Goal: Task Accomplishment & Management: Manage account settings

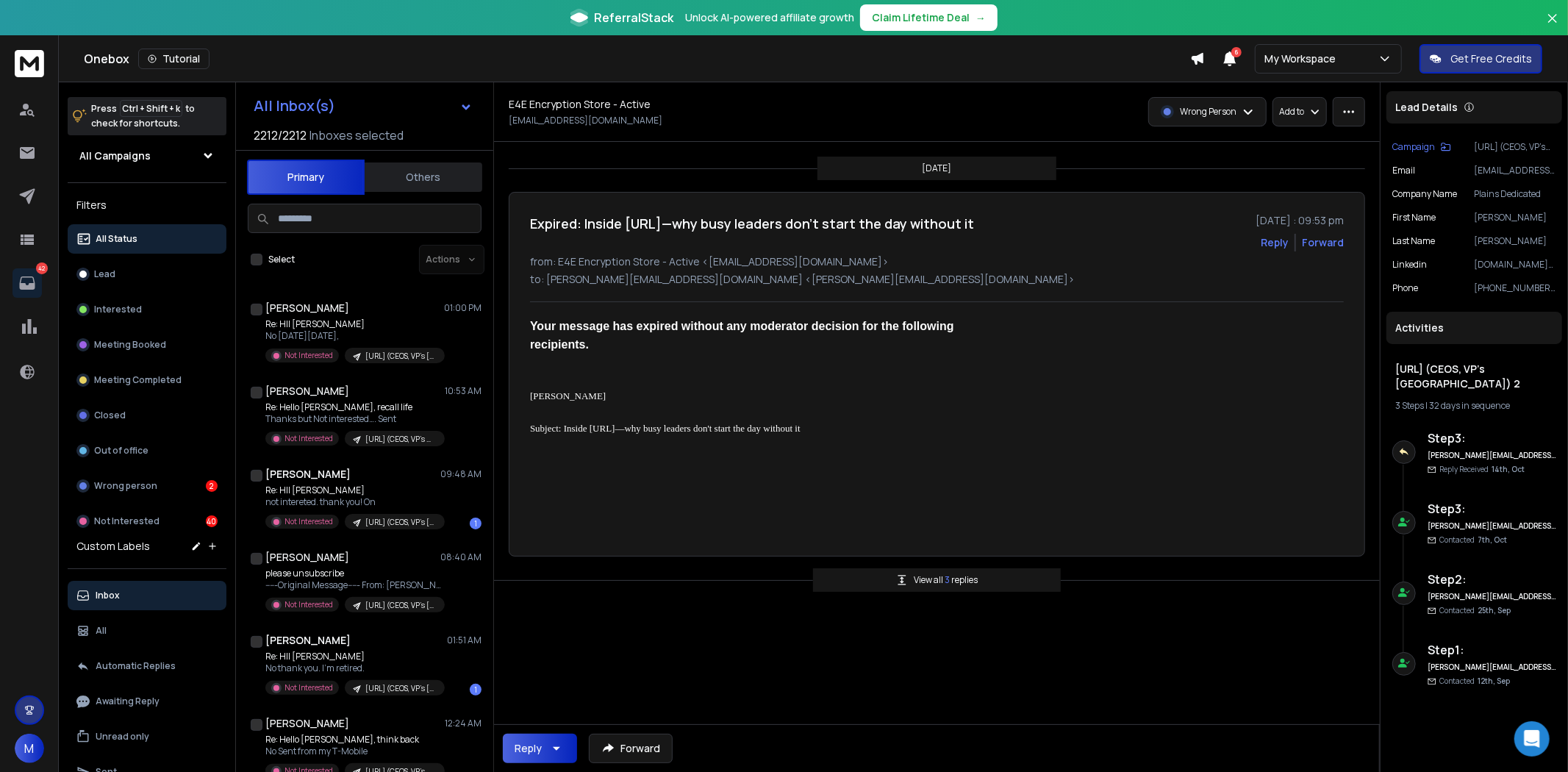
scroll to position [435, 0]
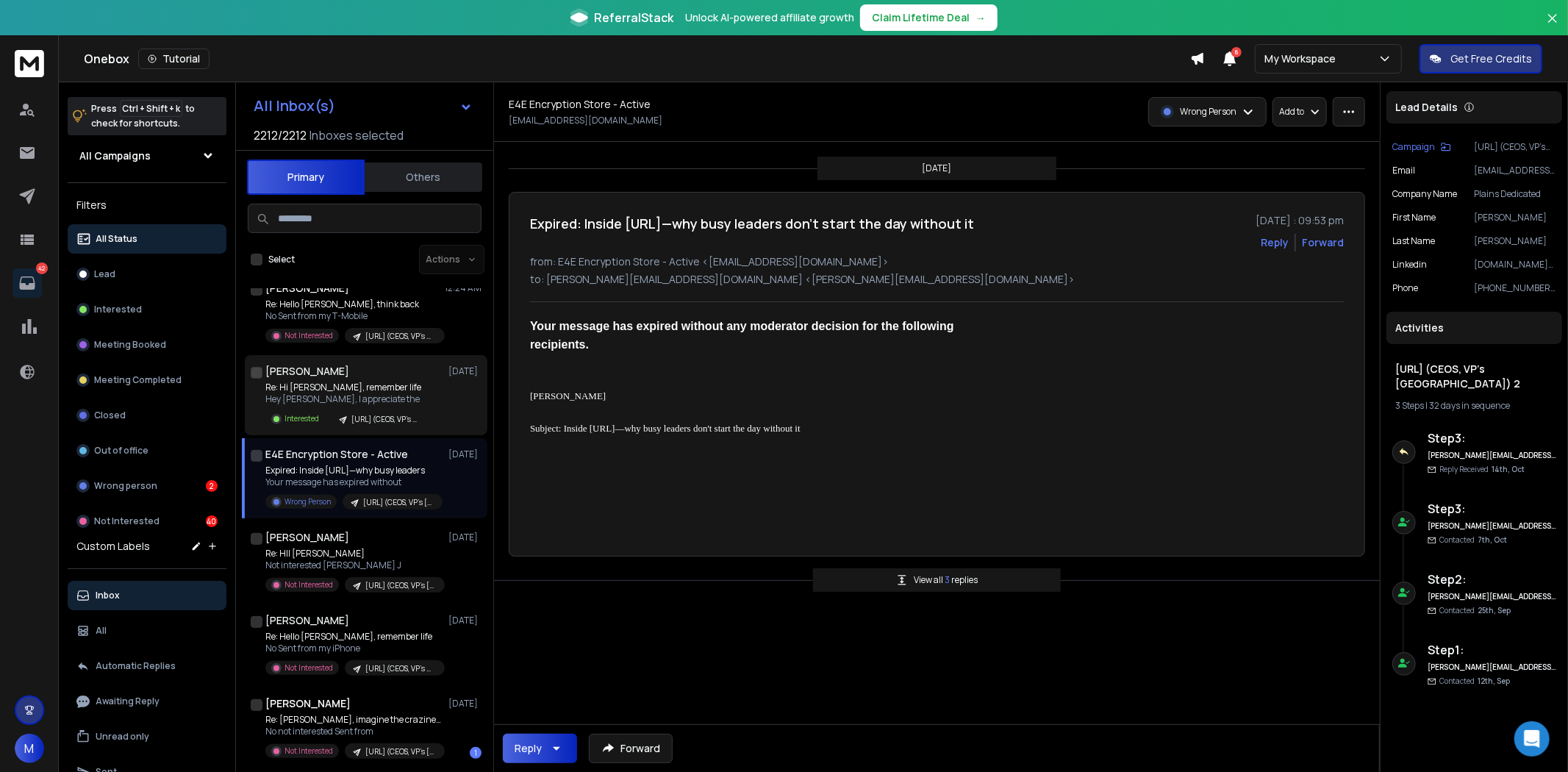
click at [351, 369] on div "Andrew Lazartic 14 Oct" at bounding box center [374, 371] width 216 height 15
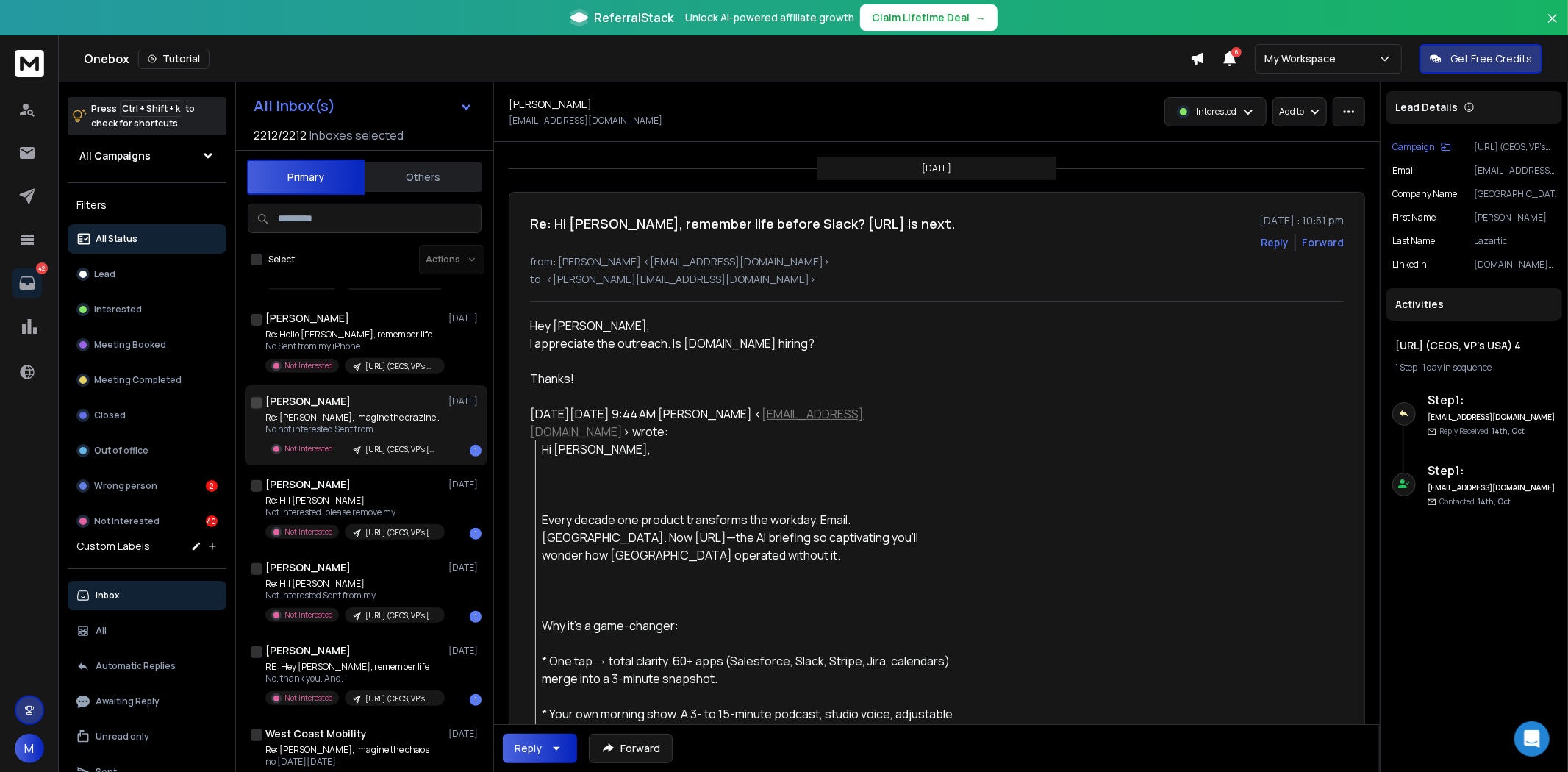
scroll to position [762, 0]
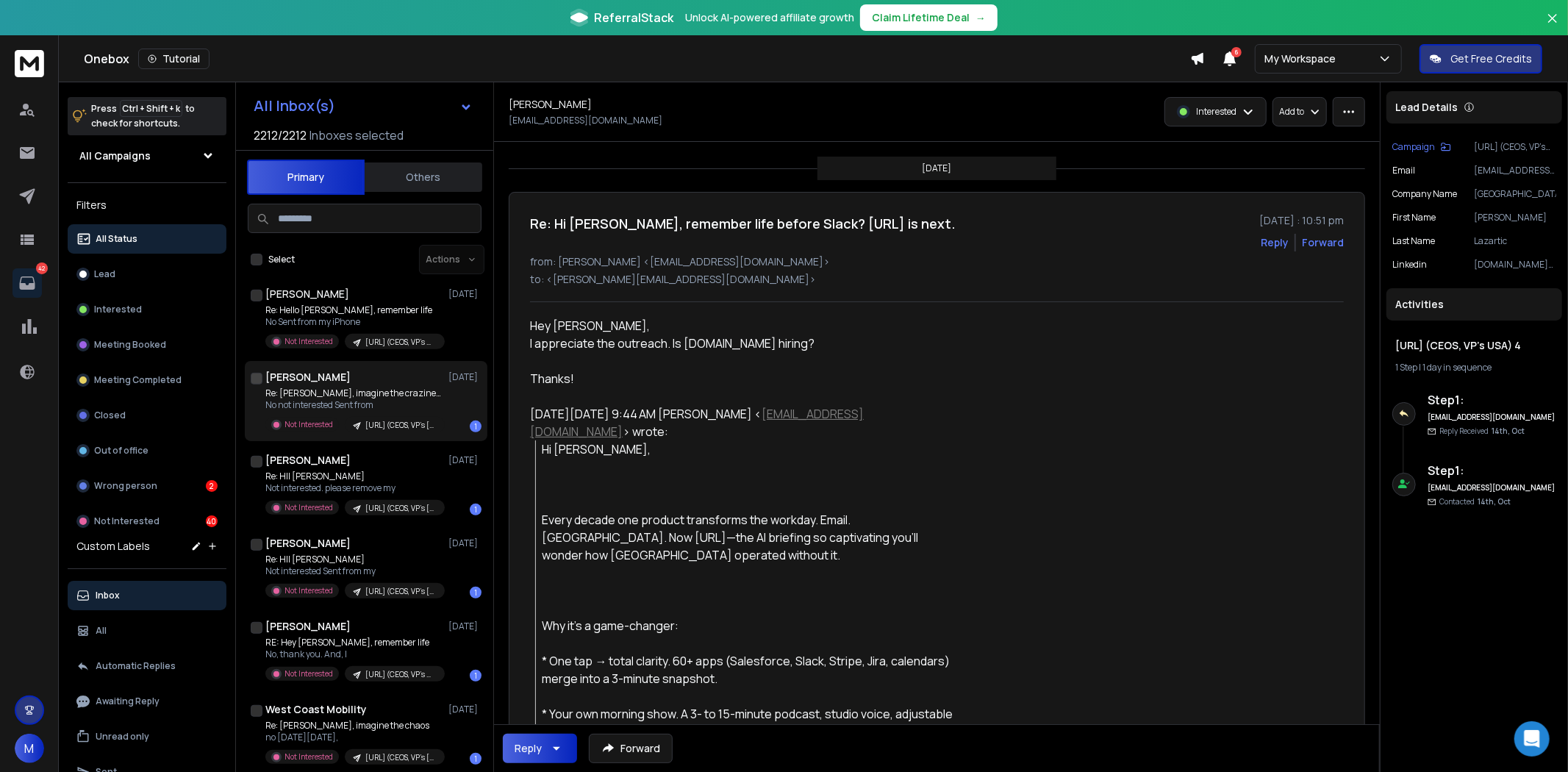
click at [347, 402] on p "No not interested Sent from" at bounding box center [354, 404] width 176 height 12
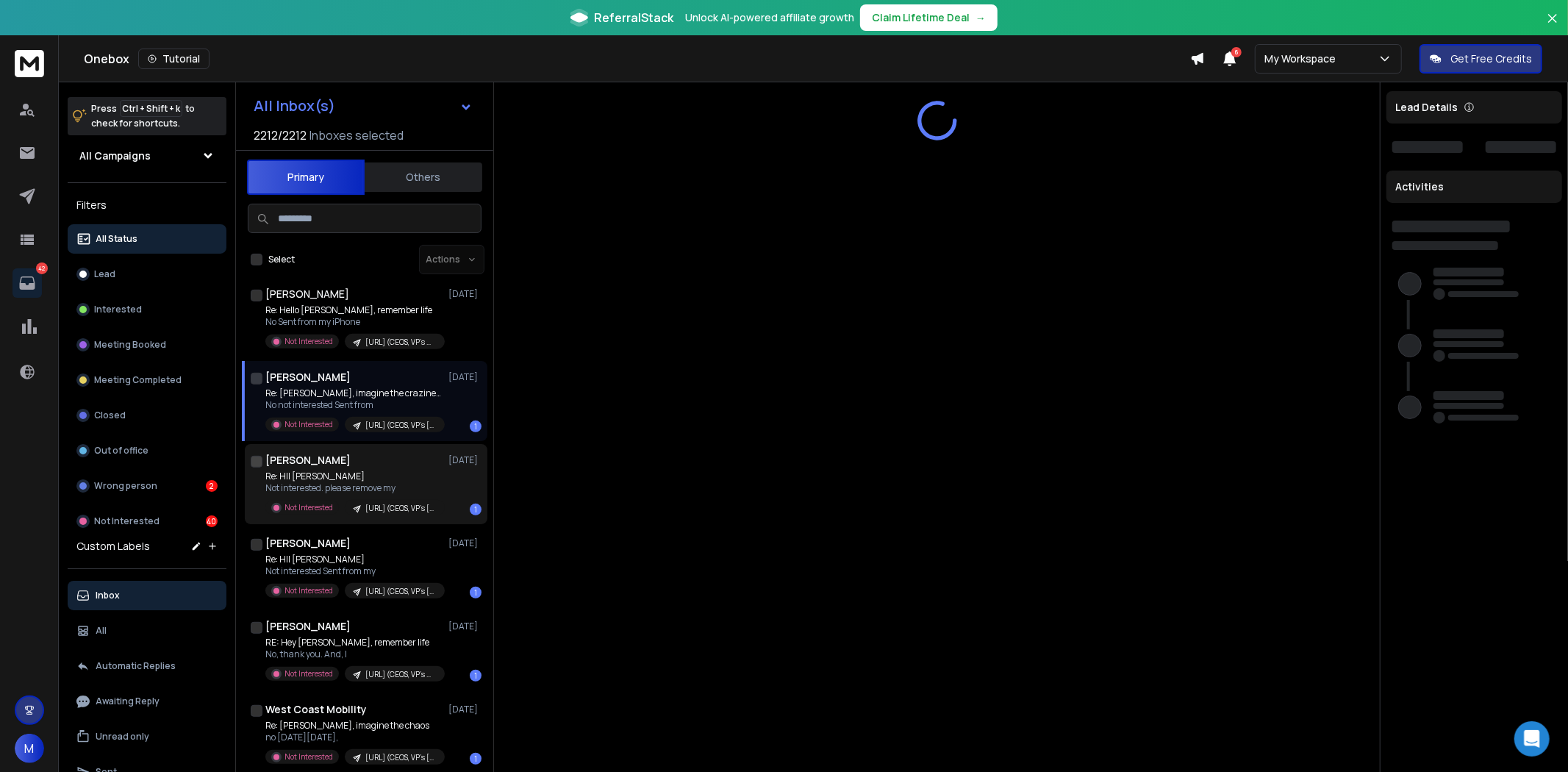
click at [358, 479] on p "Re: HII [PERSON_NAME]" at bounding box center [354, 476] width 176 height 12
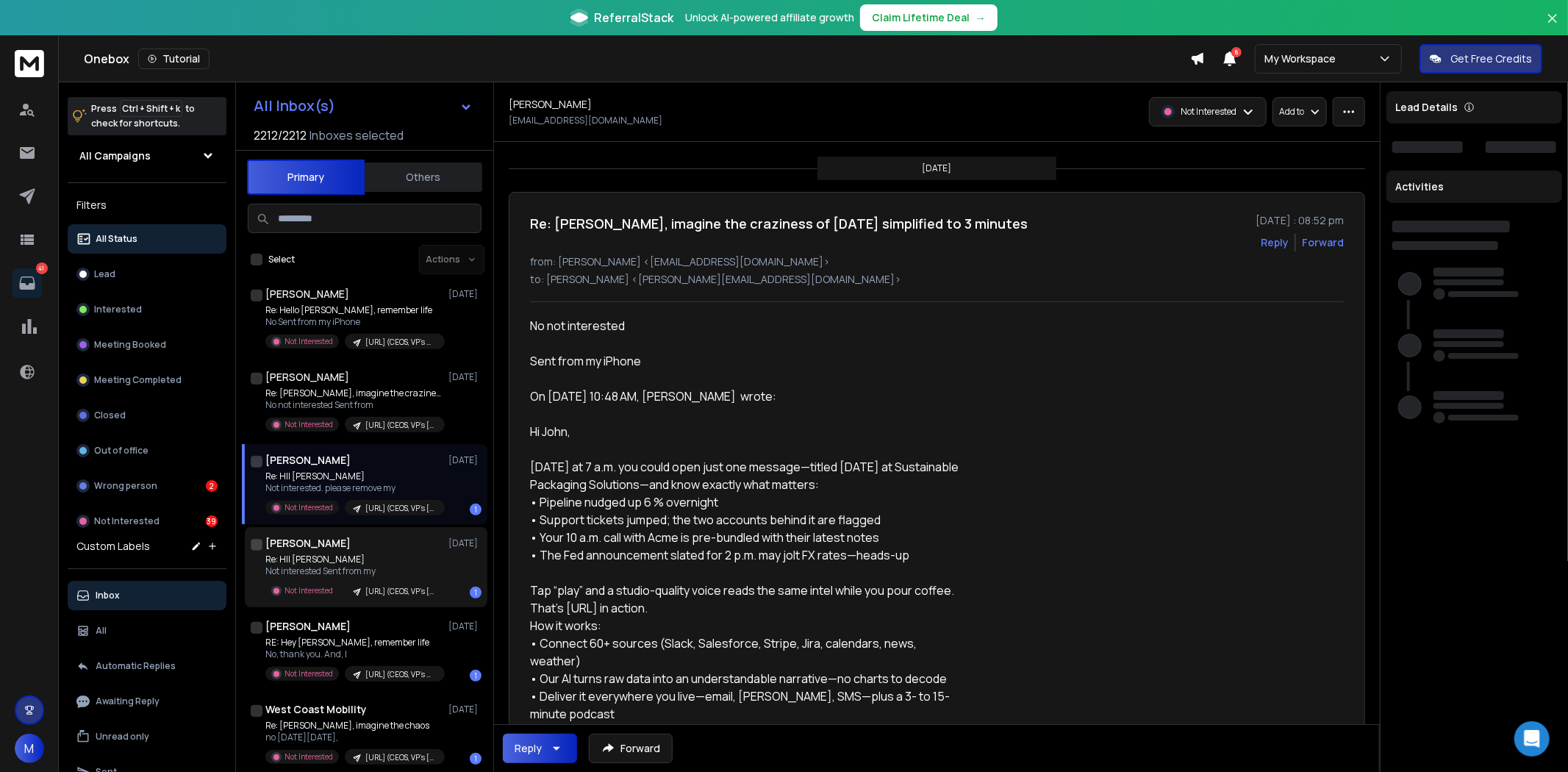
click at [378, 560] on p "Re: HII [PERSON_NAME]" at bounding box center [354, 559] width 176 height 12
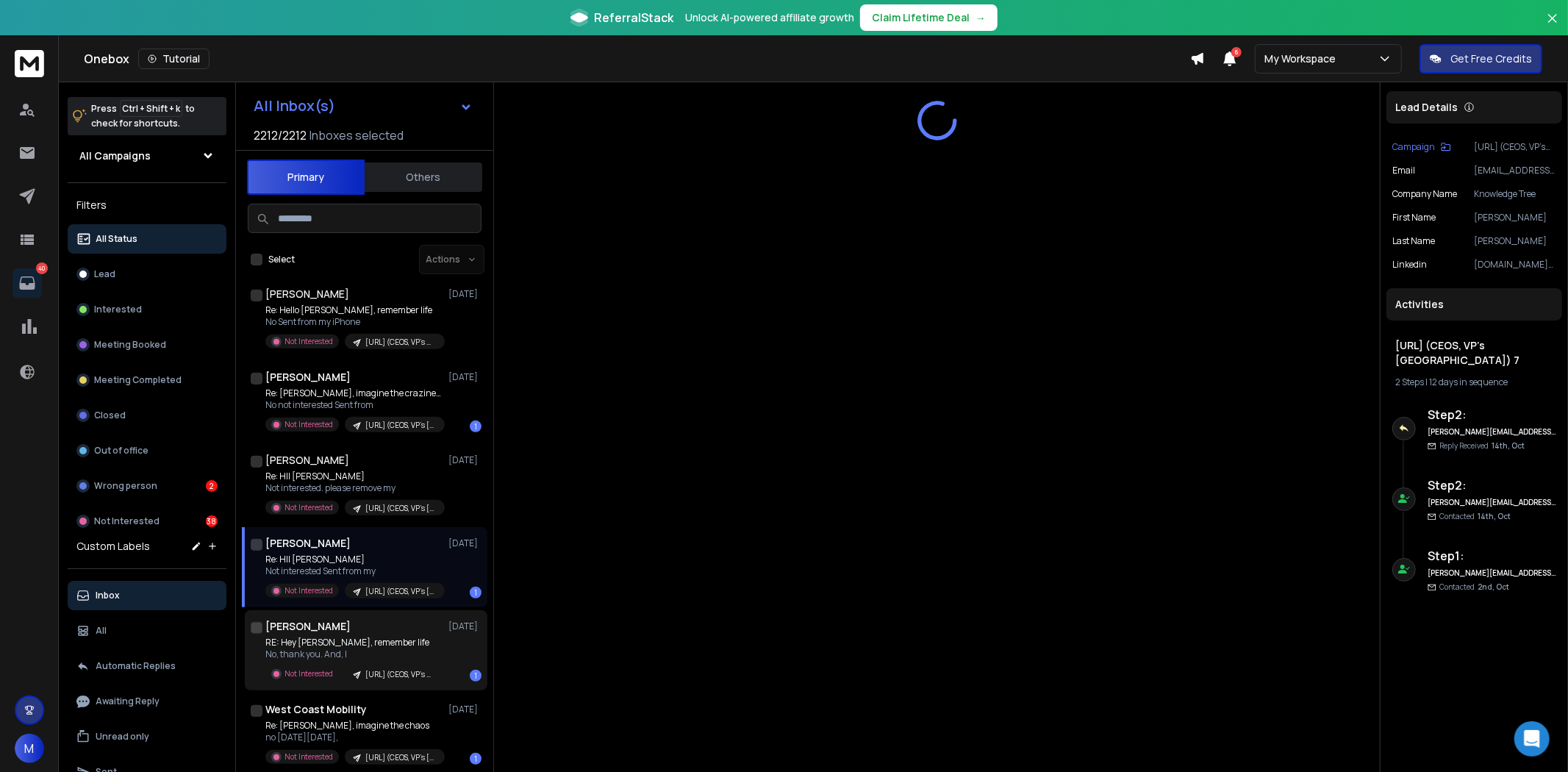
click at [392, 661] on div "RE: Hey Cindy, remember life No, thank you. And, I Not Interested erson.ai (CEO…" at bounding box center [355, 658] width 180 height 45
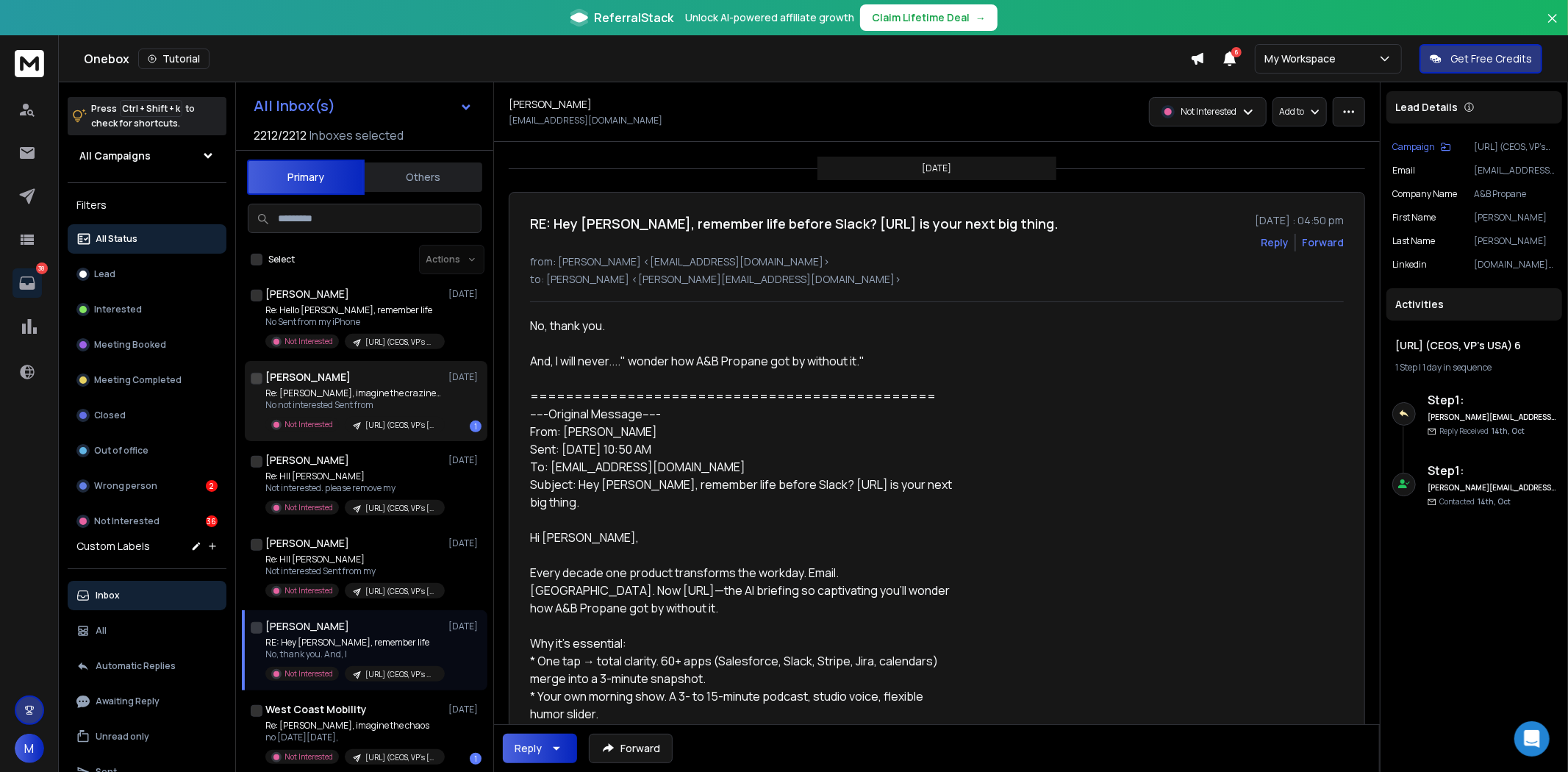
click at [347, 399] on p "No not interested Sent from" at bounding box center [354, 404] width 176 height 12
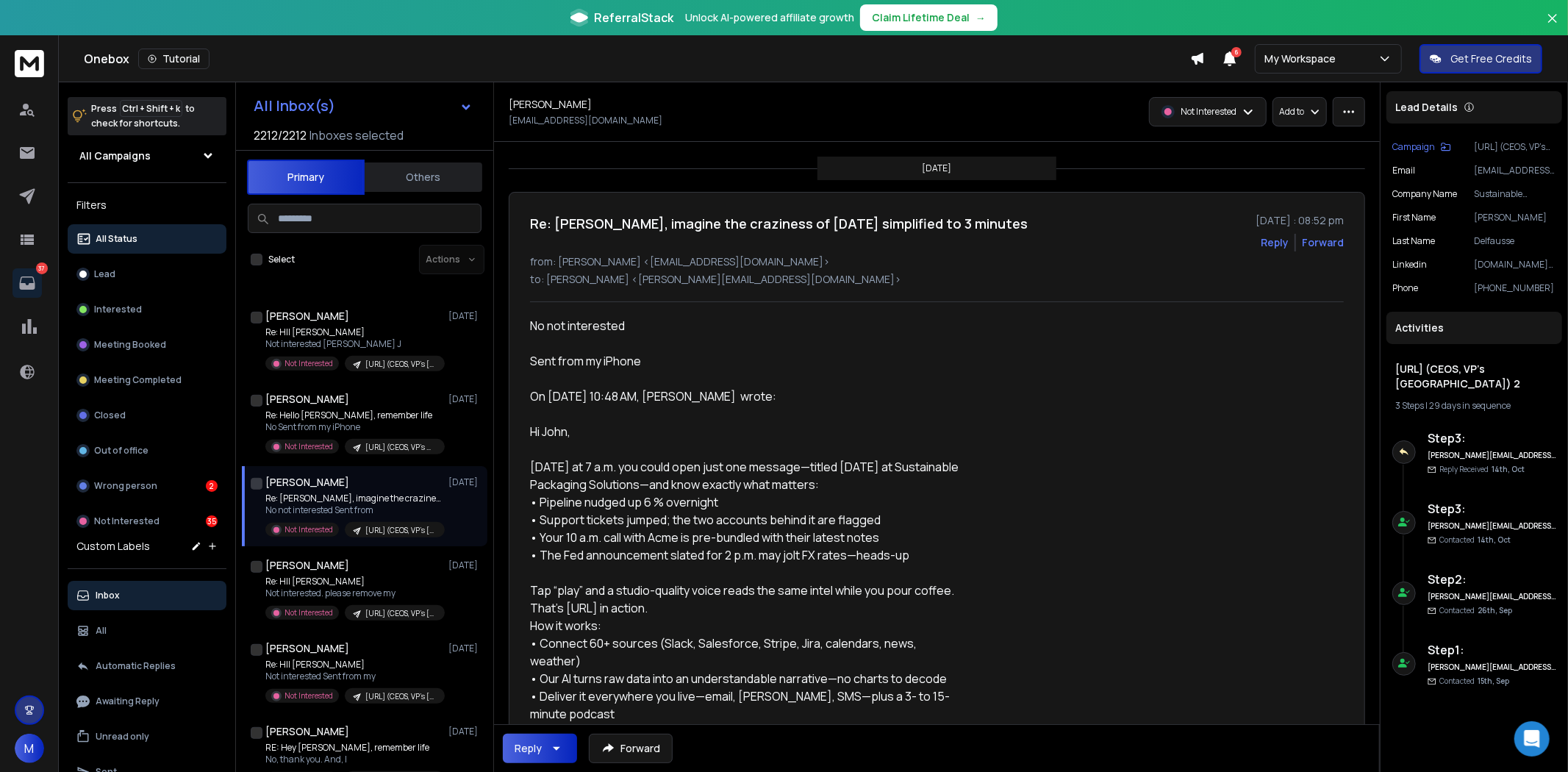
scroll to position [653, 0]
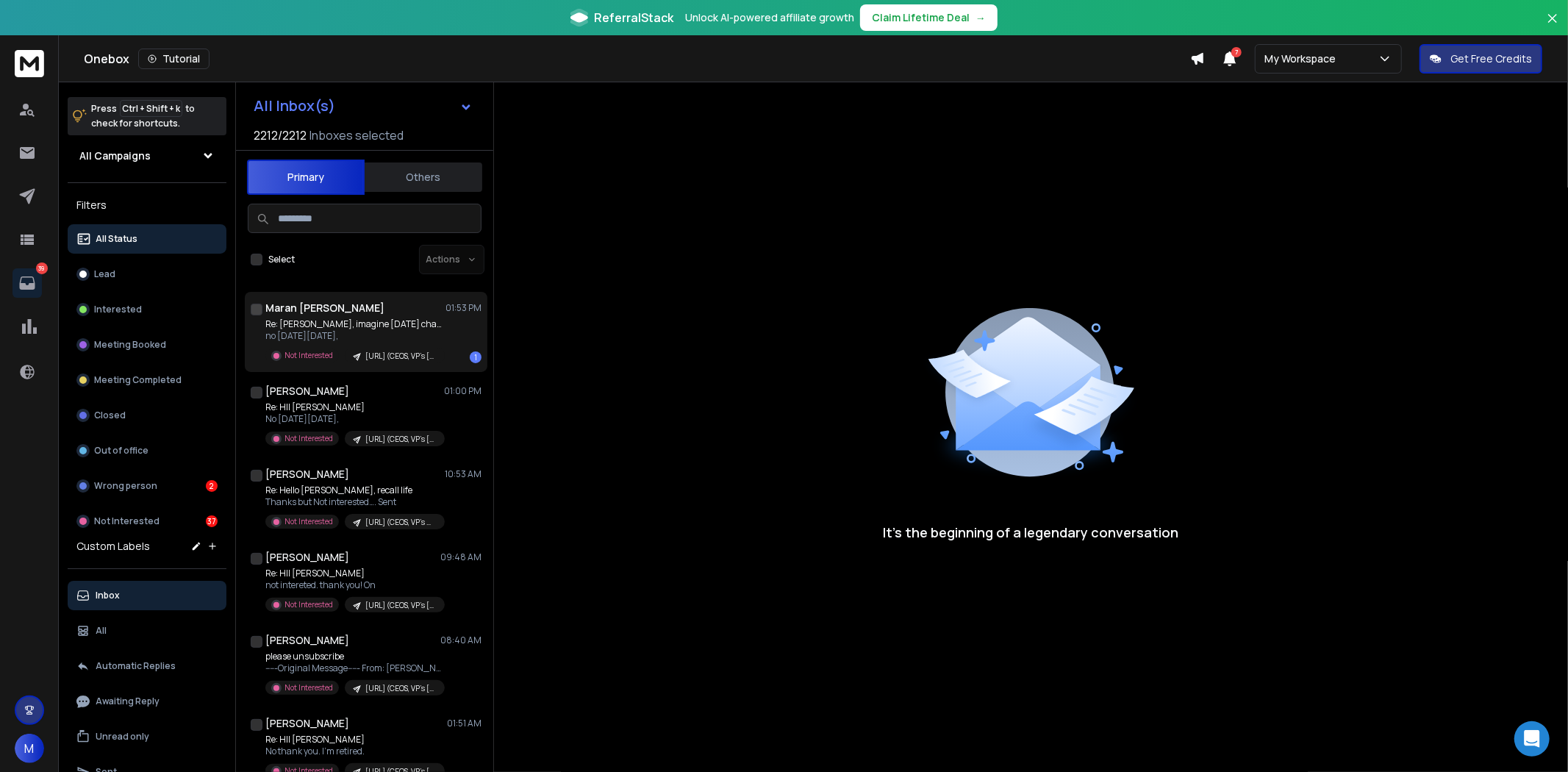
click at [363, 326] on p "Re: [PERSON_NAME], imagine [DATE] chaos" at bounding box center [354, 324] width 176 height 12
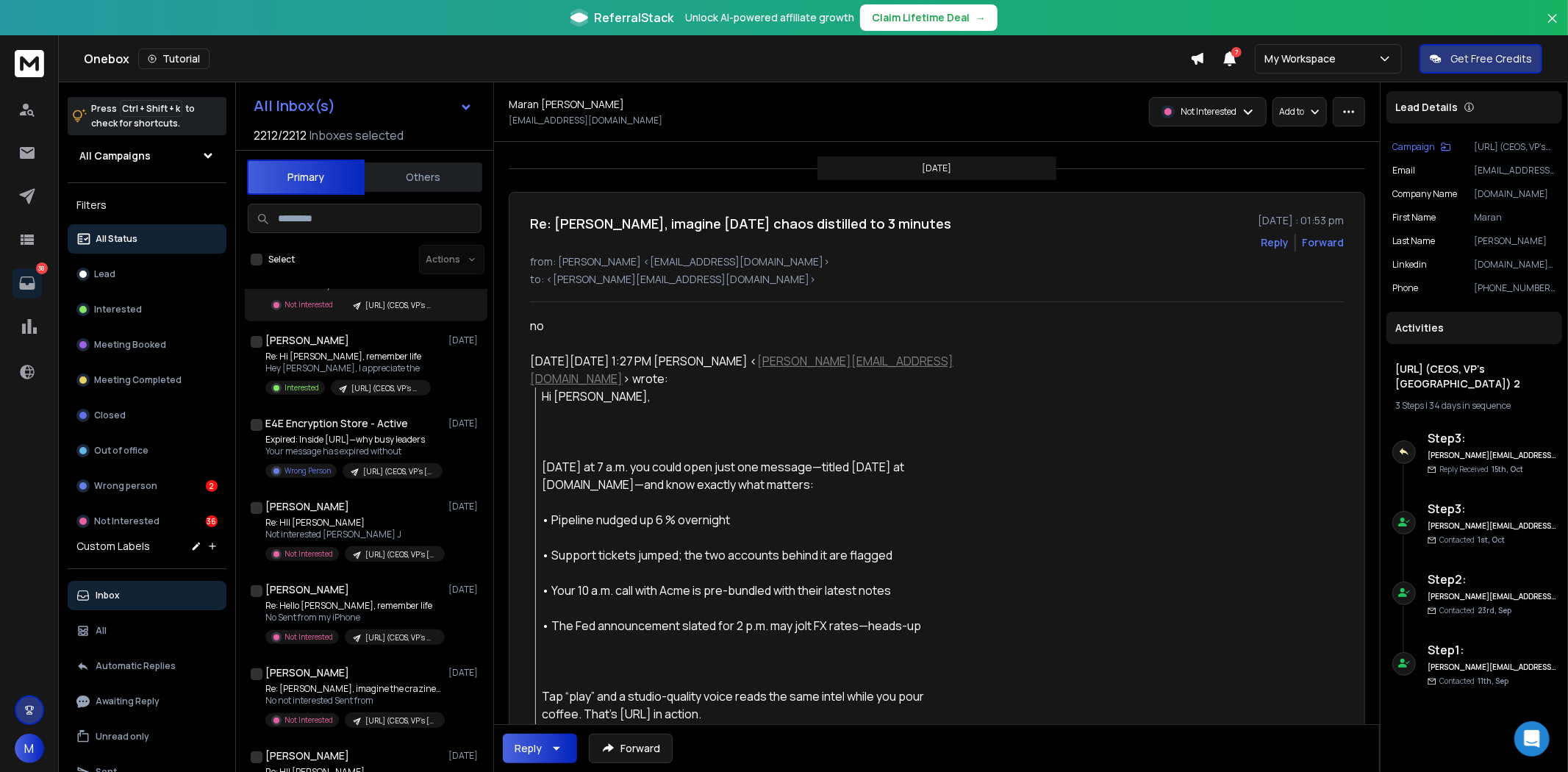
scroll to position [598, 0]
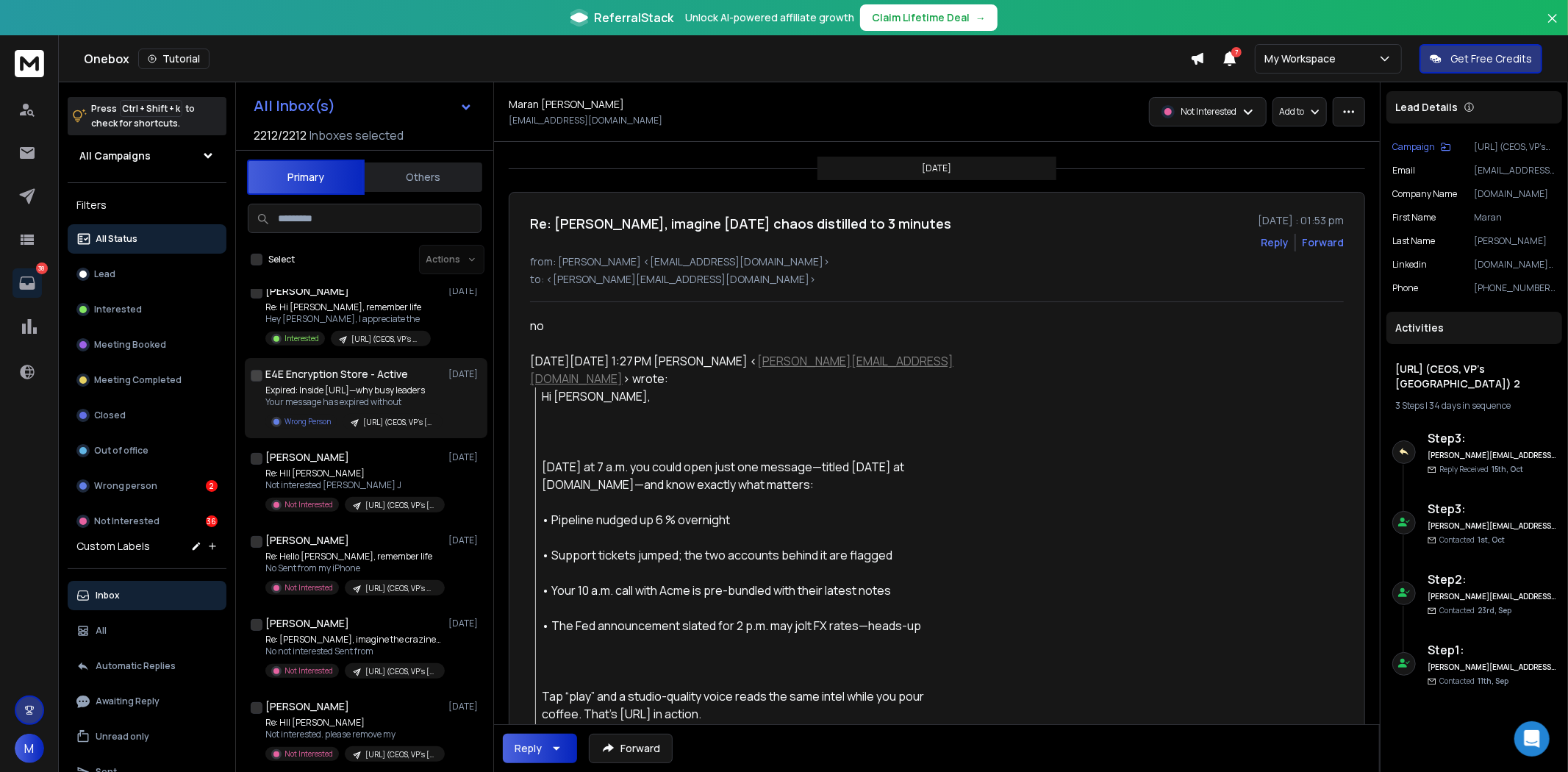
click at [372, 400] on p "Your message has expired without" at bounding box center [354, 402] width 176 height 12
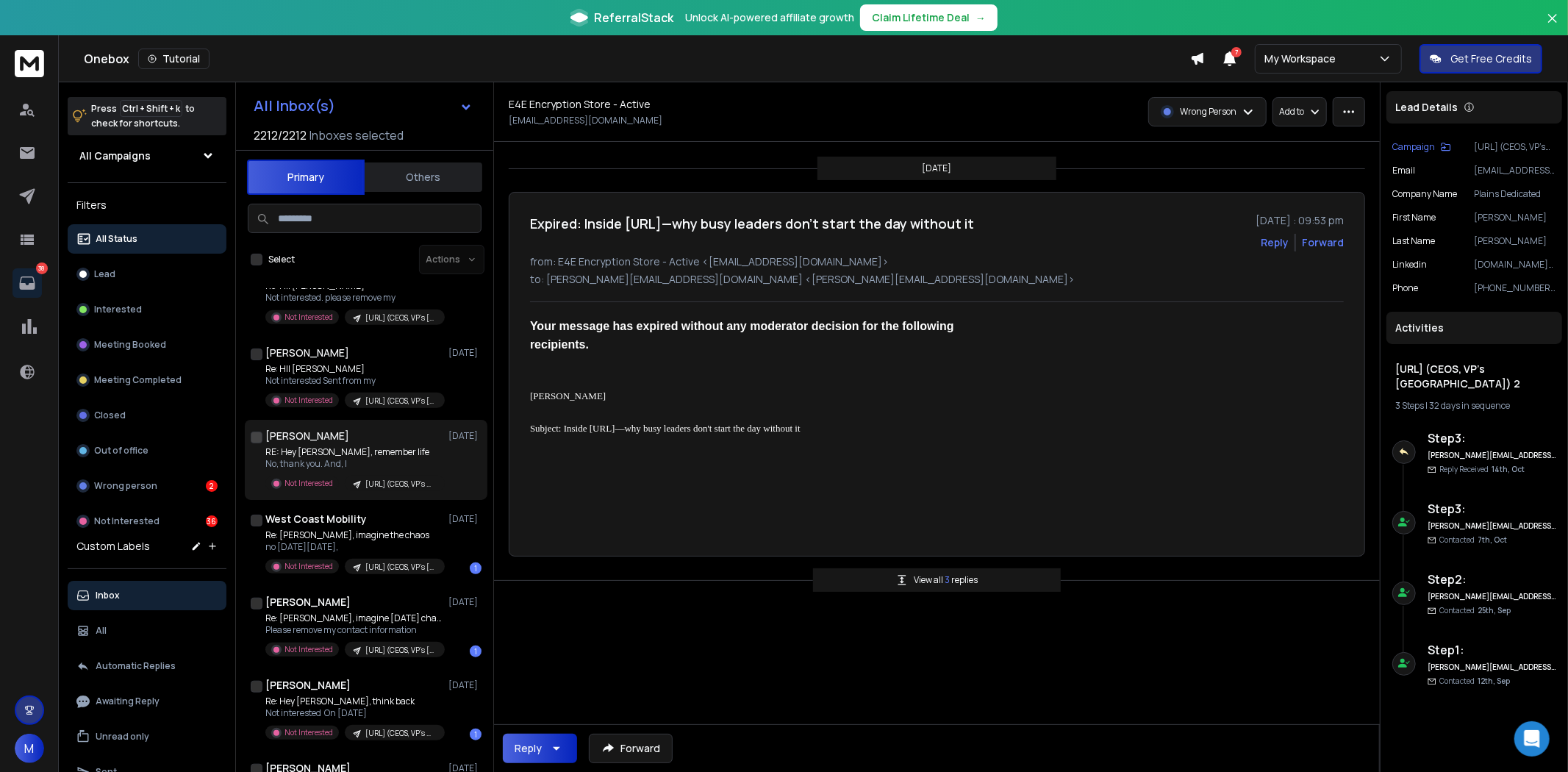
scroll to position [1116, 0]
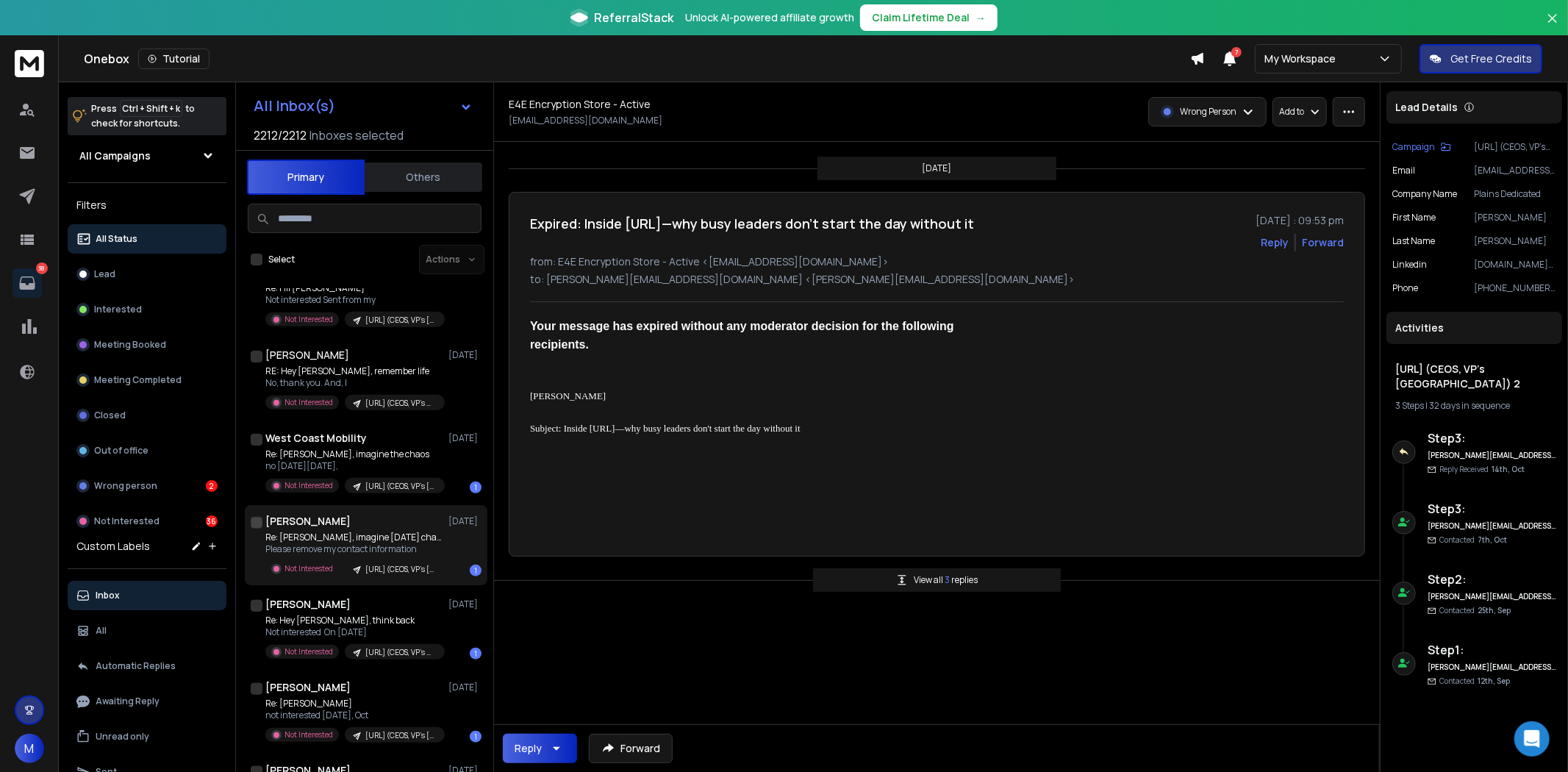
click at [368, 509] on div "[PERSON_NAME] [DATE] Re: [PERSON_NAME], imagine [DATE] chaos Please remove my c…" at bounding box center [365, 545] width 242 height 80
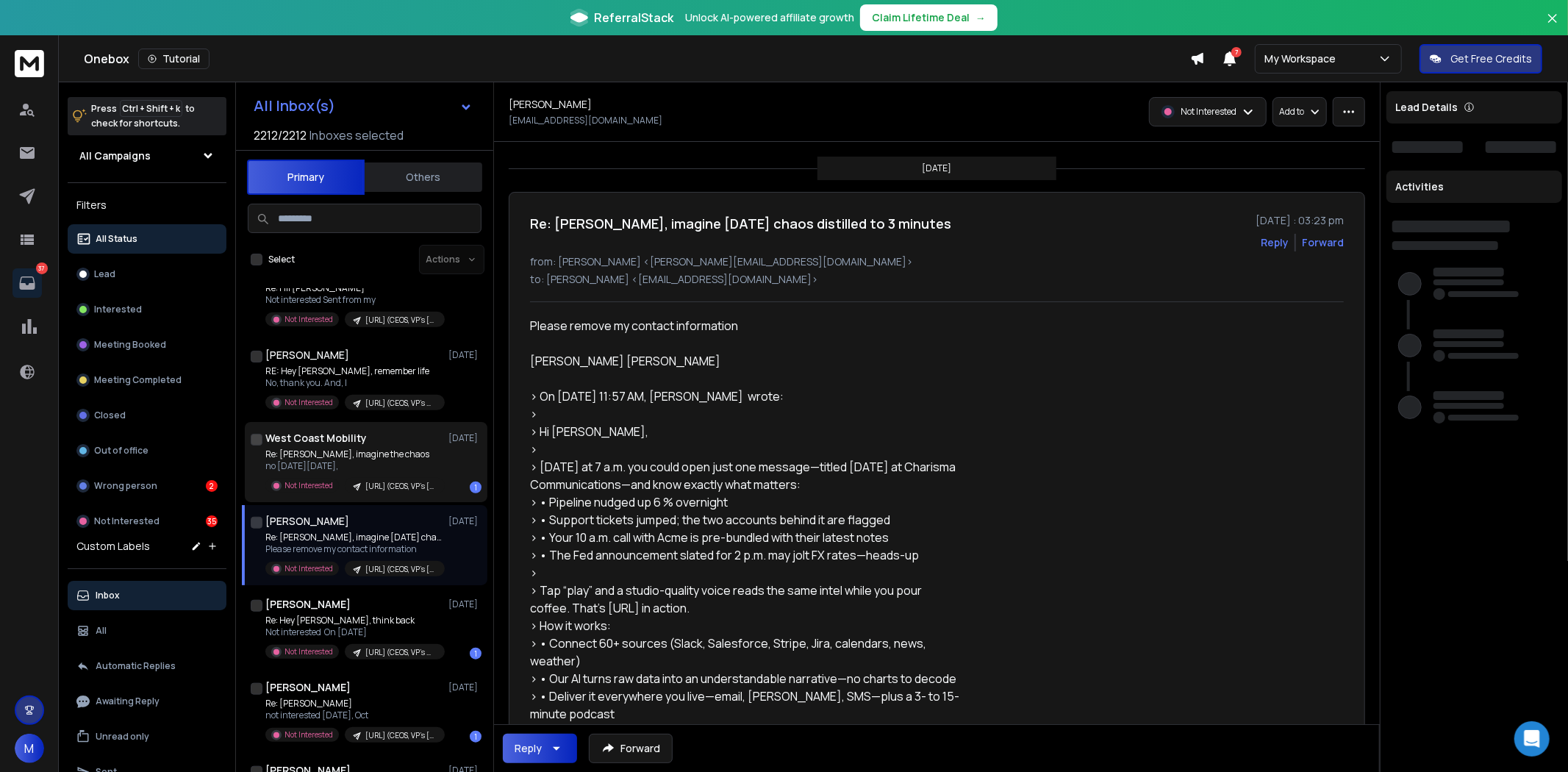
click at [359, 466] on p "no [DATE][DATE]," at bounding box center [354, 466] width 176 height 12
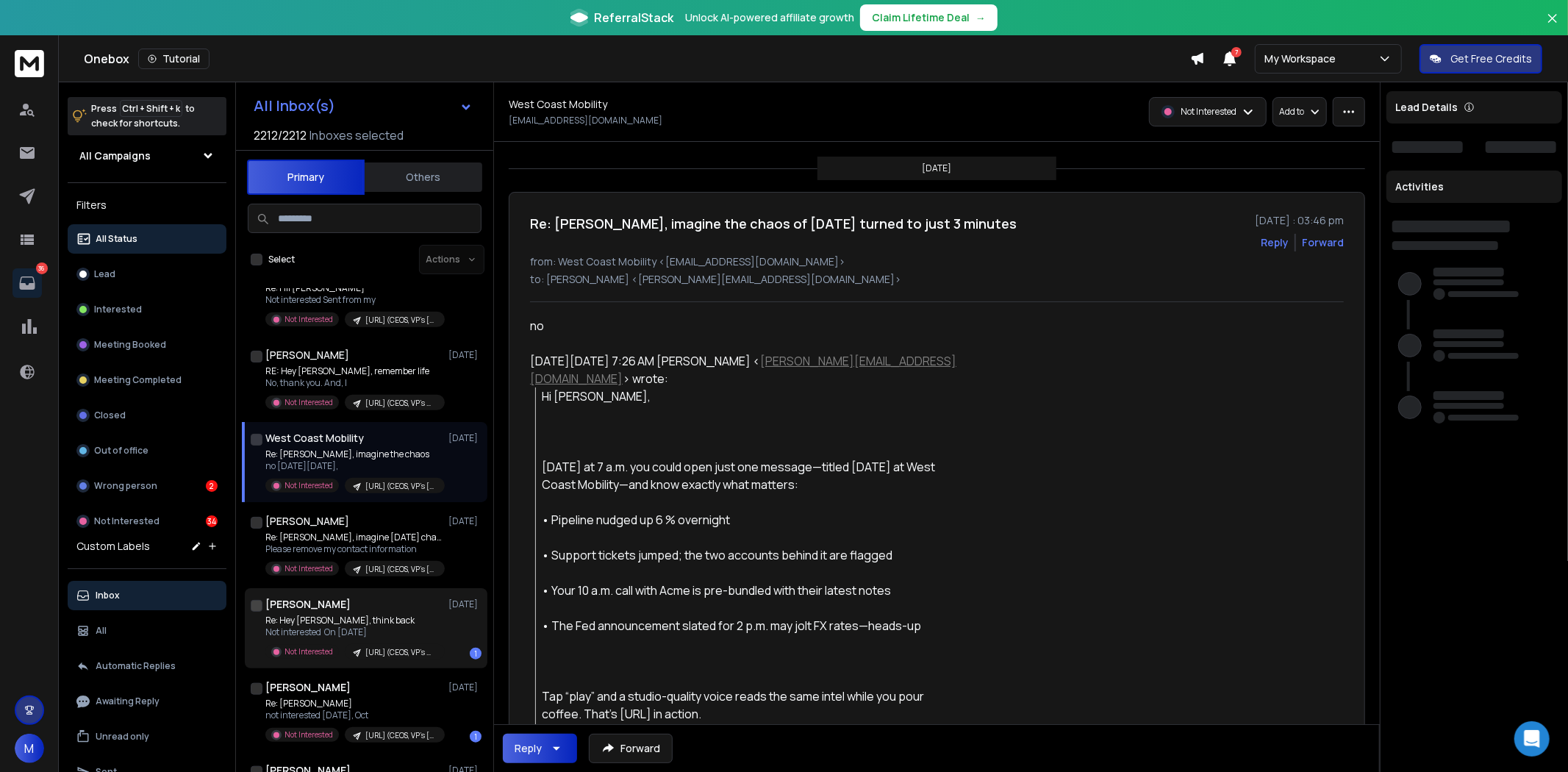
click at [369, 634] on p "Not interested On [DATE]" at bounding box center [354, 632] width 176 height 12
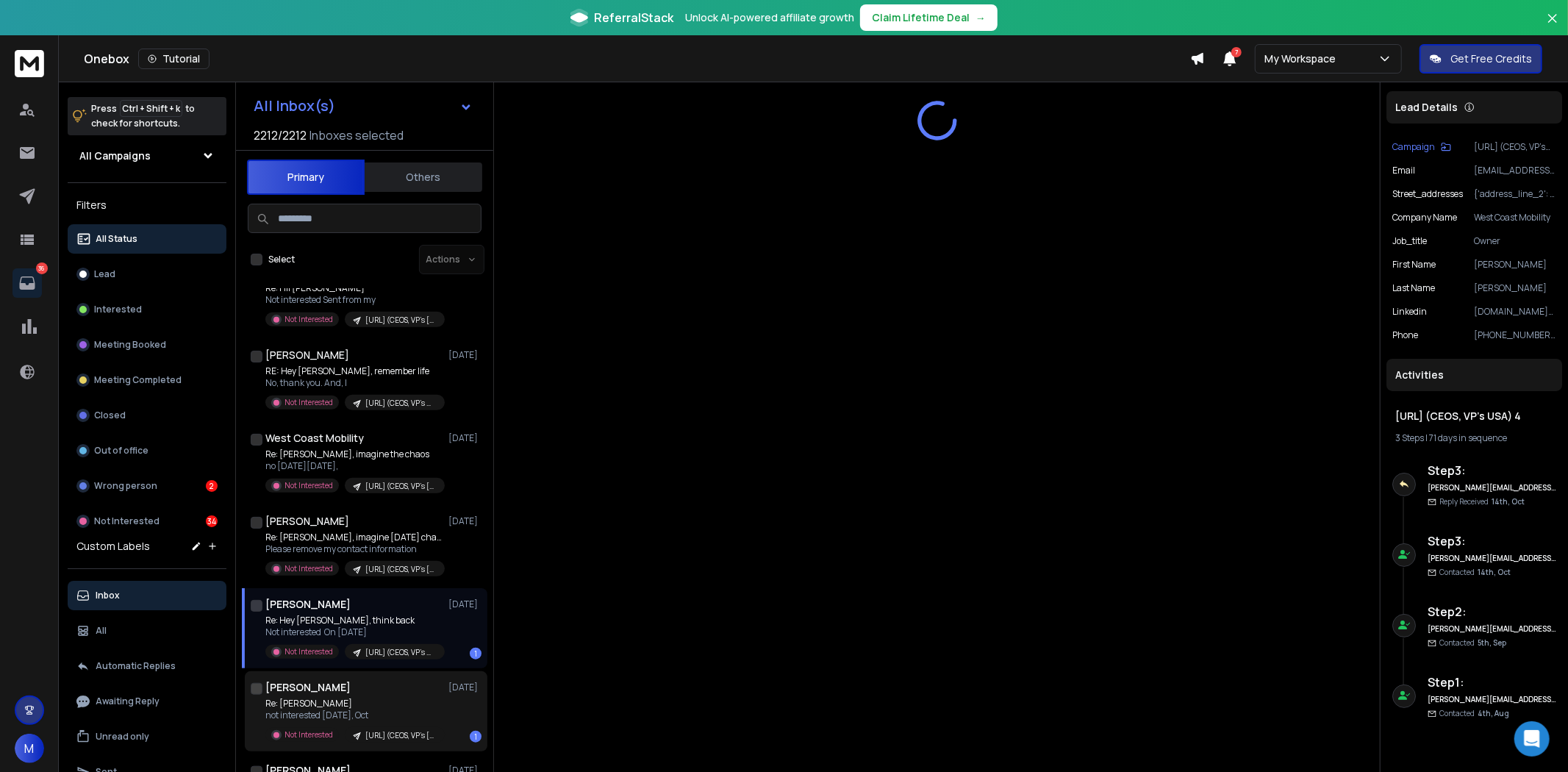
click at [372, 698] on p "Re: [PERSON_NAME]" at bounding box center [354, 703] width 176 height 12
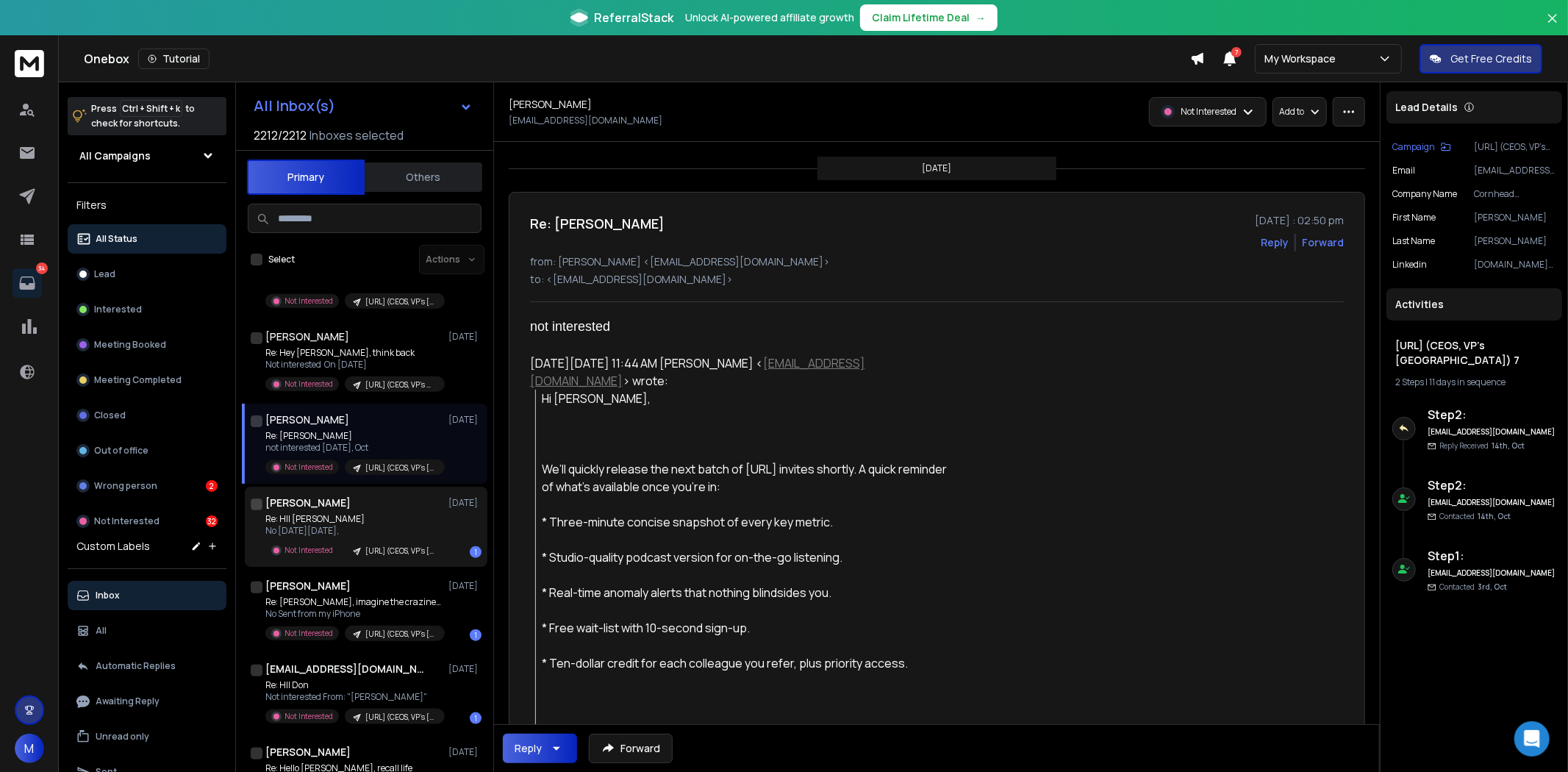
scroll to position [1470, 0]
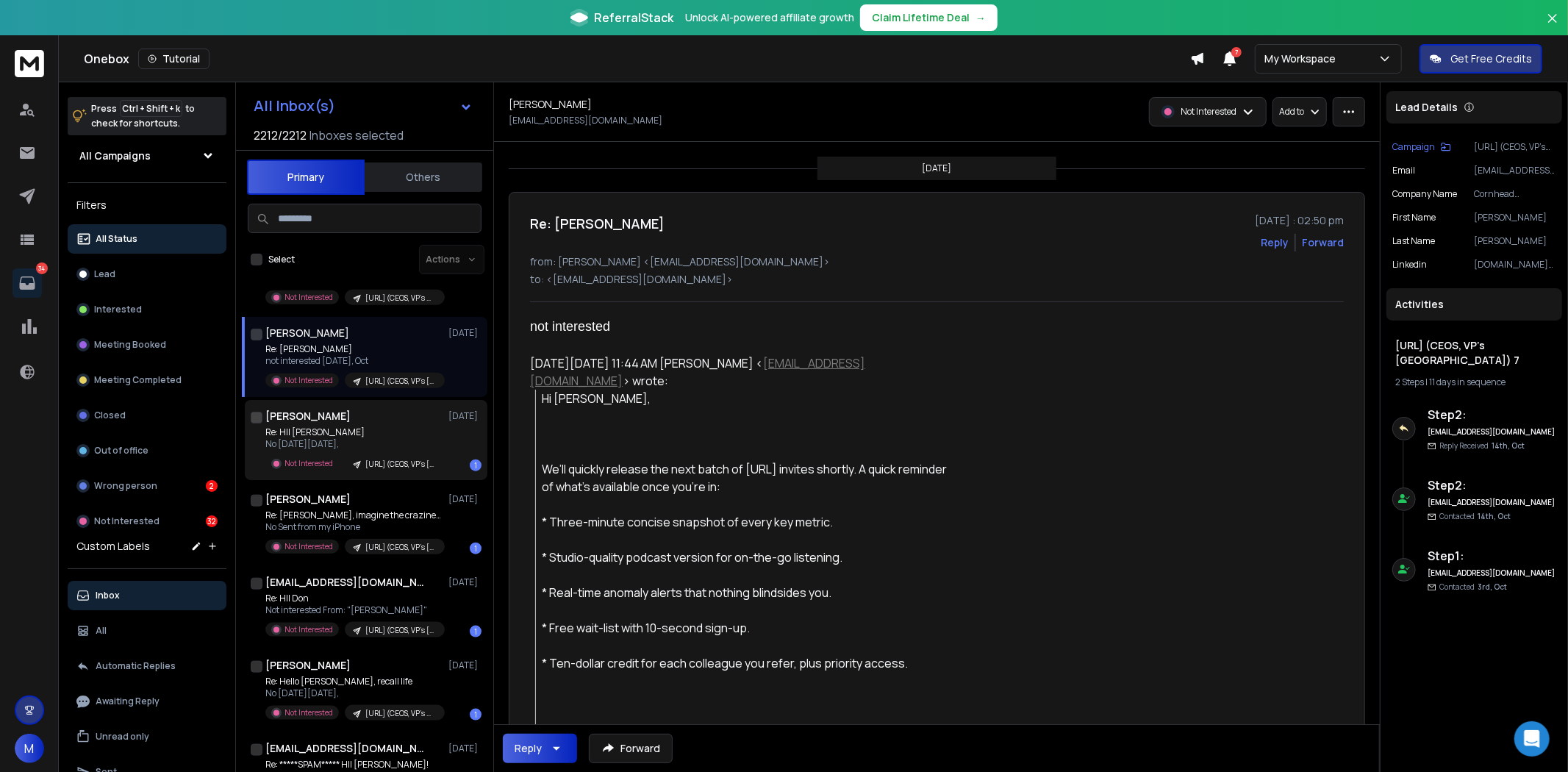
click at [338, 423] on div "[PERSON_NAME] [DATE] Re: HII [PERSON_NAME] No [DATE][DATE], Not Interested [URL…" at bounding box center [374, 440] width 216 height 63
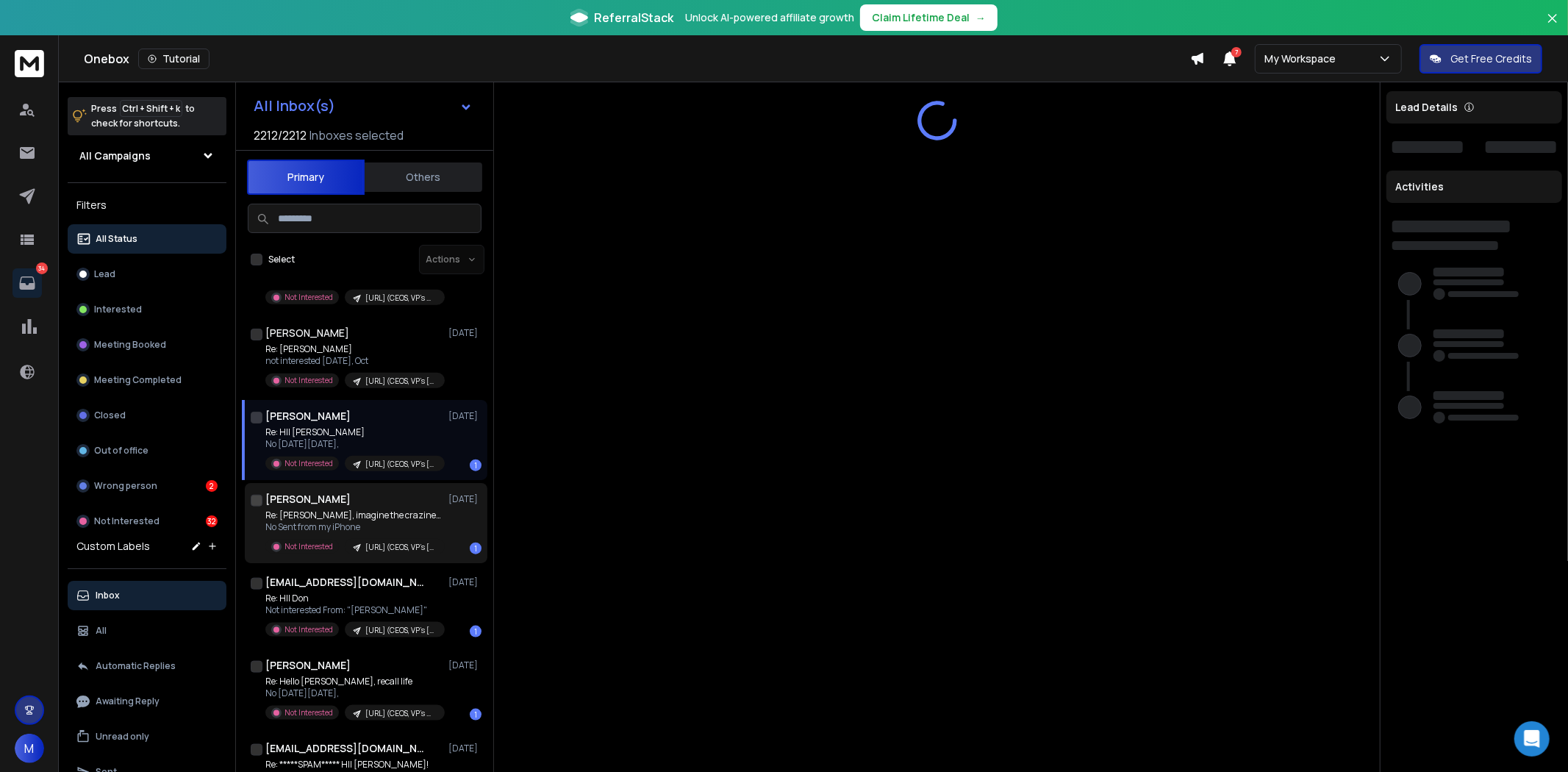
click at [353, 496] on div "[PERSON_NAME] [DATE]" at bounding box center [374, 498] width 216 height 15
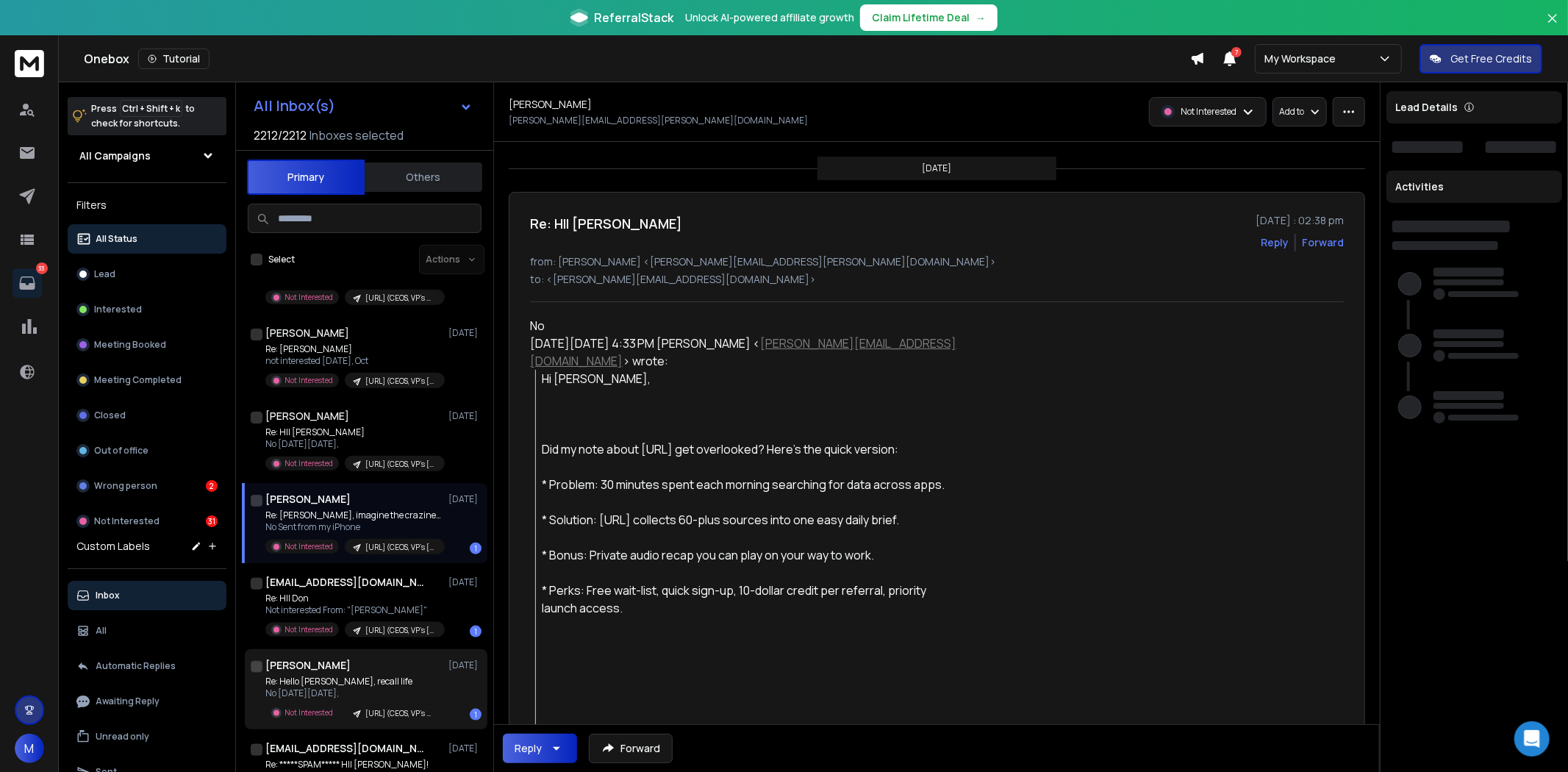
click at [392, 610] on p "Not interested From: "[PERSON_NAME]"" at bounding box center [354, 610] width 176 height 12
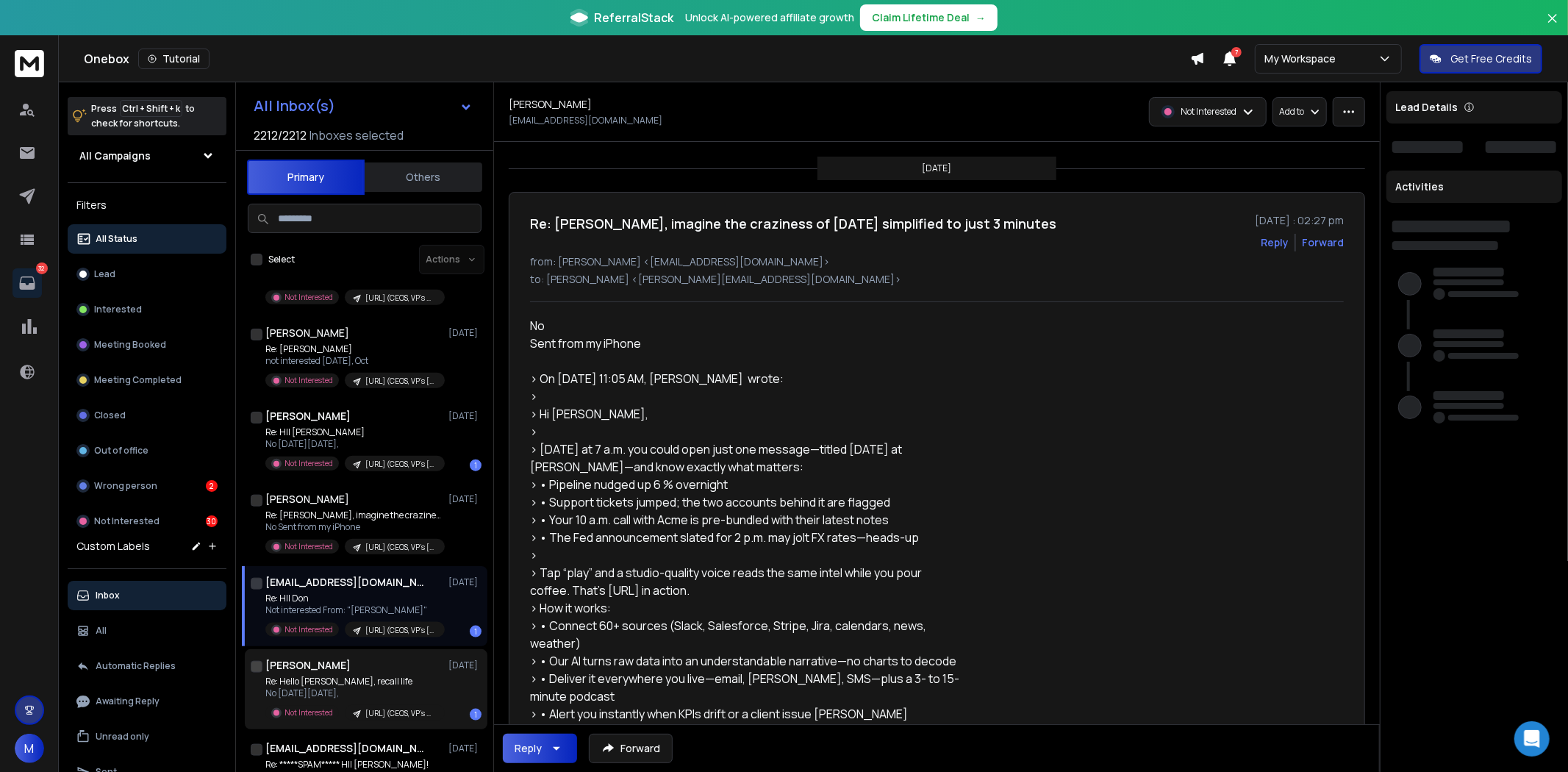
click at [405, 669] on div "[PERSON_NAME] [DATE]" at bounding box center [374, 665] width 216 height 15
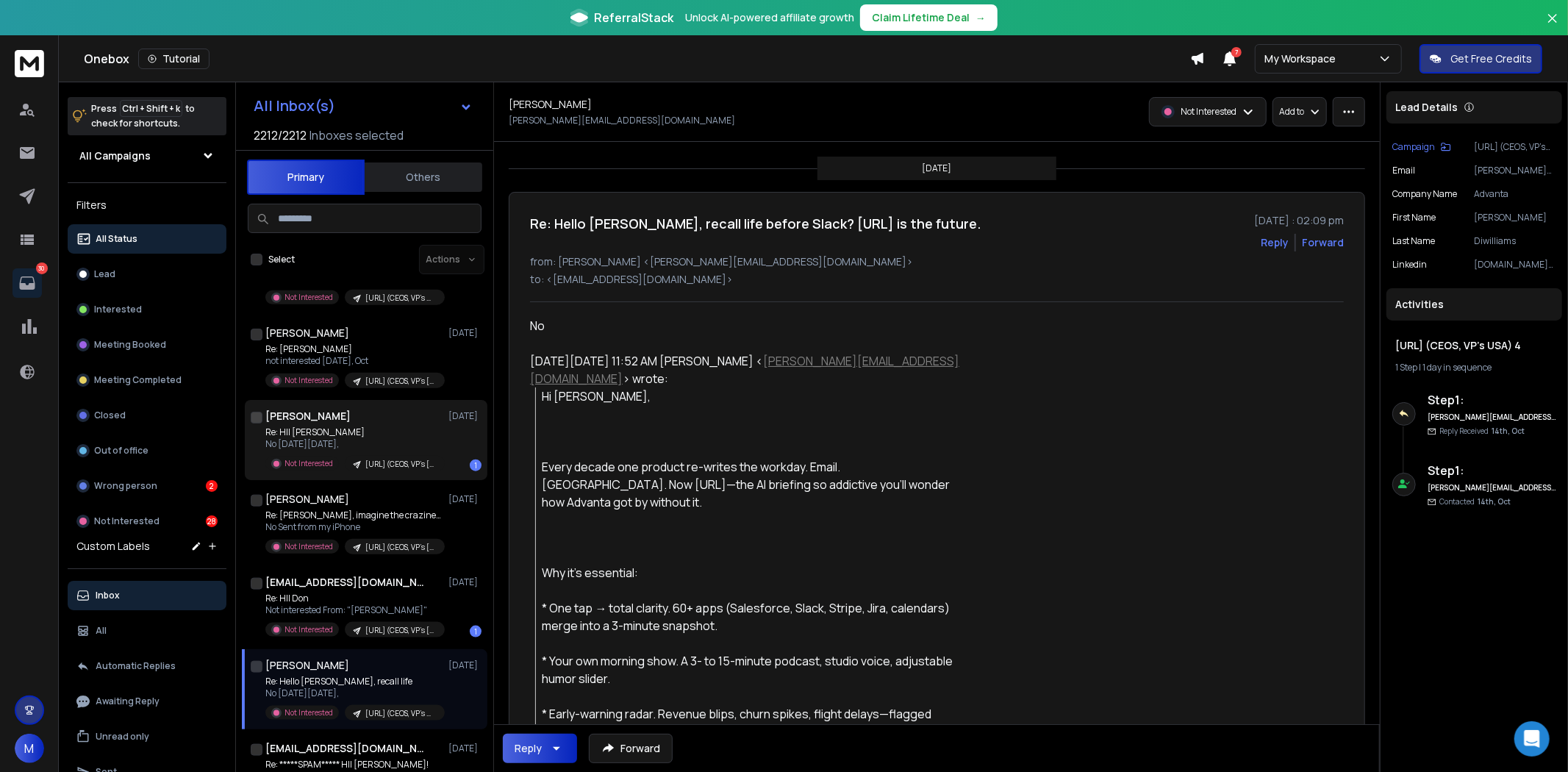
click at [380, 427] on p "Re: HII [PERSON_NAME]" at bounding box center [354, 432] width 176 height 12
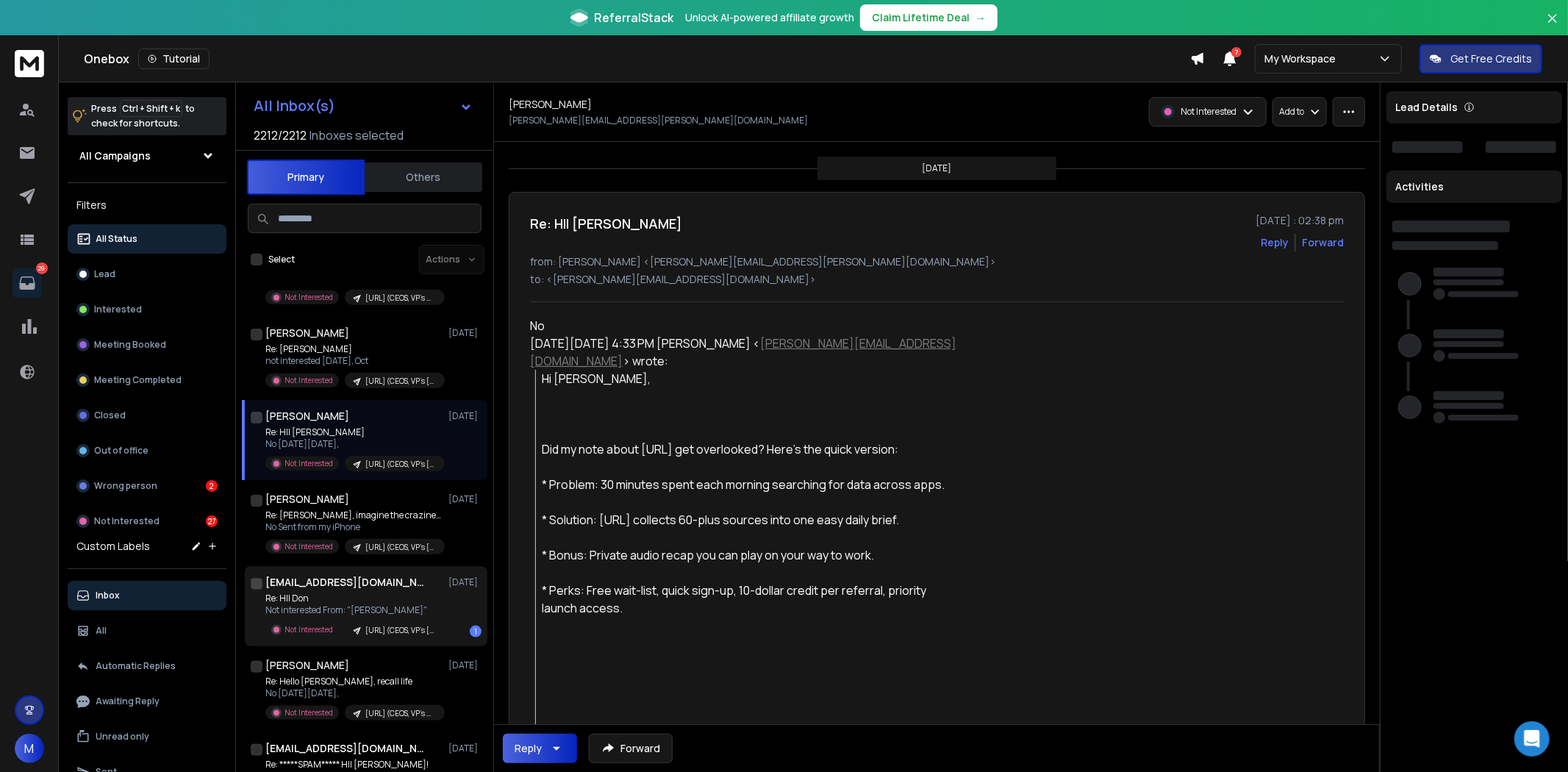
click at [399, 585] on div "[EMAIL_ADDRESS][DOMAIN_NAME] [DATE]" at bounding box center [374, 582] width 216 height 15
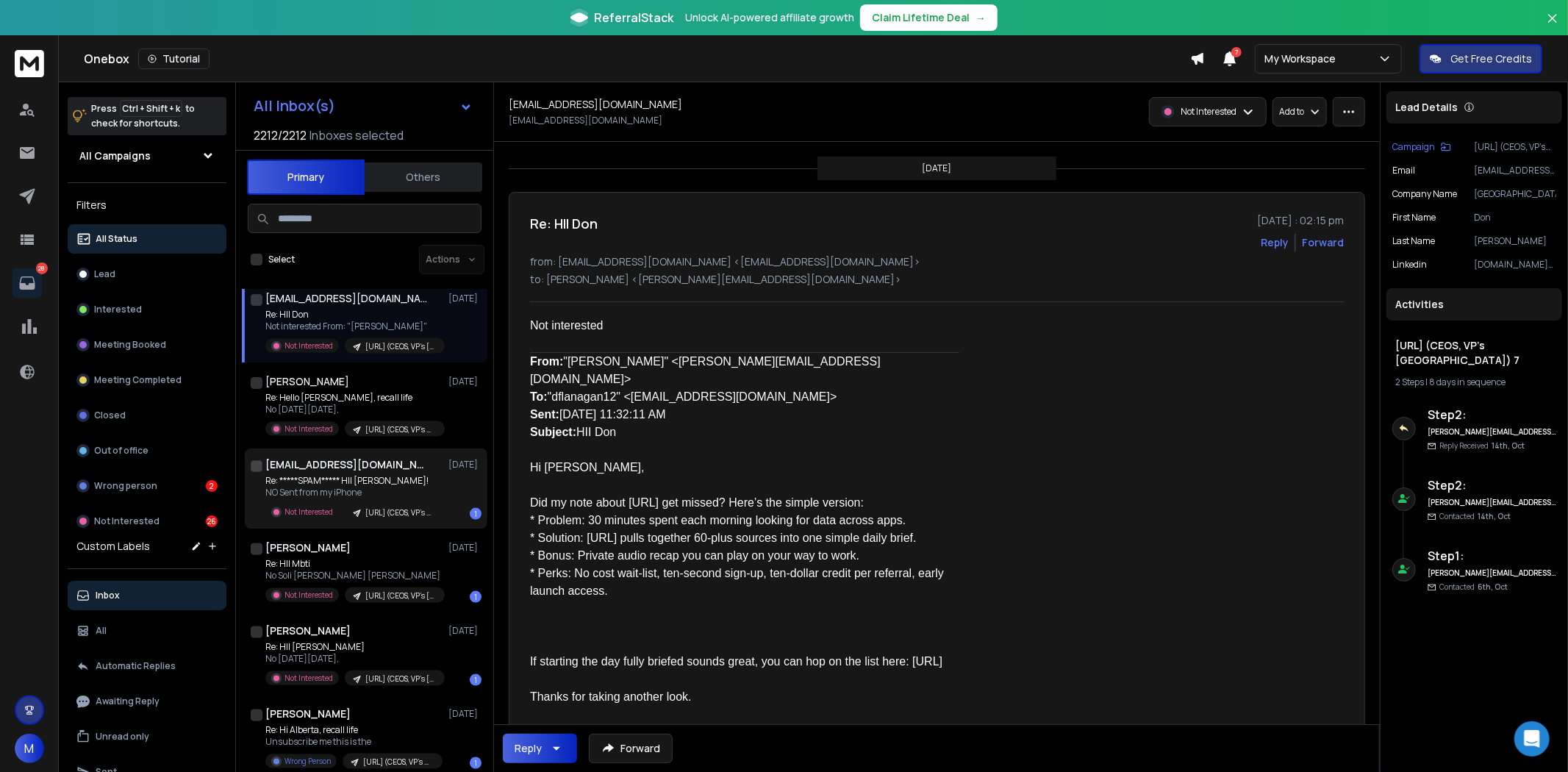
scroll to position [1851, 0]
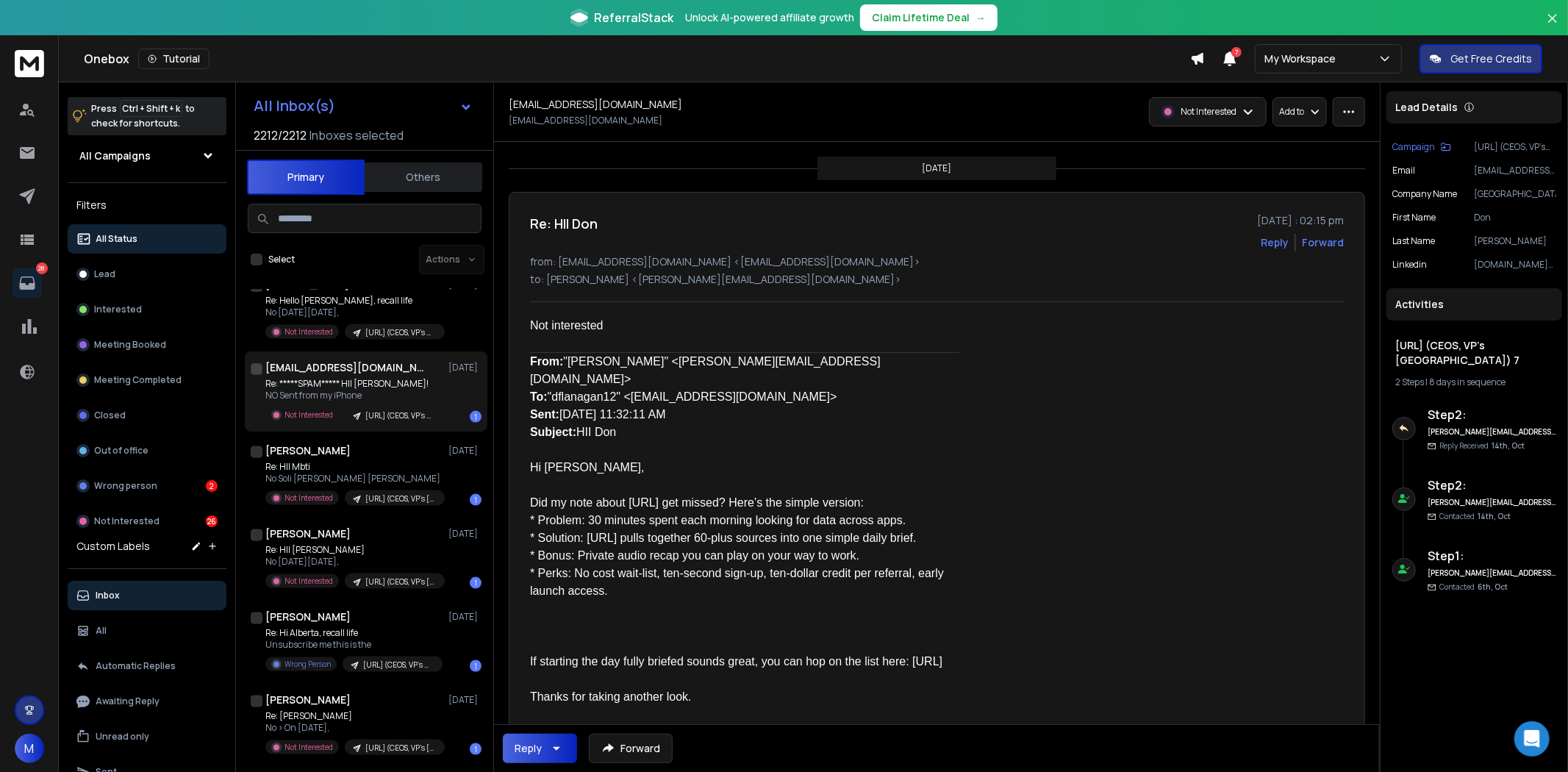
click at [394, 365] on h1 "[EMAIL_ADDRESS][DOMAIN_NAME]" at bounding box center [347, 368] width 162 height 15
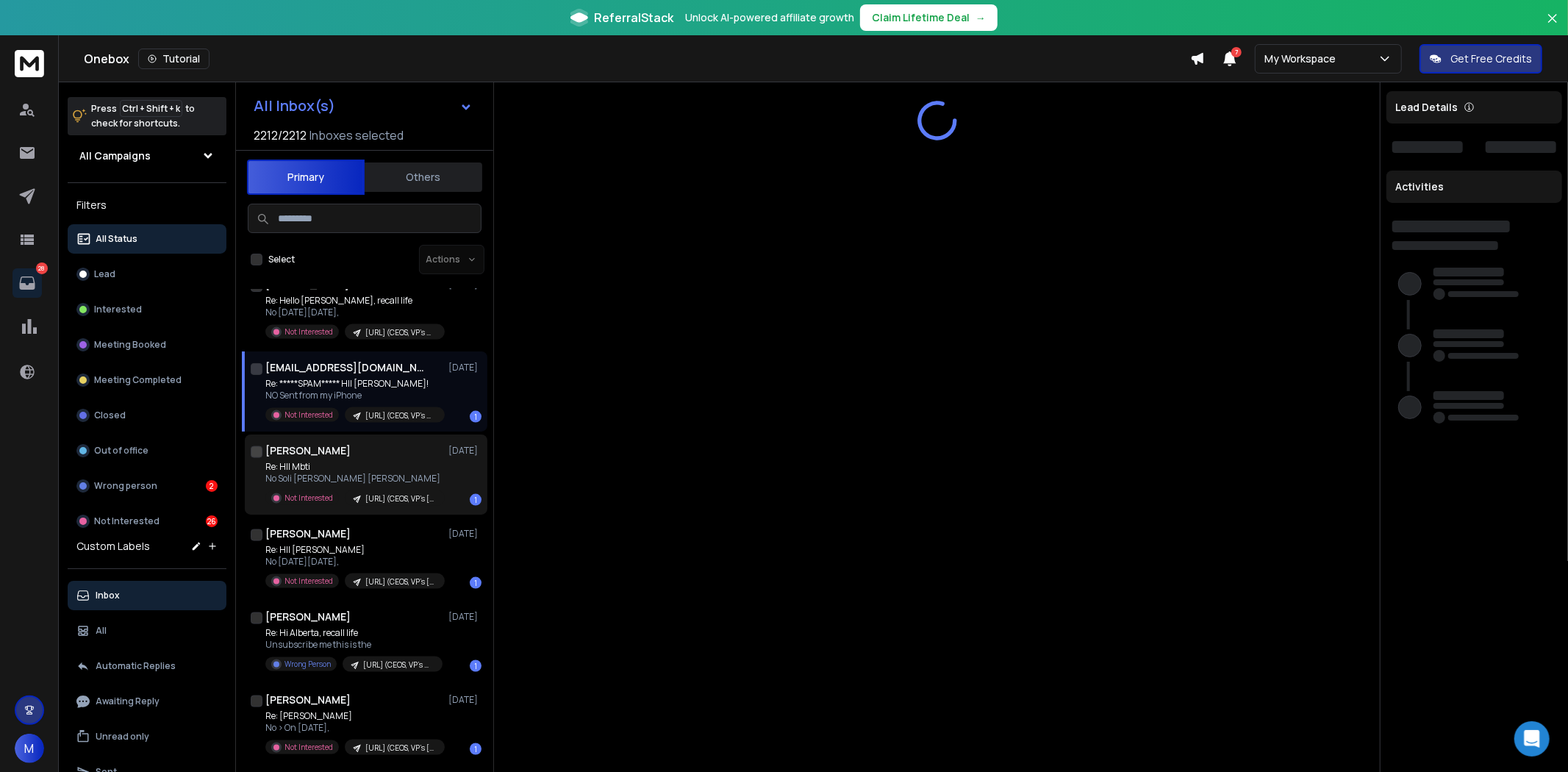
click at [390, 482] on p "No Soli [PERSON_NAME] [PERSON_NAME]" at bounding box center [354, 478] width 176 height 12
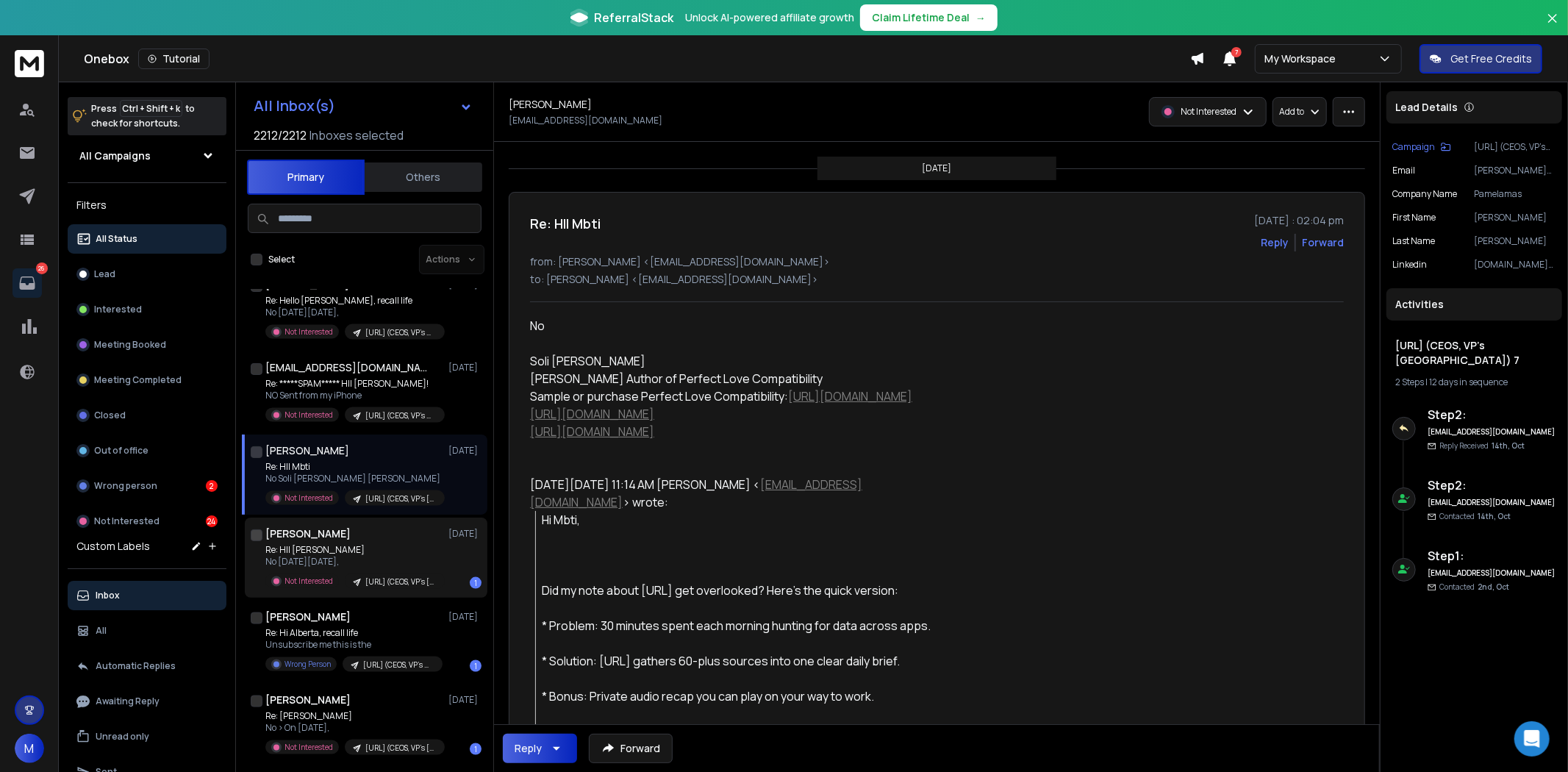
click at [381, 553] on p "Re: HII [PERSON_NAME]" at bounding box center [354, 549] width 176 height 12
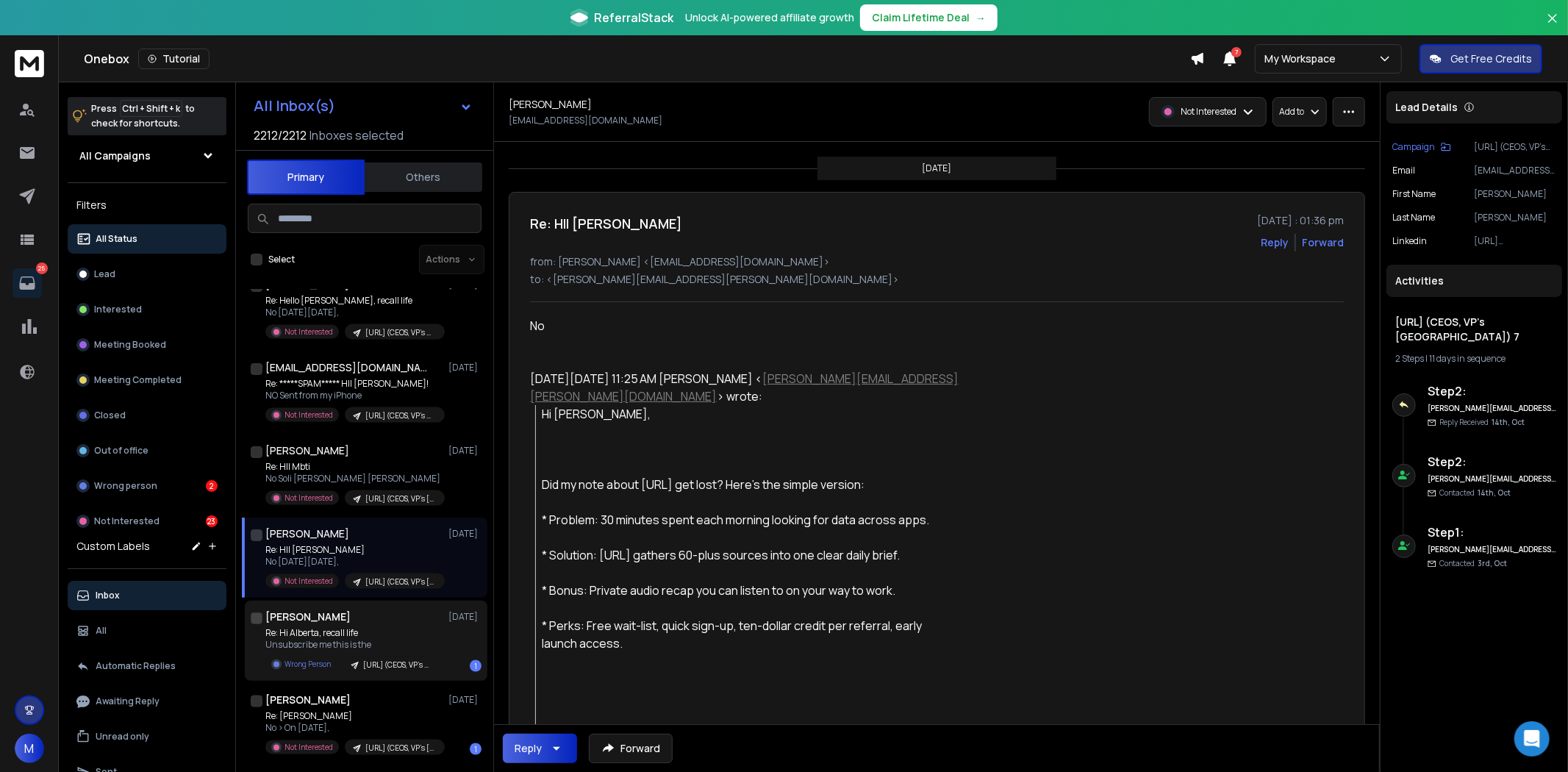
click at [376, 609] on div "[PERSON_NAME] [DATE]" at bounding box center [374, 616] width 216 height 15
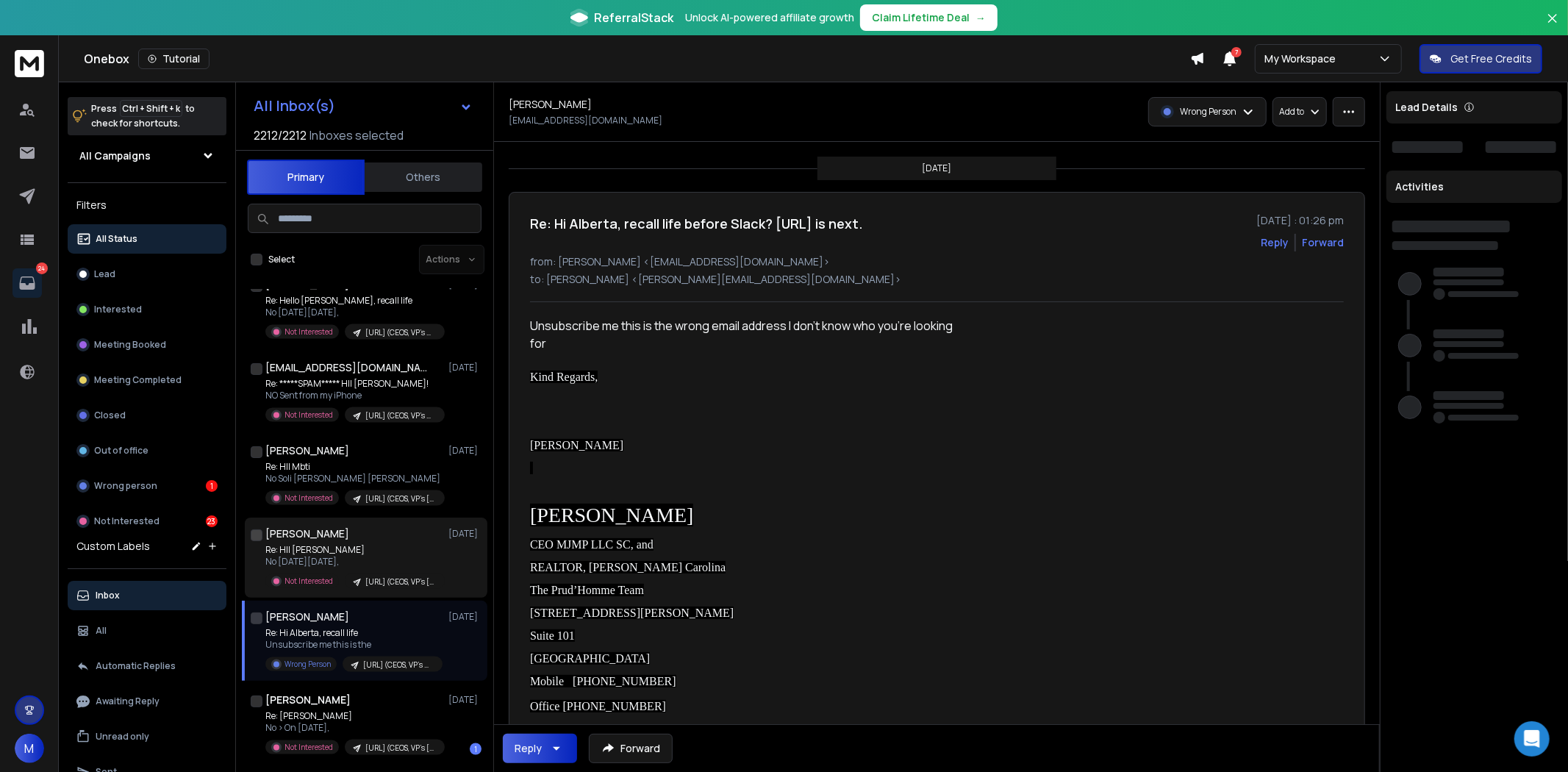
scroll to position [2041, 0]
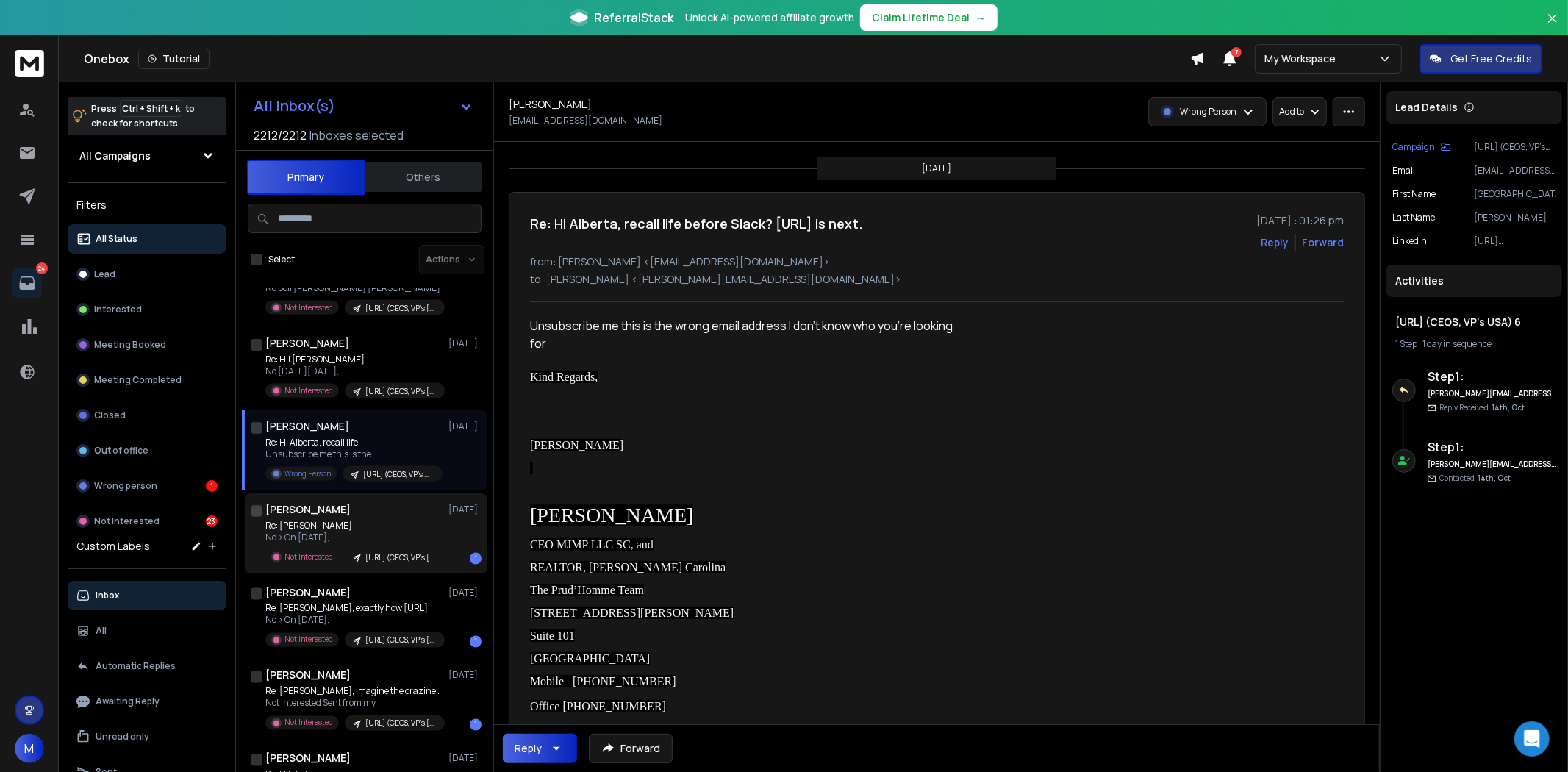
click at [361, 562] on div "[URL] (CEOS, VP's [GEOGRAPHIC_DATA]) 7" at bounding box center [395, 557] width 100 height 16
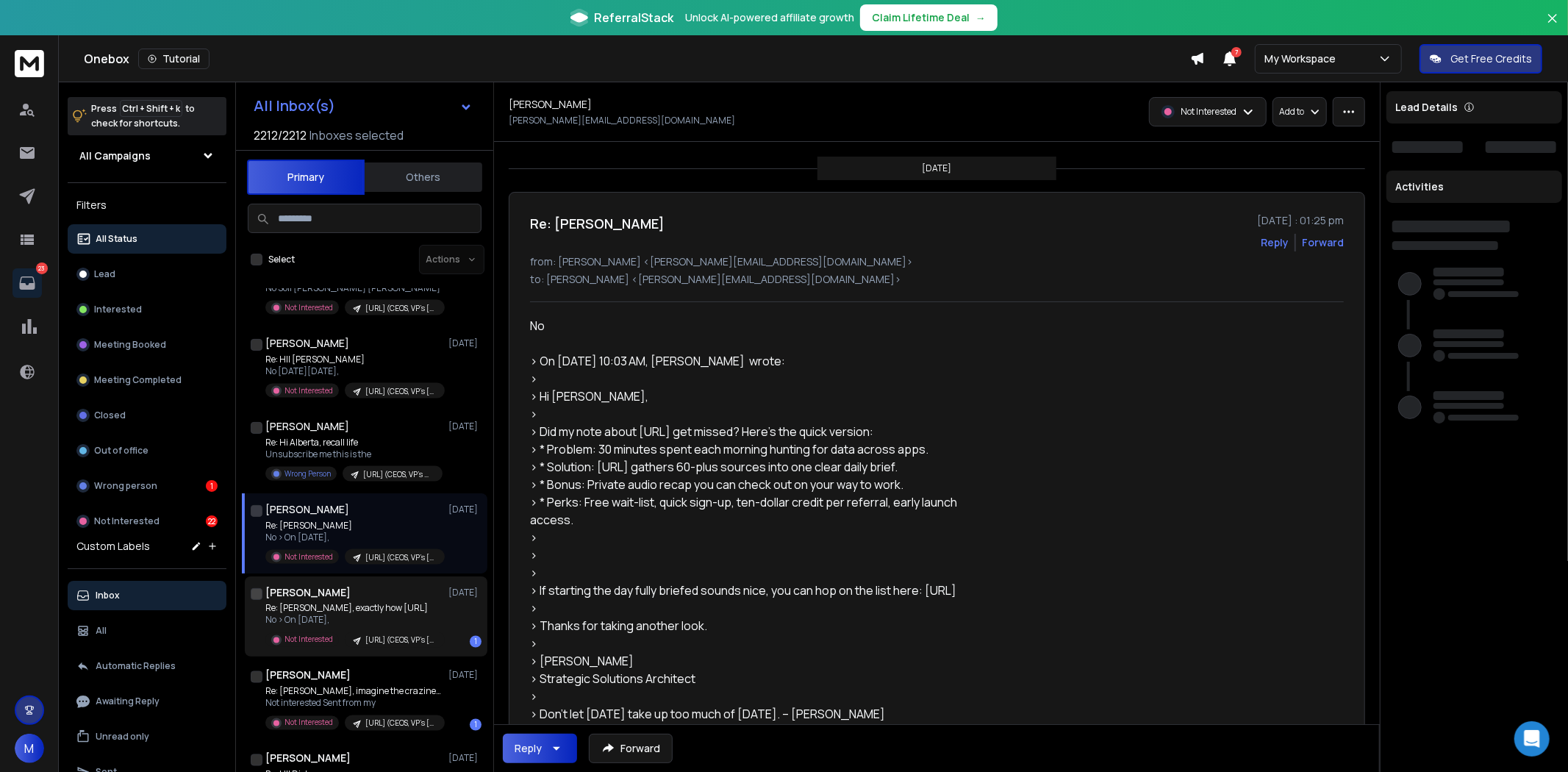
click at [351, 603] on p "Re: [PERSON_NAME], exactly how [URL]" at bounding box center [354, 608] width 176 height 12
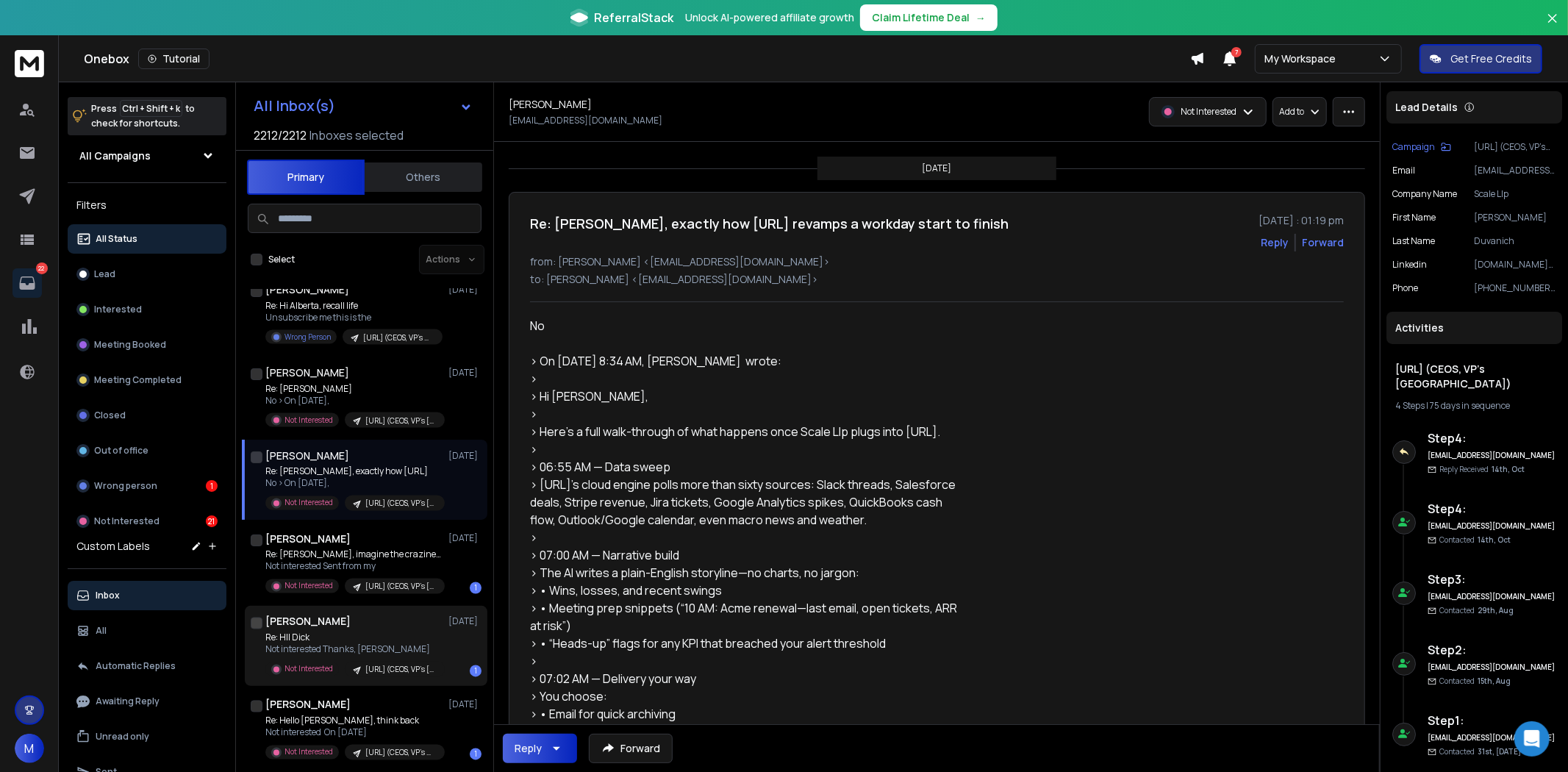
scroll to position [2260, 0]
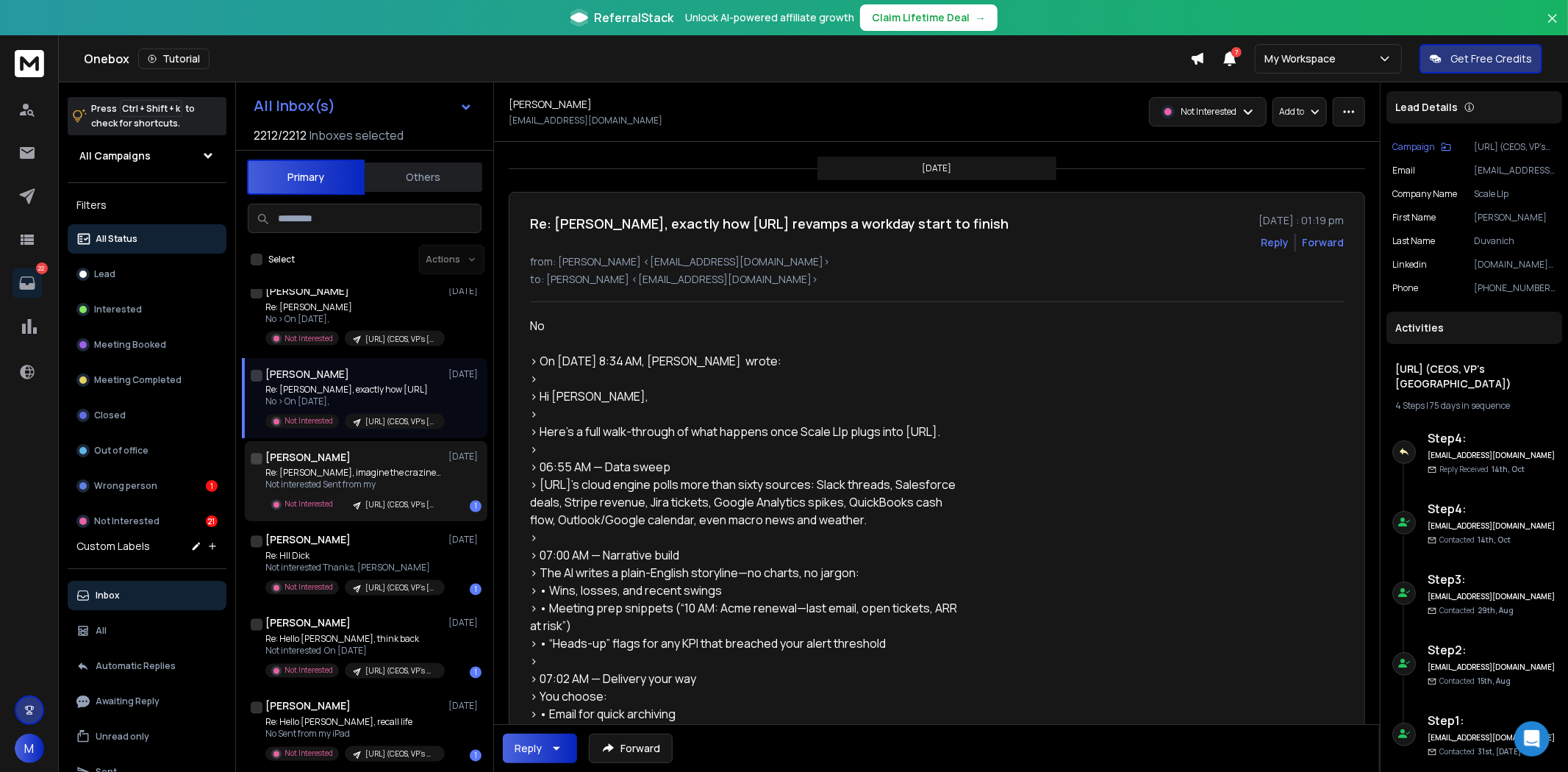
click at [348, 509] on div "[URL] (CEOS, VP's [GEOGRAPHIC_DATA]) 2" at bounding box center [395, 505] width 100 height 16
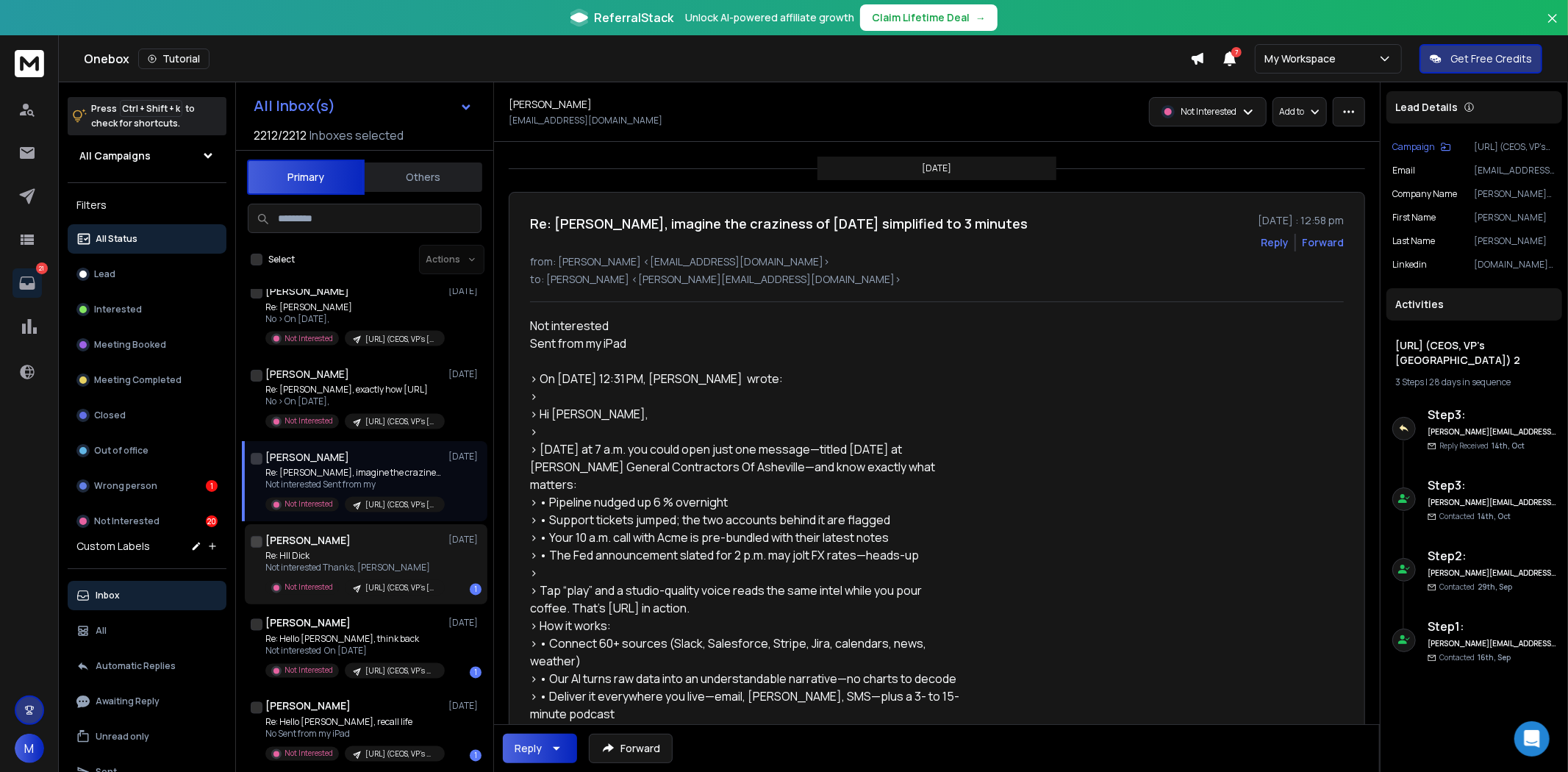
click at [340, 568] on p "Not interested Thanks, [PERSON_NAME]" at bounding box center [354, 567] width 176 height 12
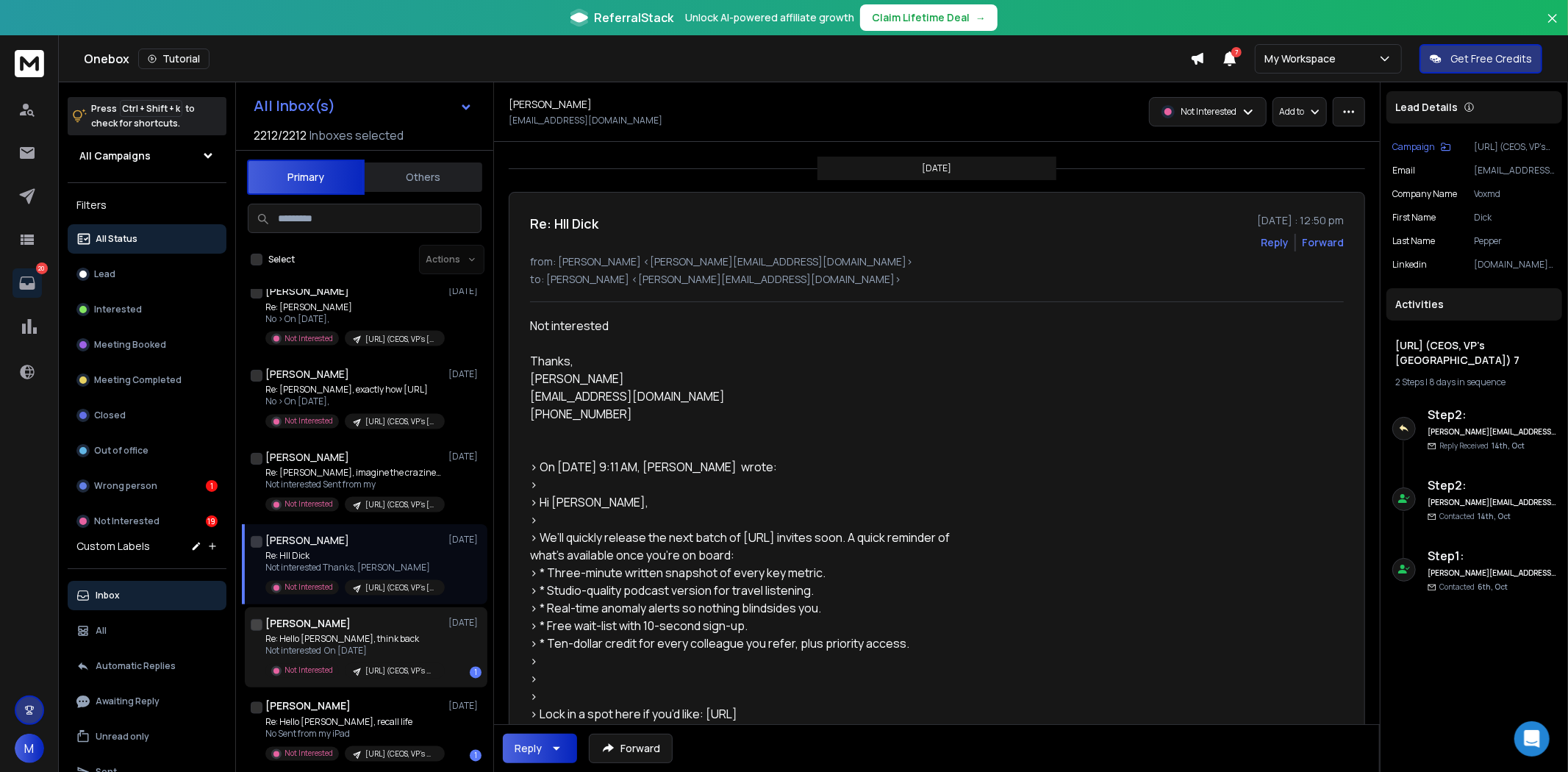
click at [348, 618] on div "[PERSON_NAME] [DATE]" at bounding box center [374, 623] width 216 height 15
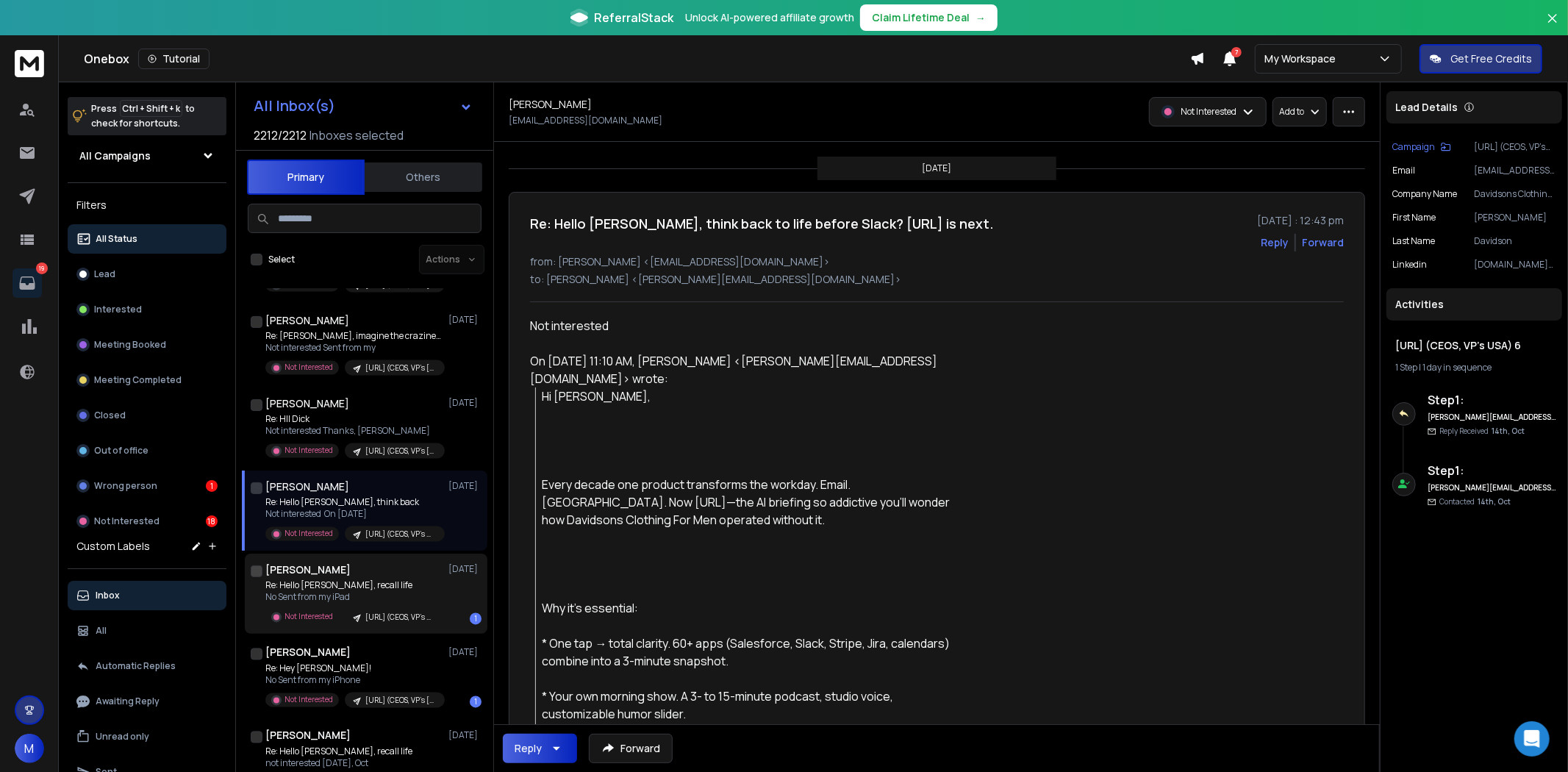
scroll to position [2423, 0]
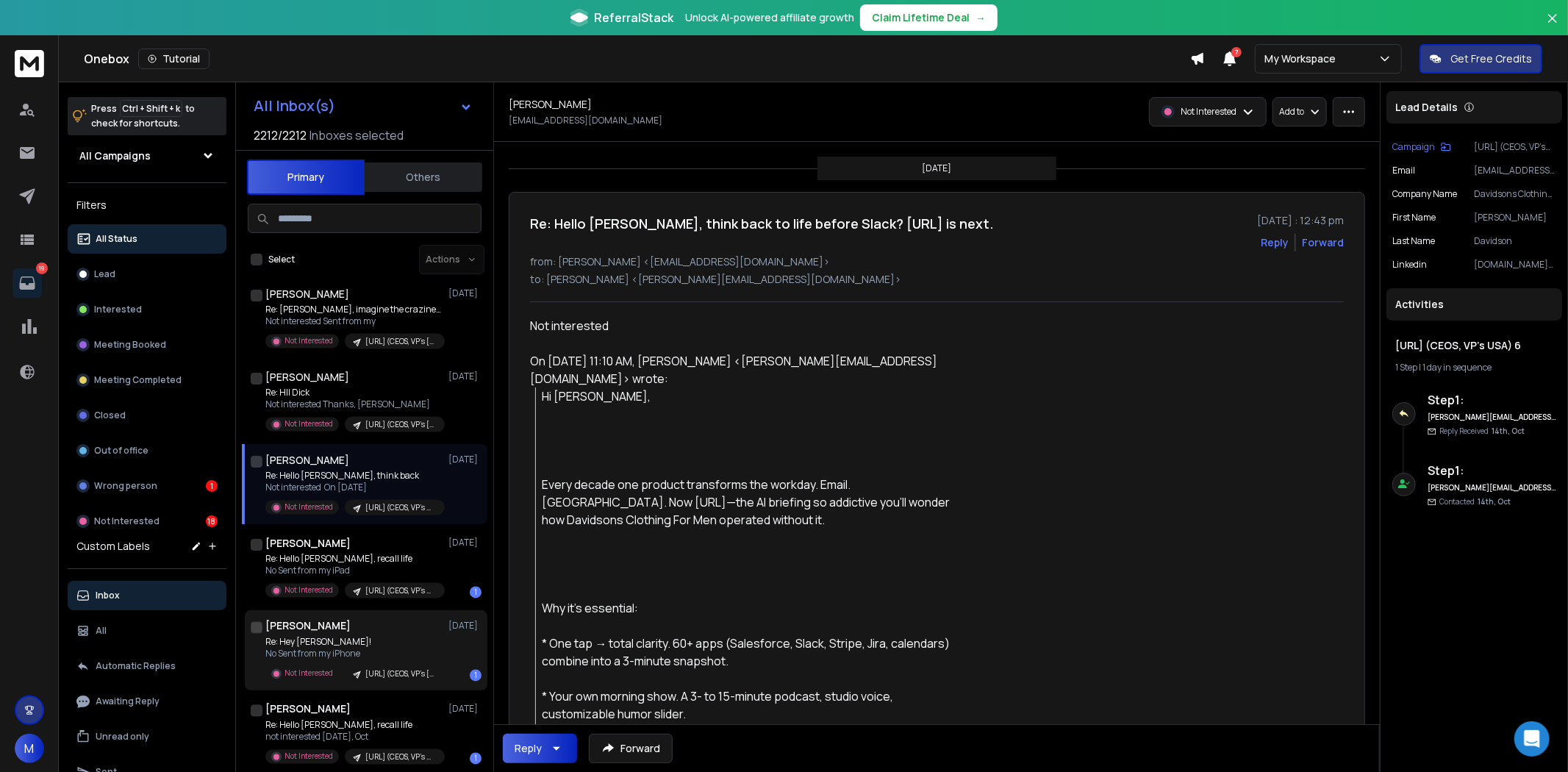
click at [331, 614] on div "[PERSON_NAME] [DATE] Re: Hey [PERSON_NAME]! No Sent from my iPhone Not Interest…" at bounding box center [365, 650] width 242 height 80
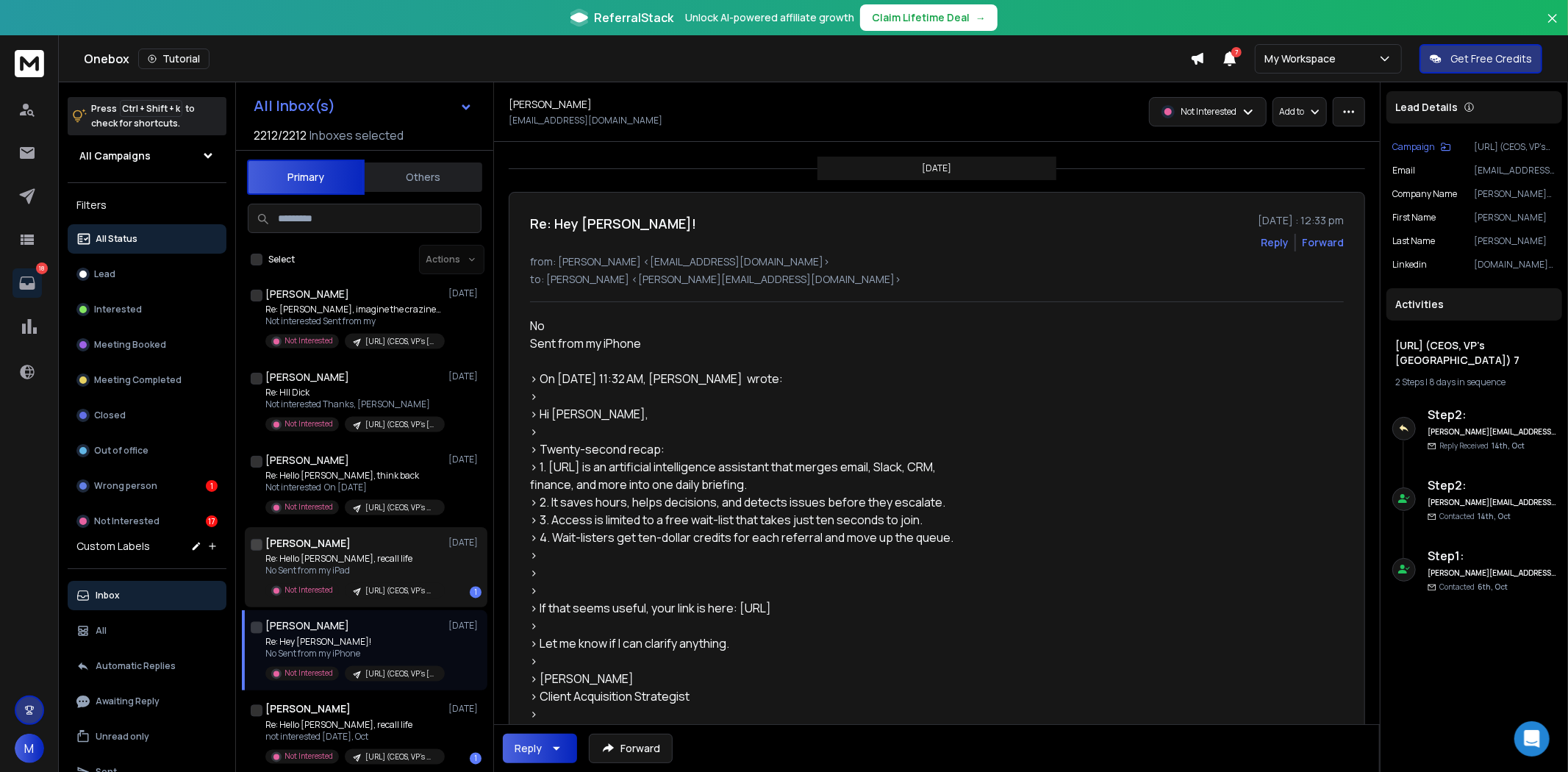
click at [325, 572] on p "No Sent from my iPad" at bounding box center [354, 571] width 176 height 12
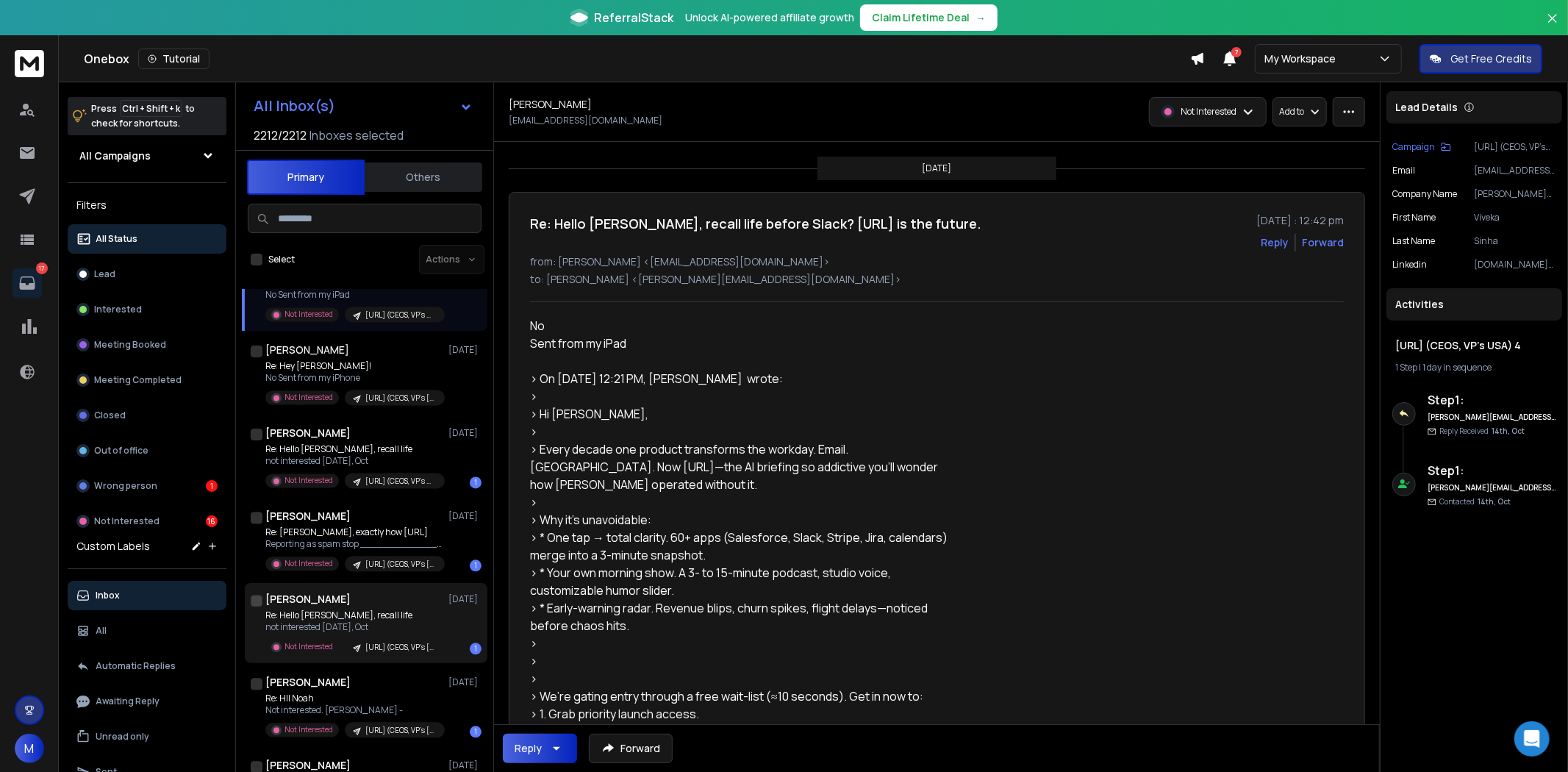
scroll to position [2750, 0]
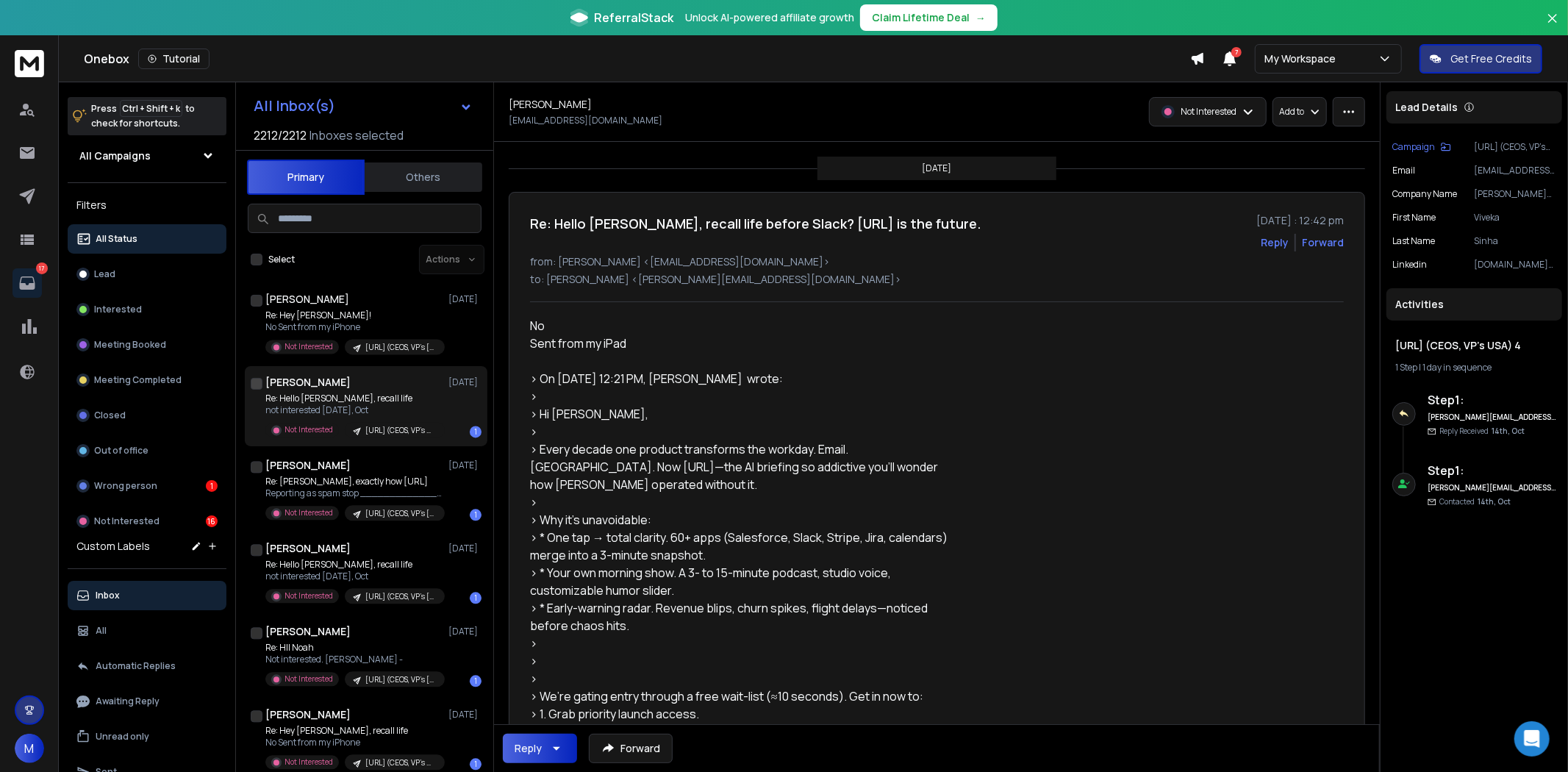
click at [347, 408] on p "not interested [DATE], Oct" at bounding box center [354, 410] width 176 height 12
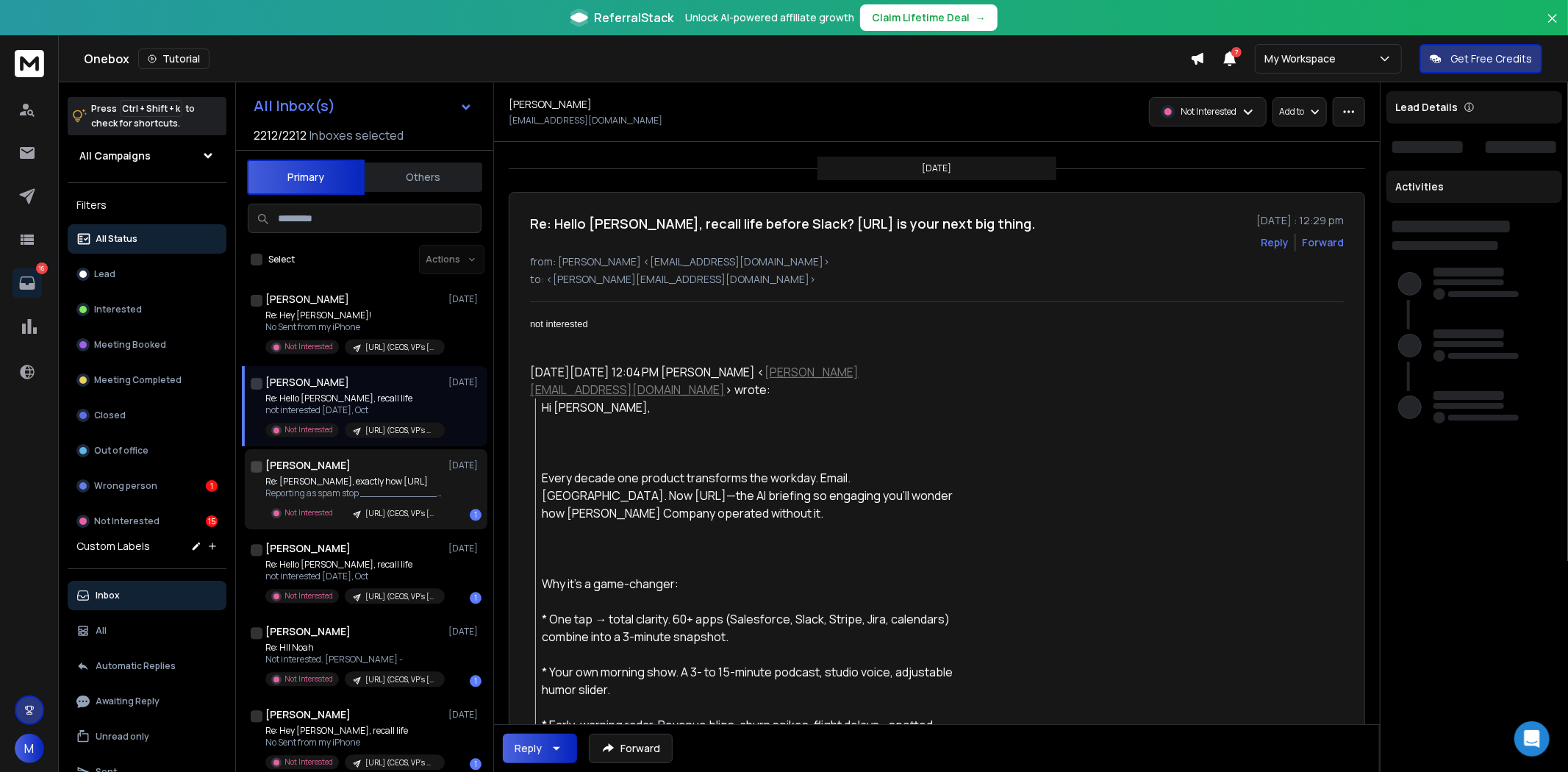
click at [368, 522] on div "[PERSON_NAME] [DATE] Re: [PERSON_NAME], exactly how [URL] Reporting as spam sto…" at bounding box center [365, 489] width 242 height 80
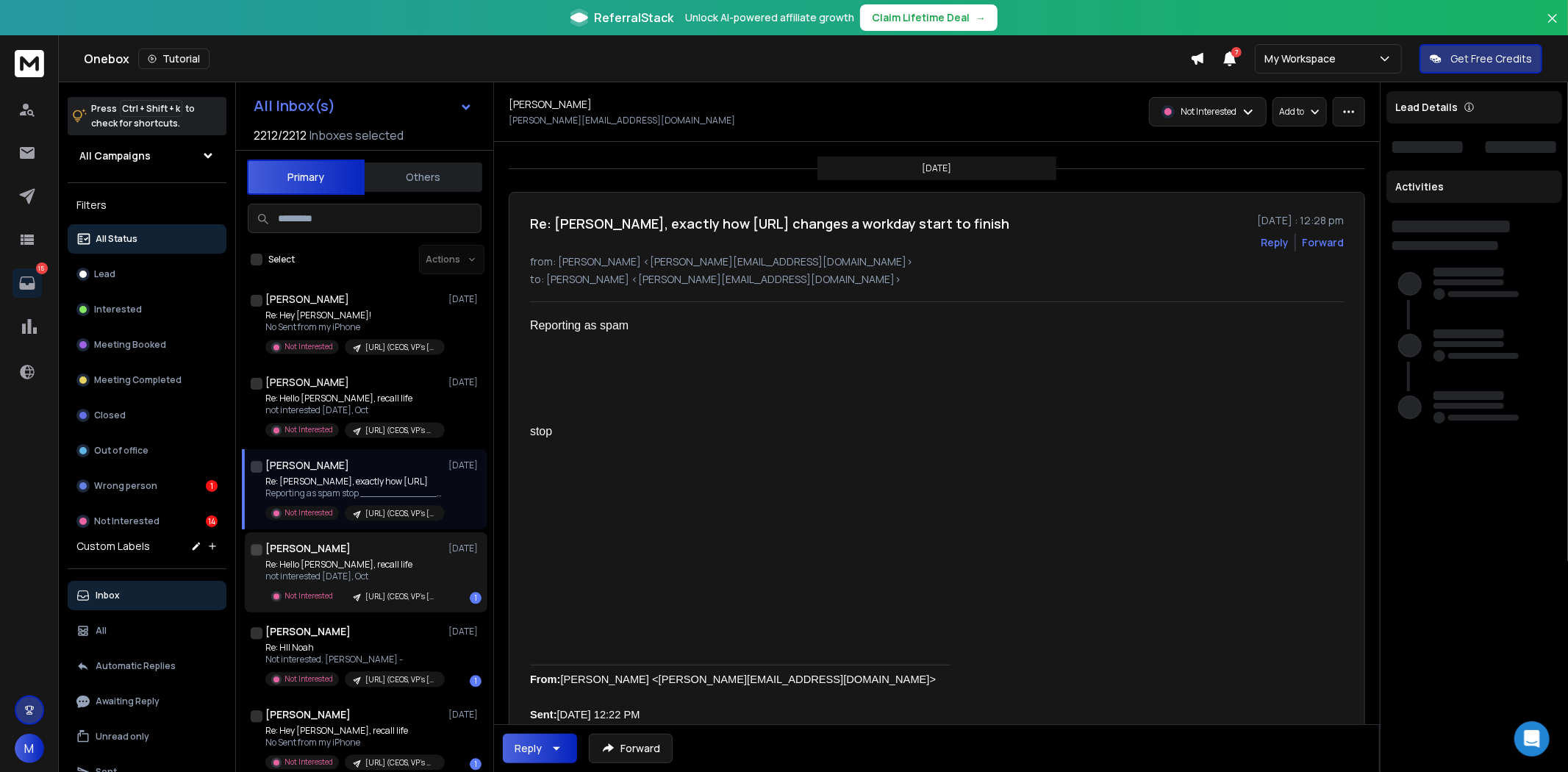
click at [353, 541] on div "[PERSON_NAME] [DATE]" at bounding box center [374, 548] width 216 height 15
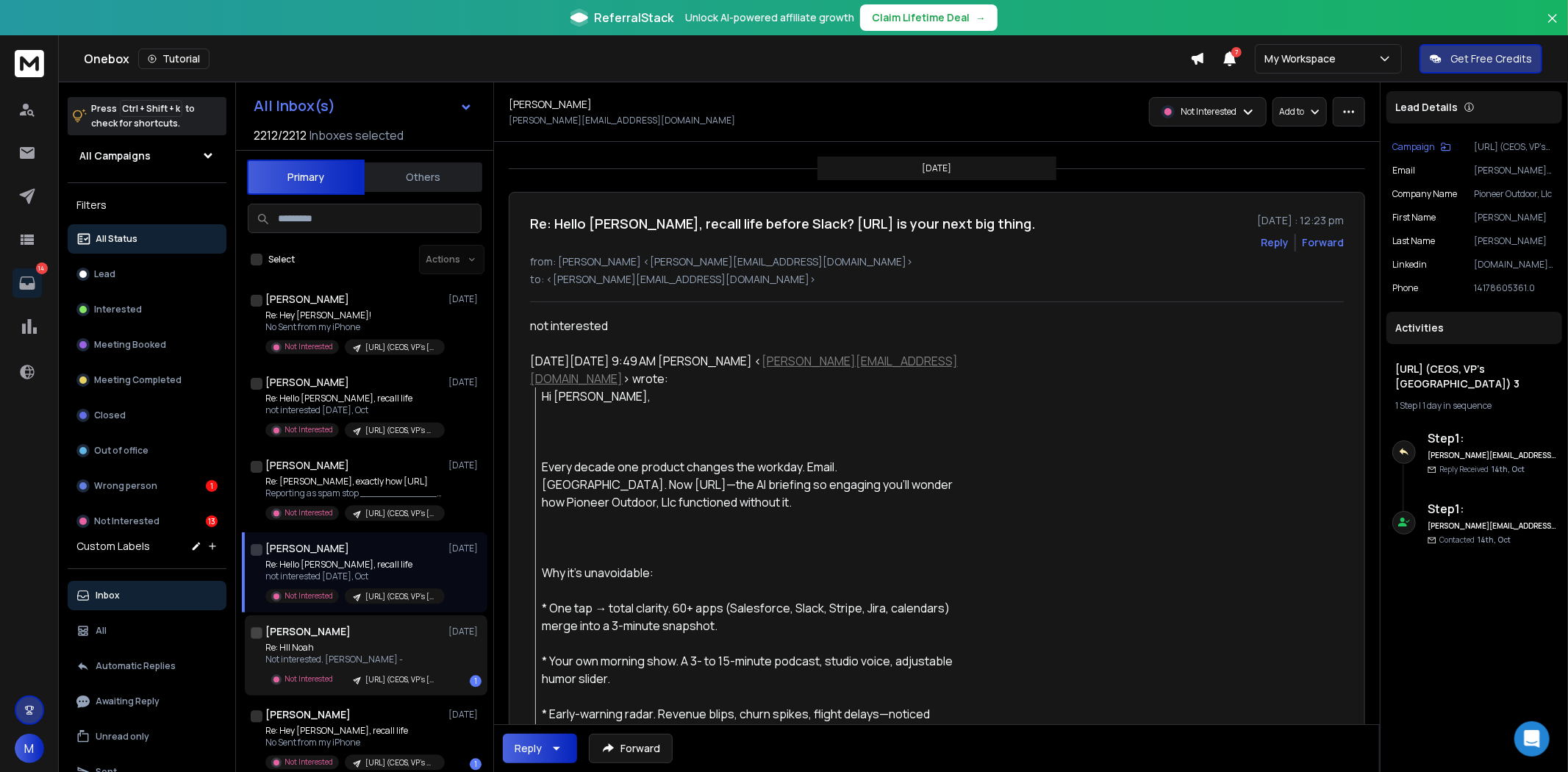
click at [383, 644] on p "Re: HII Noah" at bounding box center [354, 647] width 176 height 12
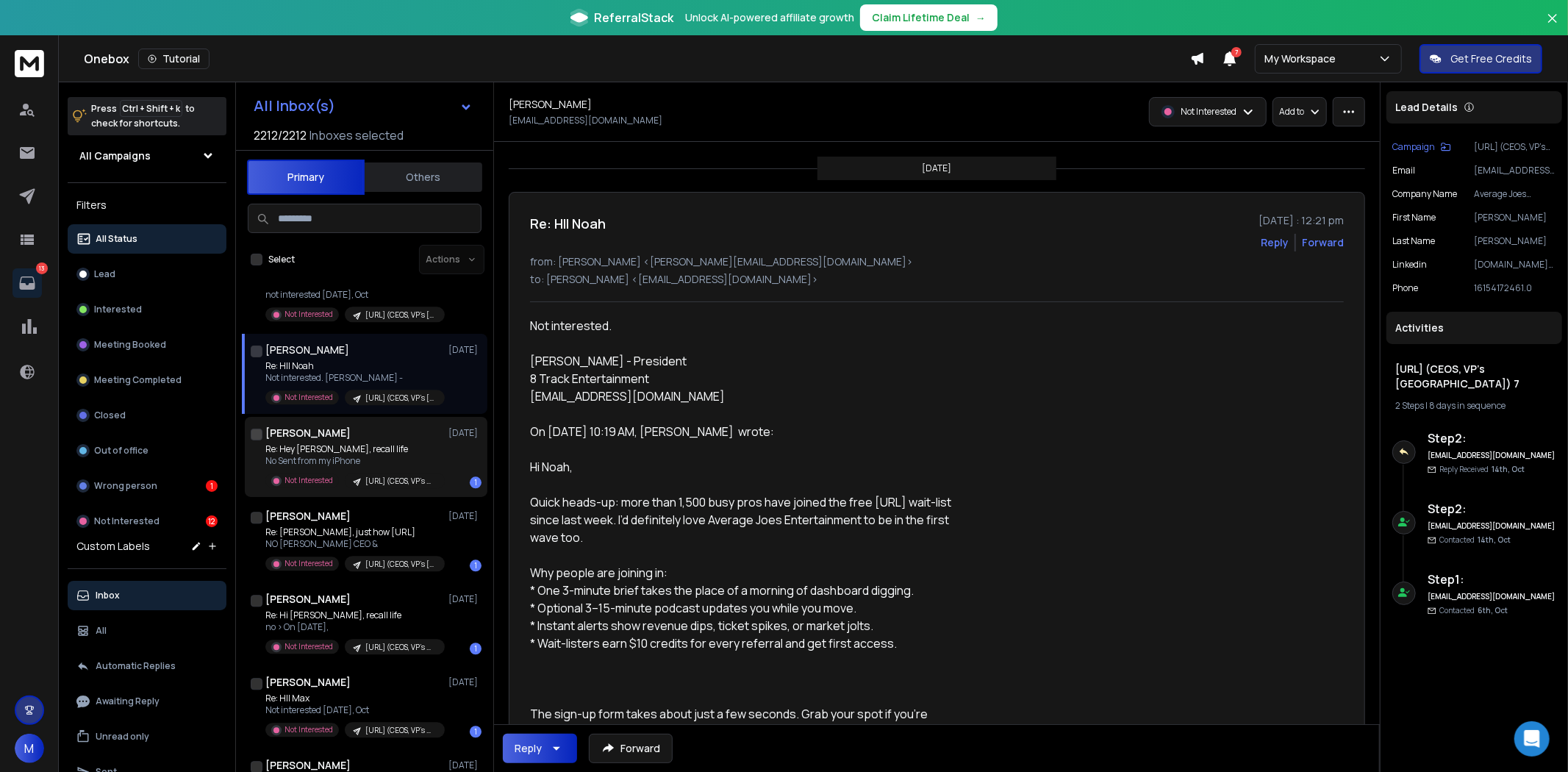
scroll to position [3048, 0]
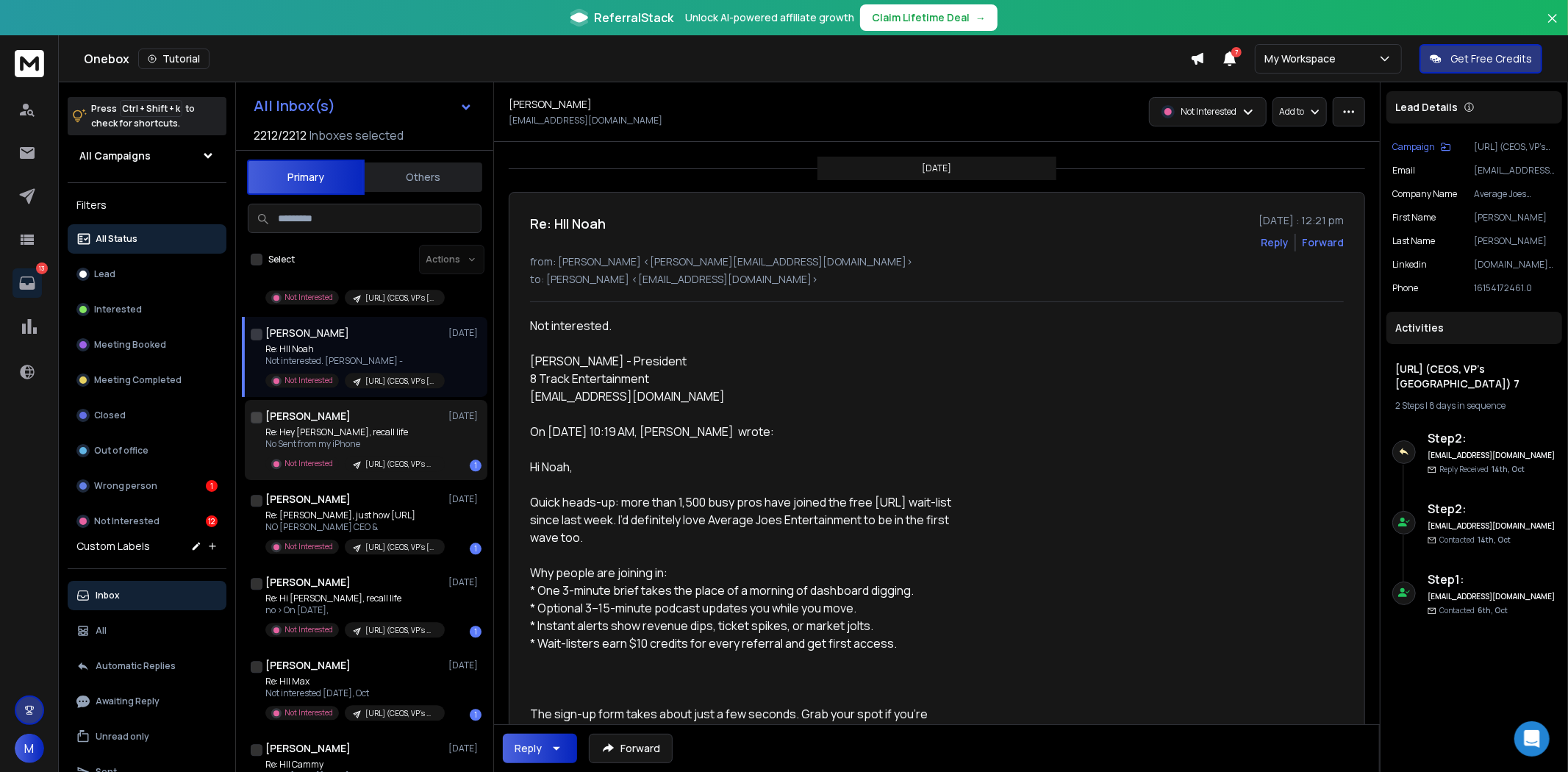
click at [363, 467] on div "[URL] (CEOS, VP's USA) 6" at bounding box center [395, 463] width 100 height 16
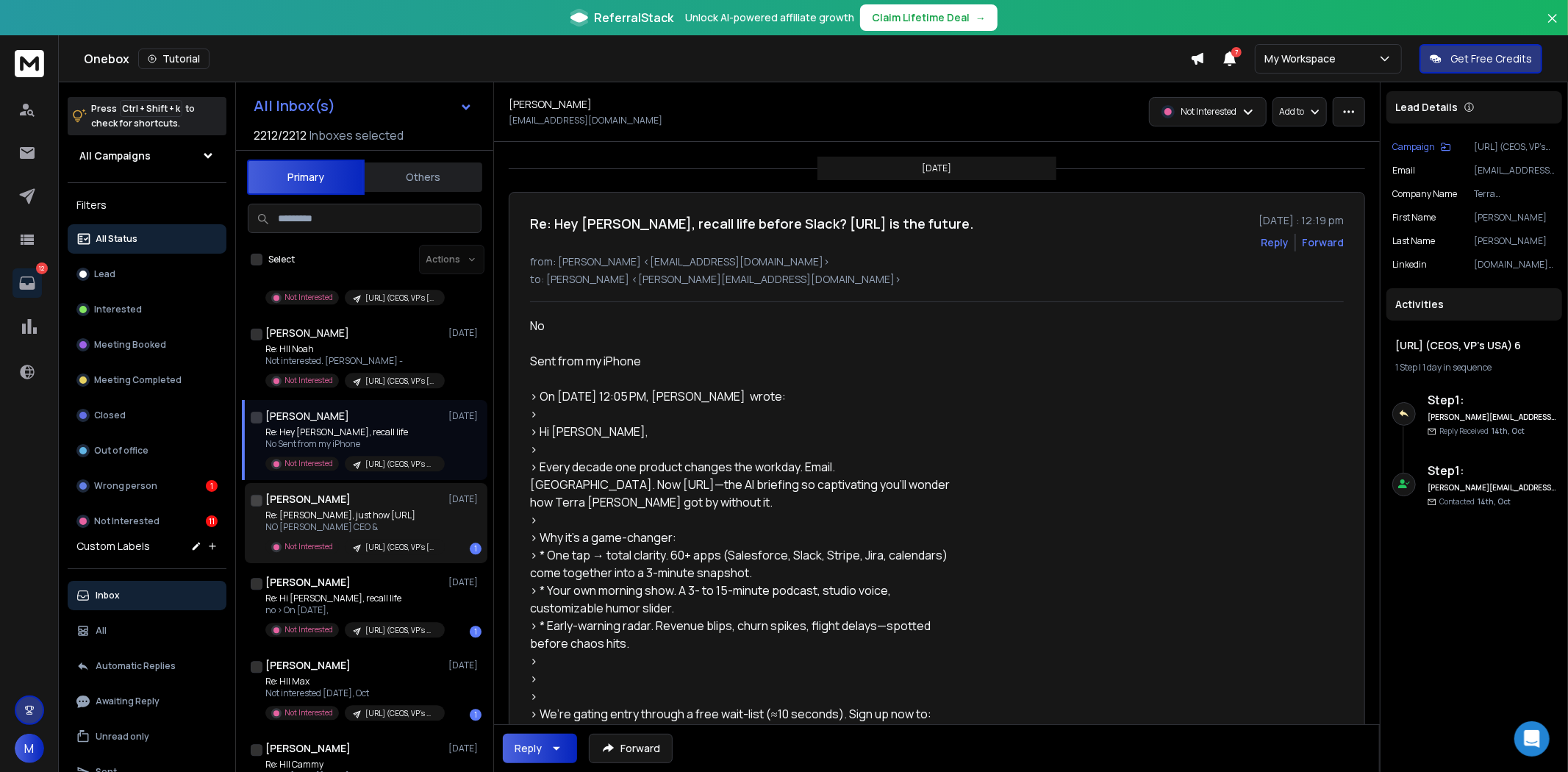
click at [368, 509] on p "Re: [PERSON_NAME], just how [URL]" at bounding box center [354, 515] width 176 height 12
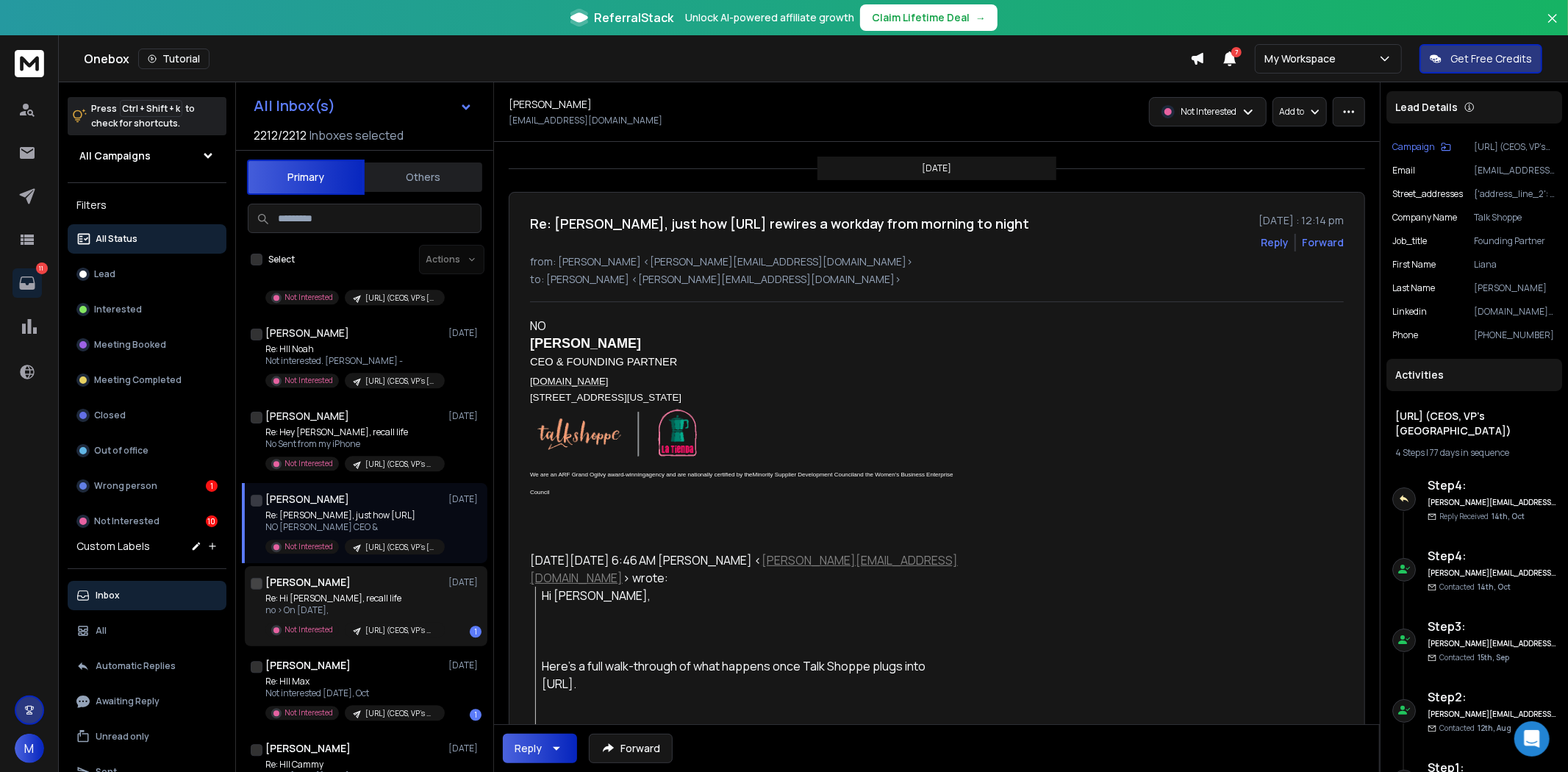
click at [380, 611] on p "no > On [DATE]," at bounding box center [354, 610] width 176 height 12
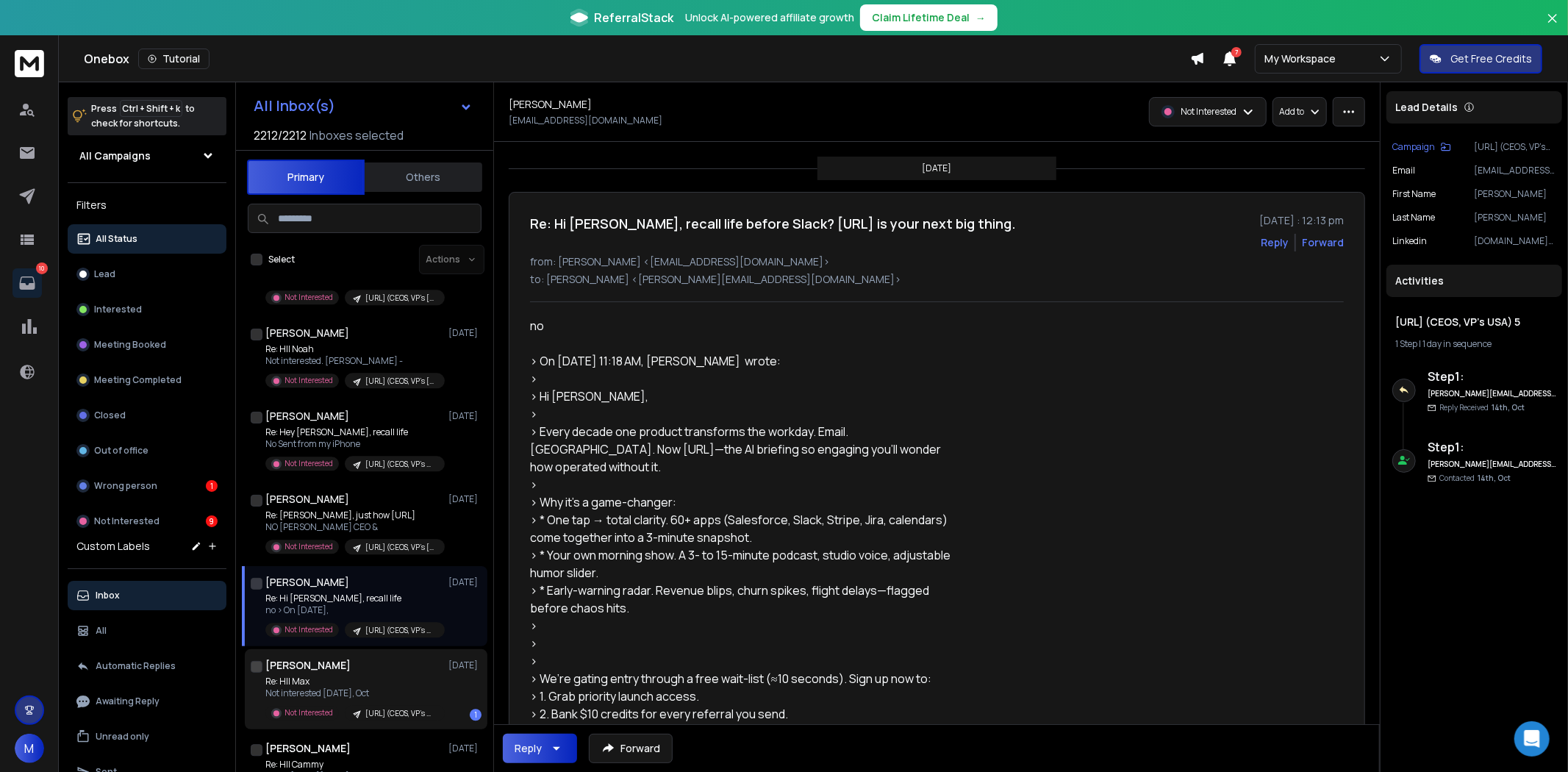
click at [370, 668] on div "[PERSON_NAME] [DATE]" at bounding box center [374, 665] width 216 height 15
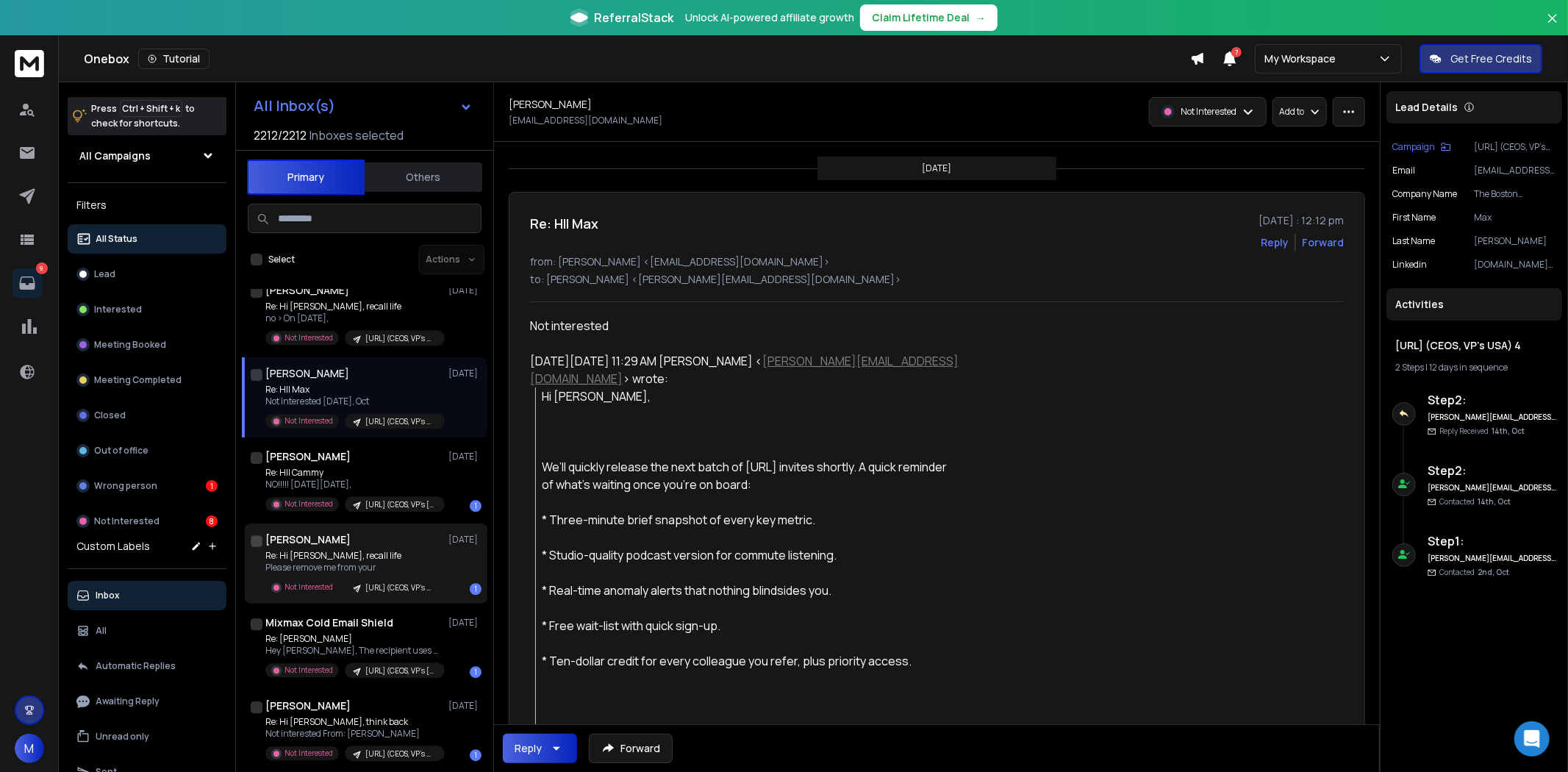
scroll to position [3403, 0]
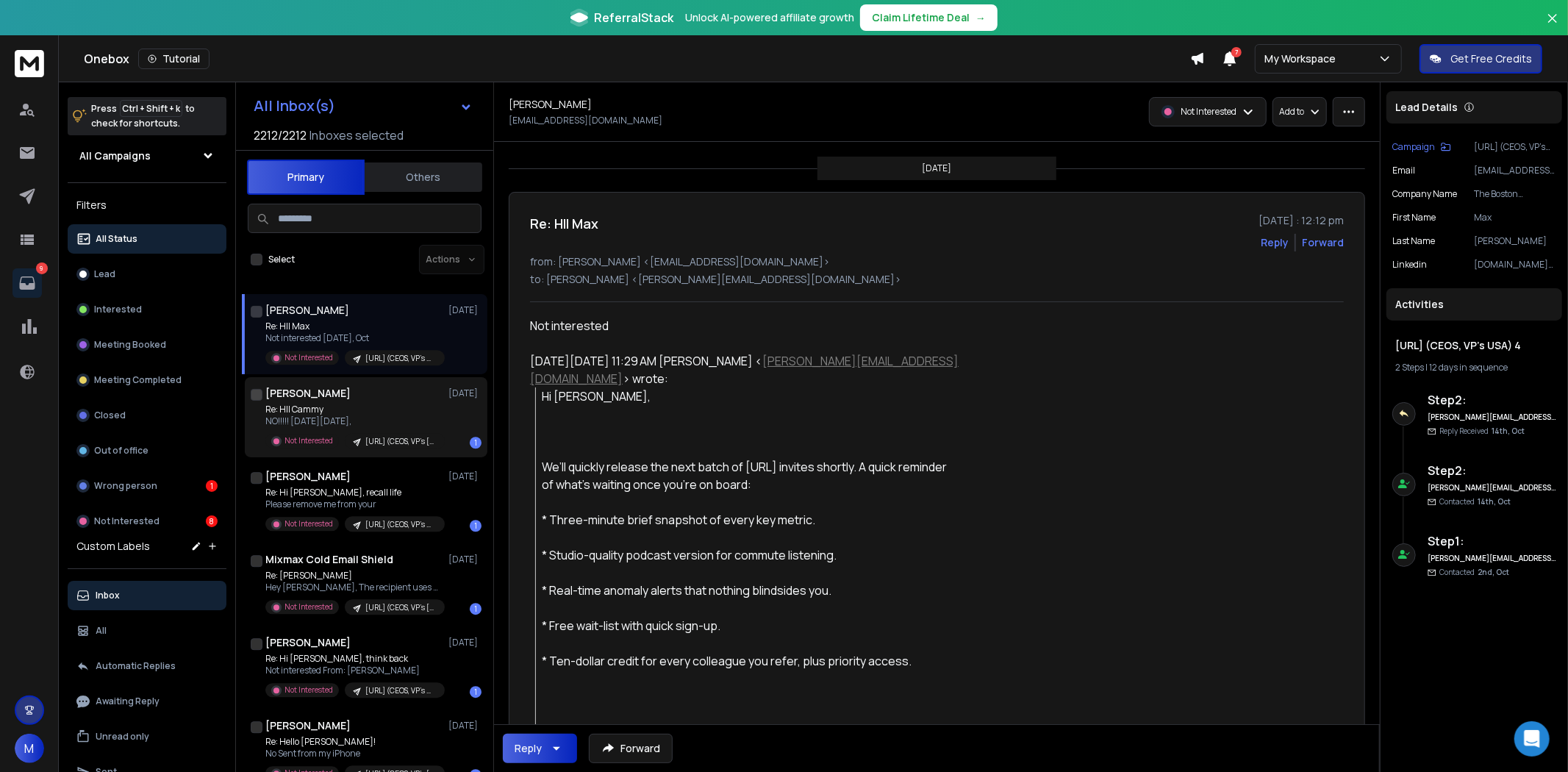
click at [355, 416] on p "NO!!!!! [DATE][DATE]," at bounding box center [354, 421] width 176 height 12
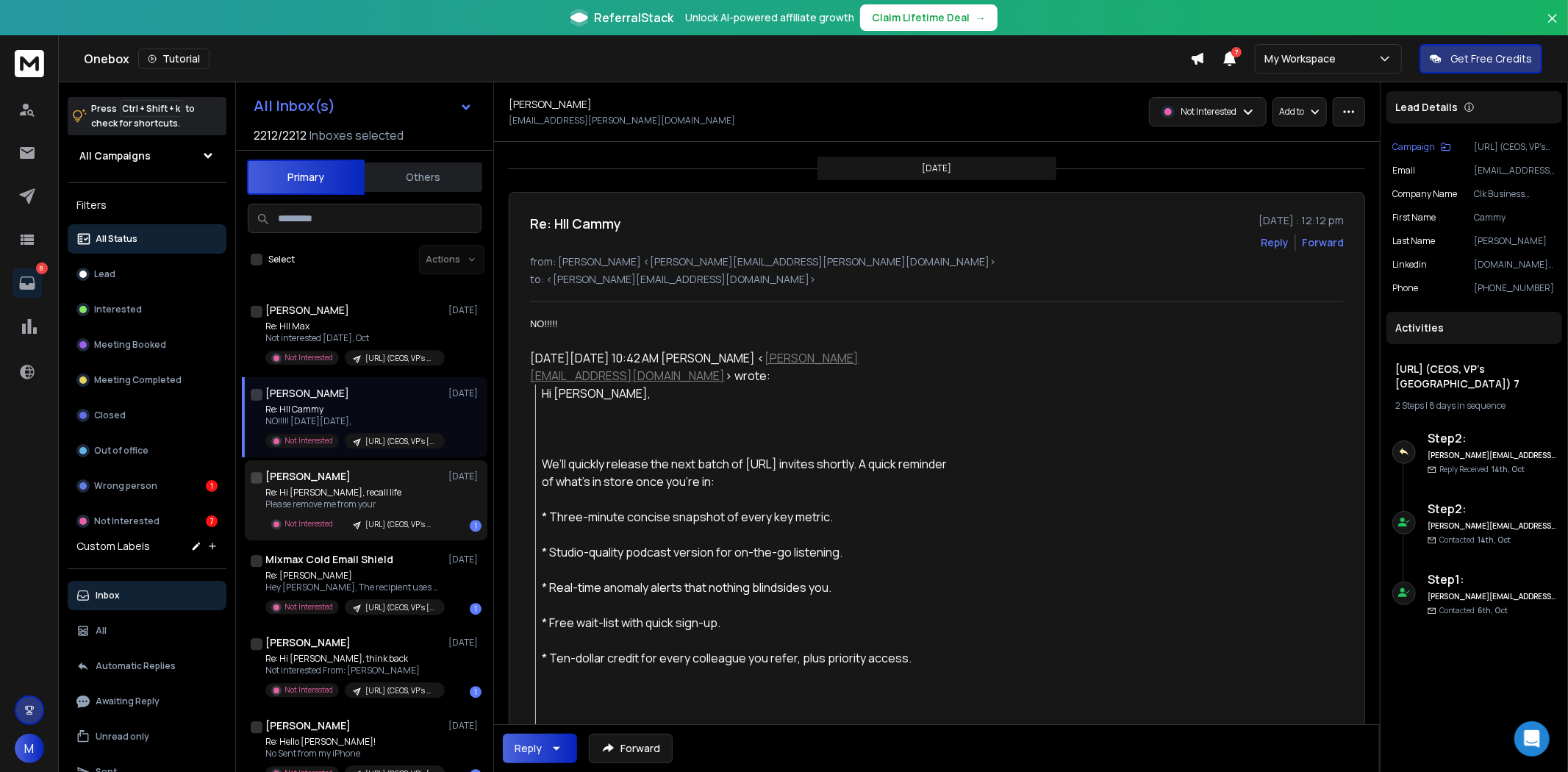
click at [361, 495] on p "Re: Hi [PERSON_NAME], recall life" at bounding box center [354, 492] width 176 height 12
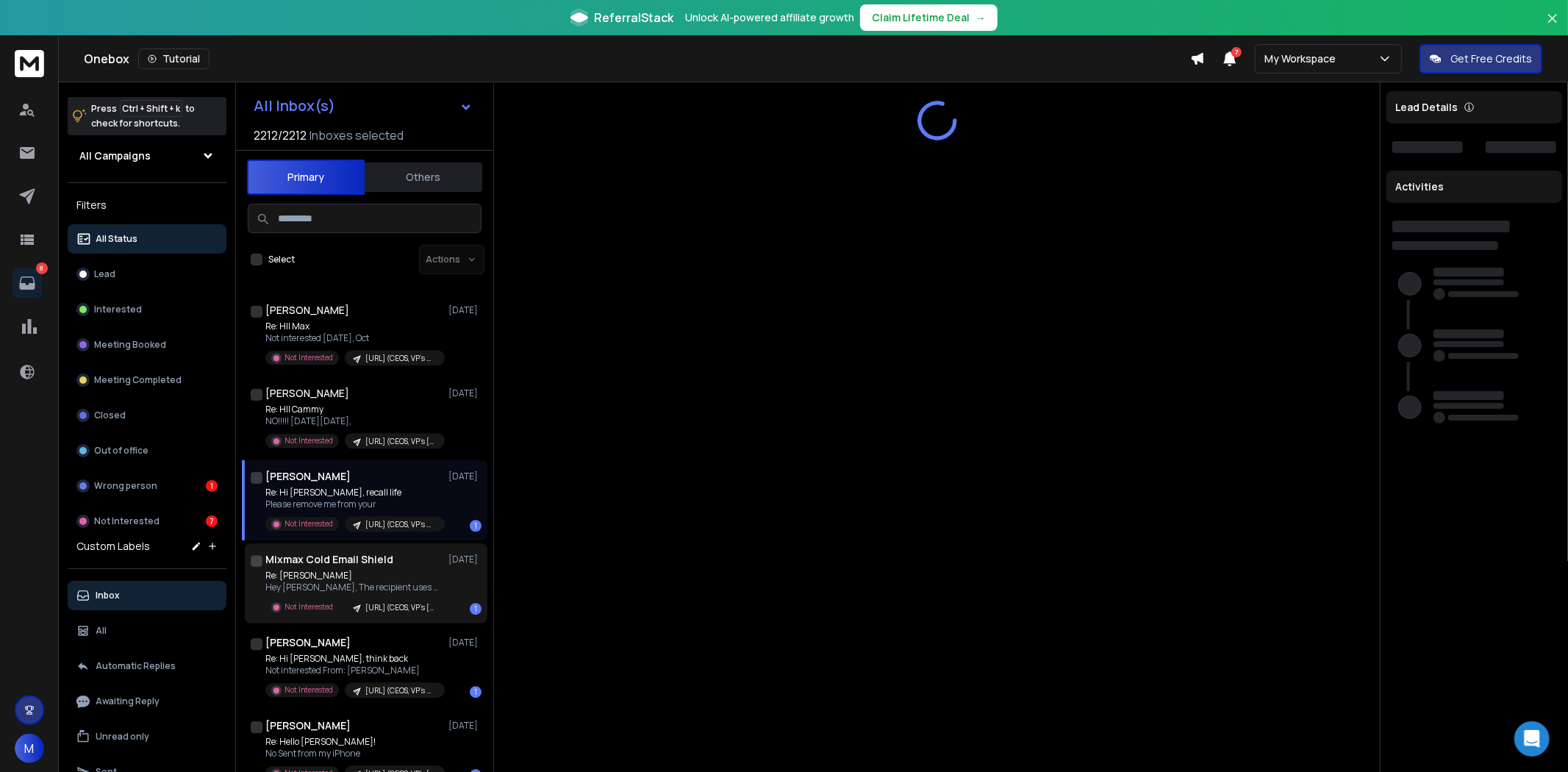
click at [373, 564] on h1 "Mixmax Cold Email Shield" at bounding box center [329, 559] width 128 height 15
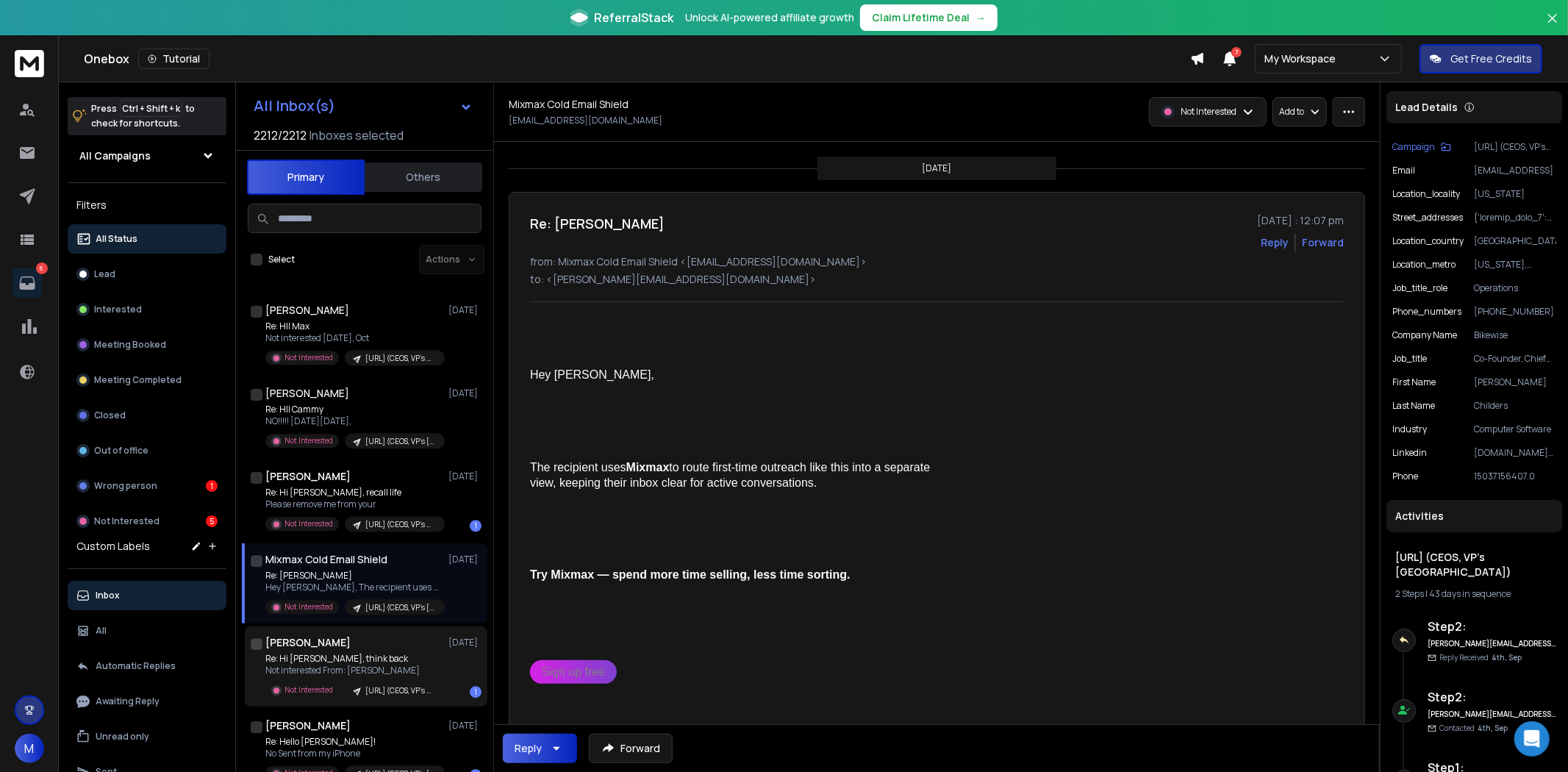
click at [383, 660] on p "Re: Hi [PERSON_NAME], think back" at bounding box center [354, 658] width 176 height 12
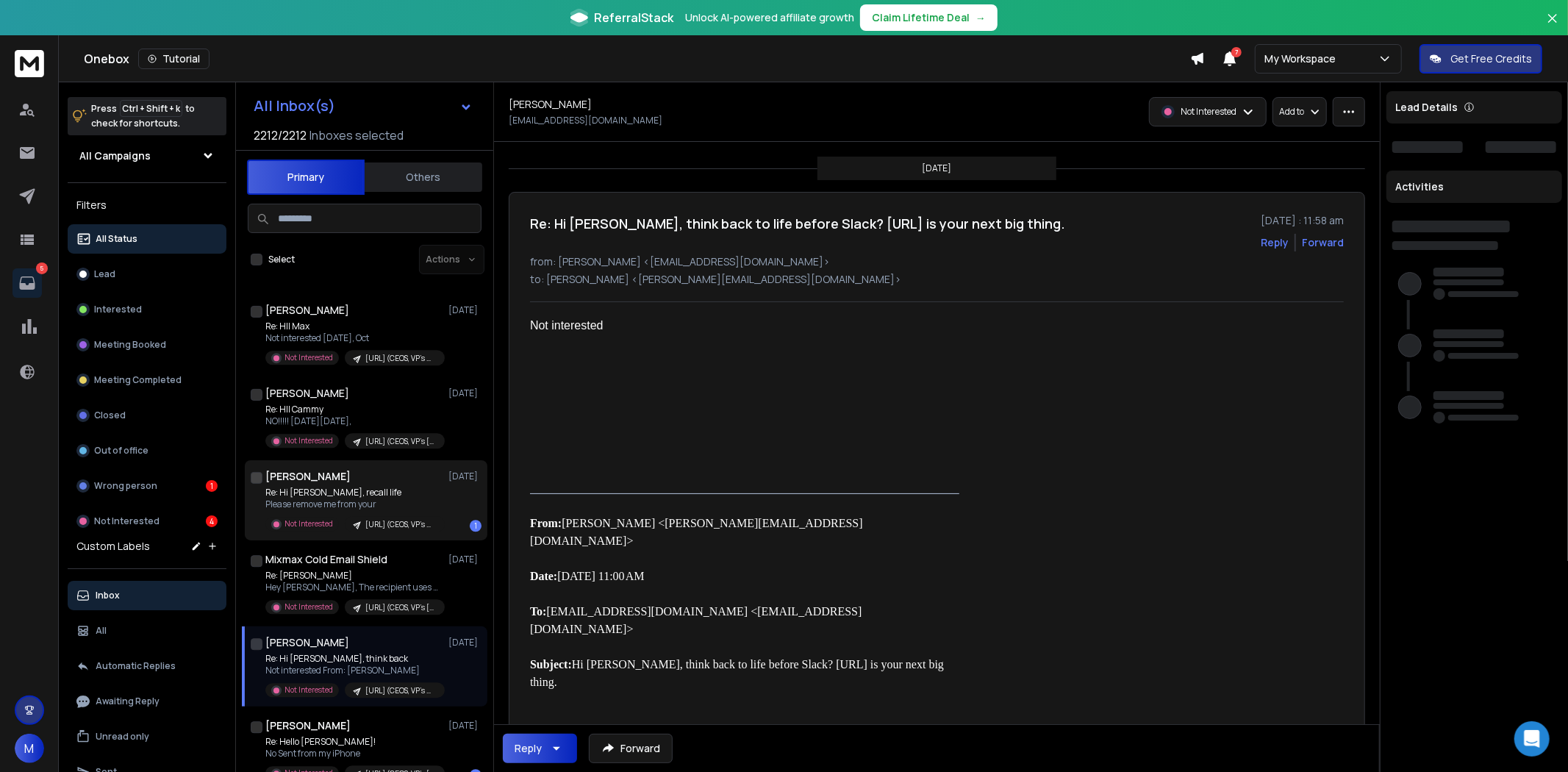
click at [362, 505] on p "Please remove me from your" at bounding box center [354, 504] width 176 height 12
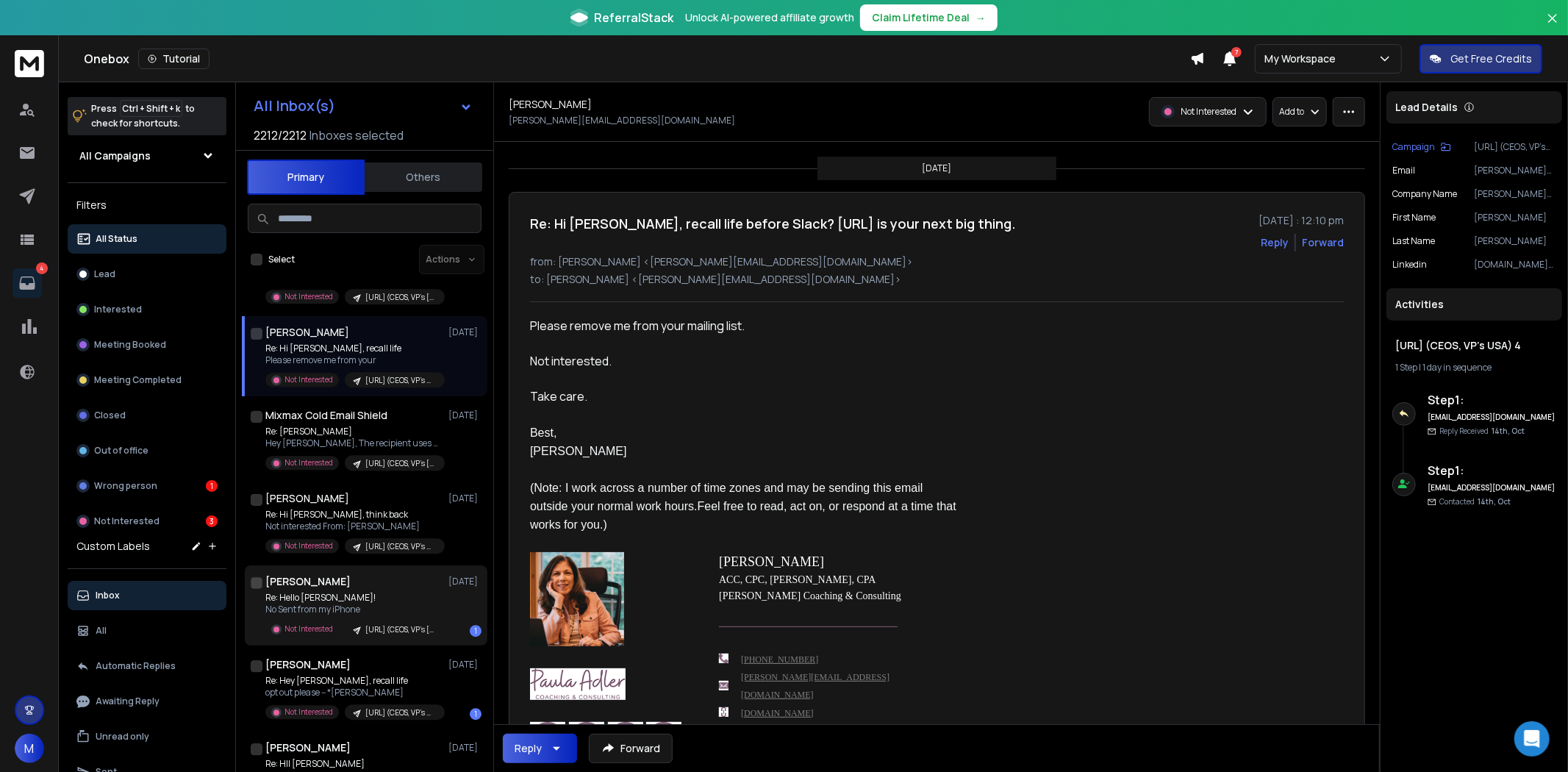
scroll to position [3593, 0]
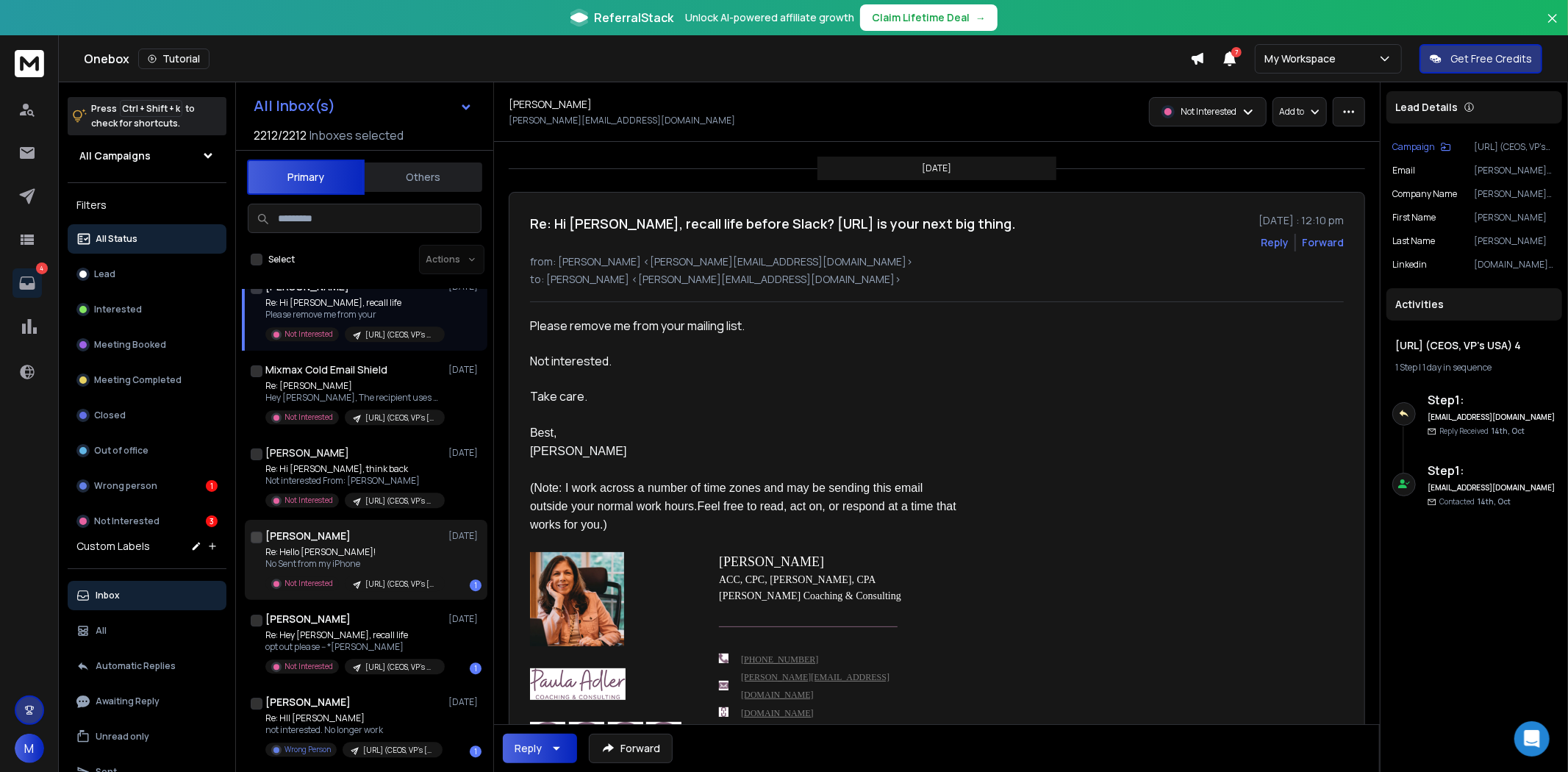
click at [371, 596] on div "[PERSON_NAME] [DATE] Re: Hello [PERSON_NAME]! No Sent from my iPhone Not Intere…" at bounding box center [365, 560] width 242 height 80
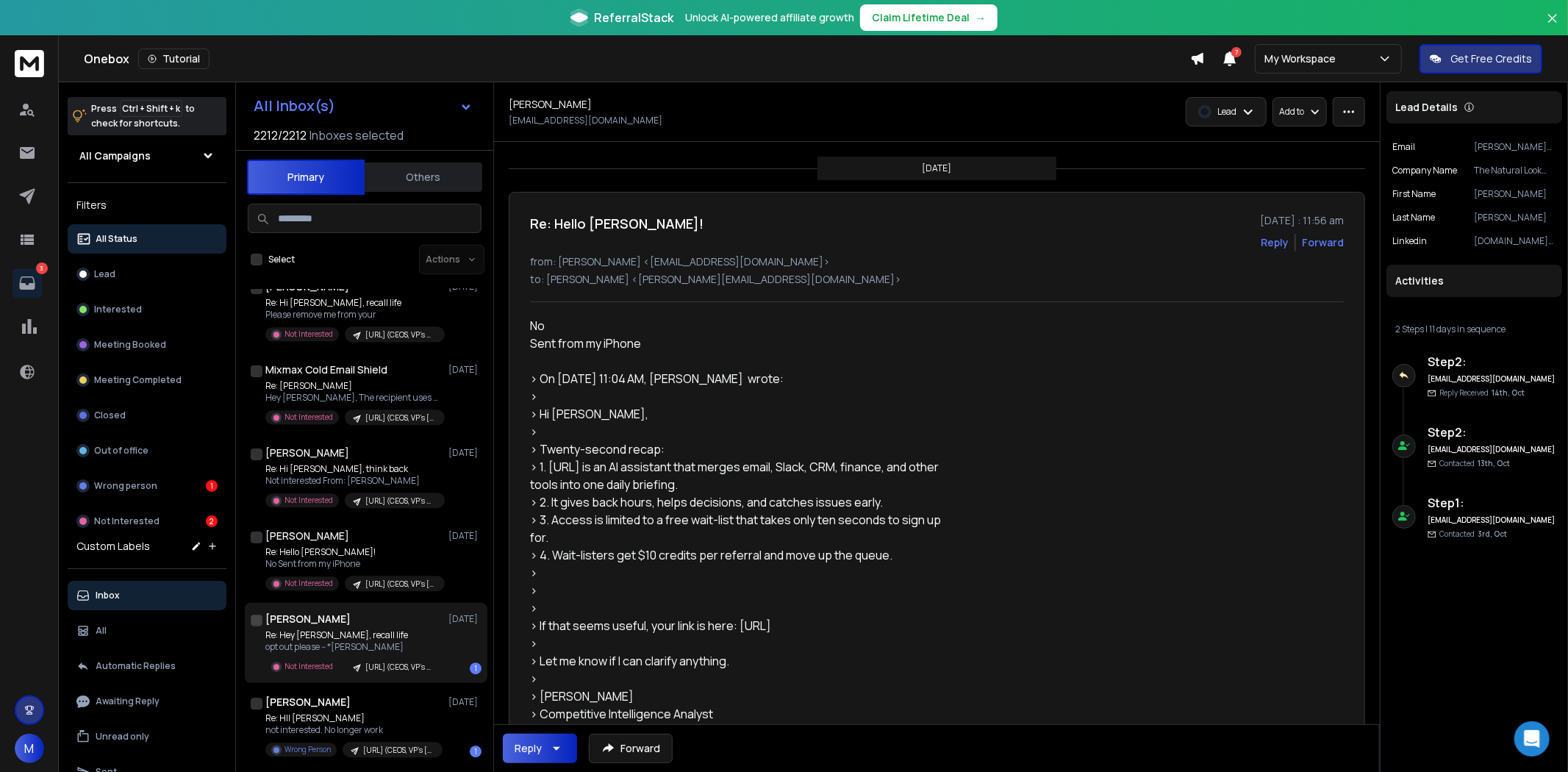
click at [380, 663] on p "[URL] (CEOS, VP's USA) 4" at bounding box center [401, 667] width 71 height 11
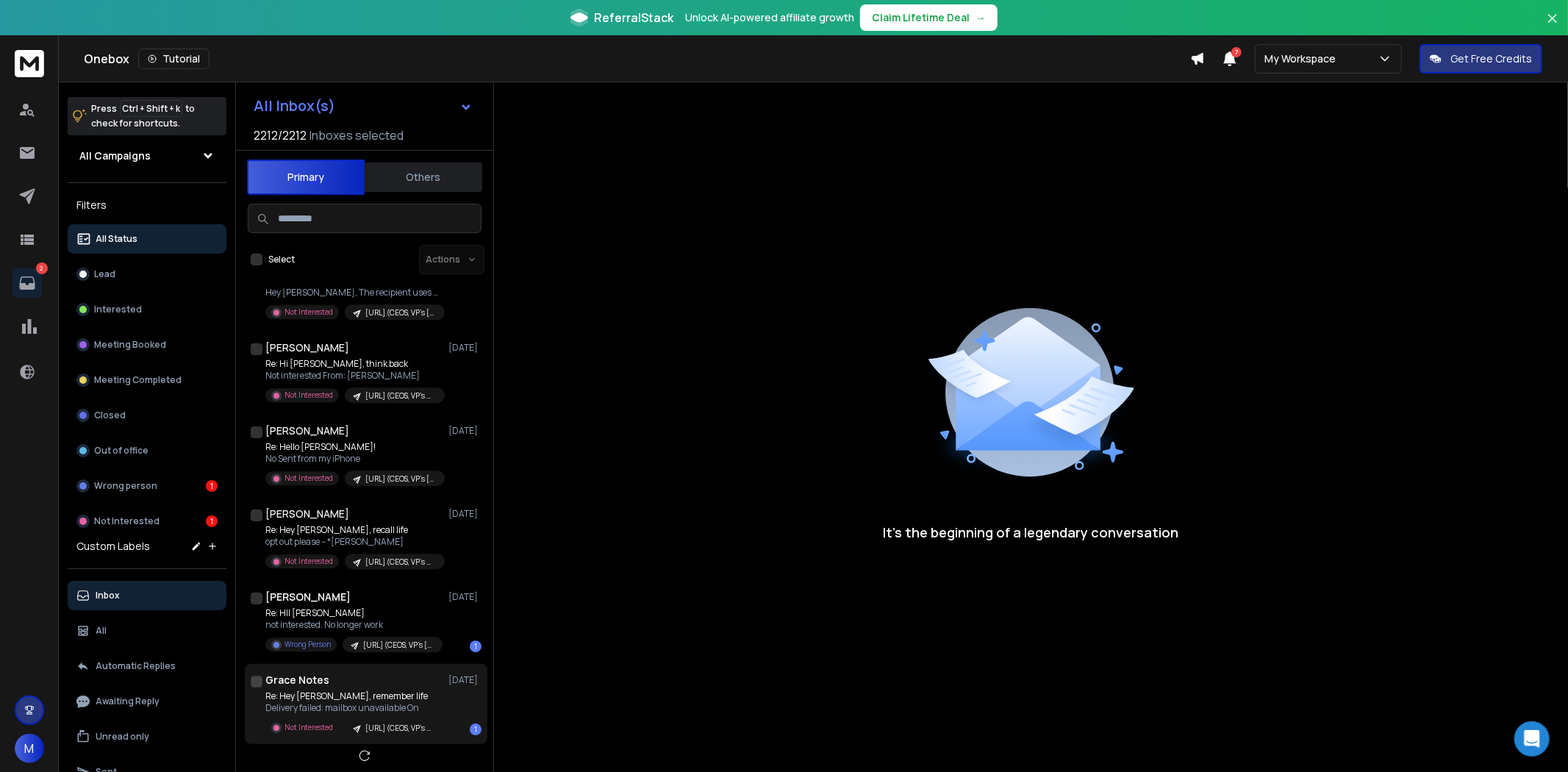
scroll to position [3751, 0]
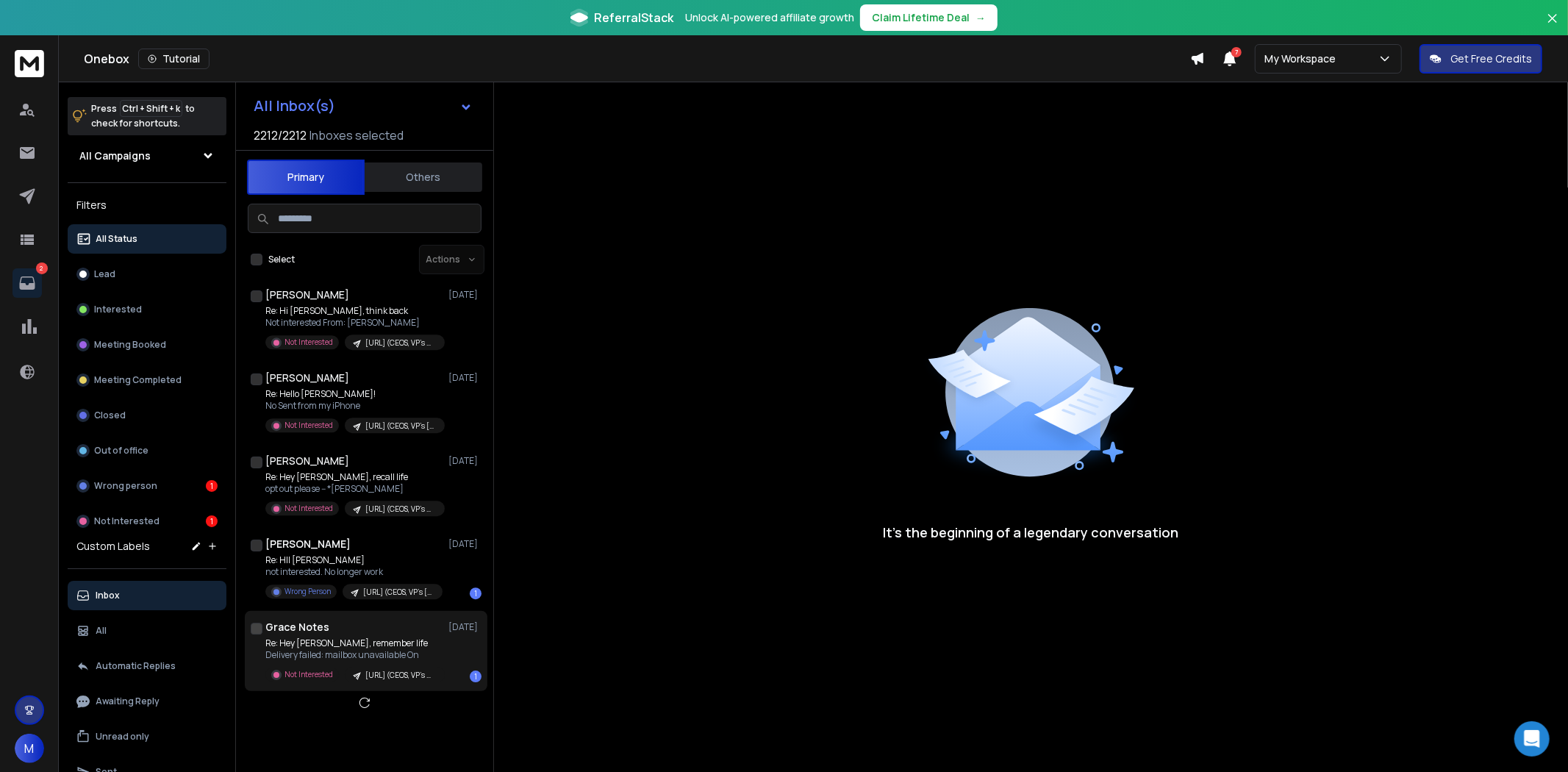
click at [375, 649] on p "Delivery failed: mailbox unavailable On" at bounding box center [354, 654] width 176 height 12
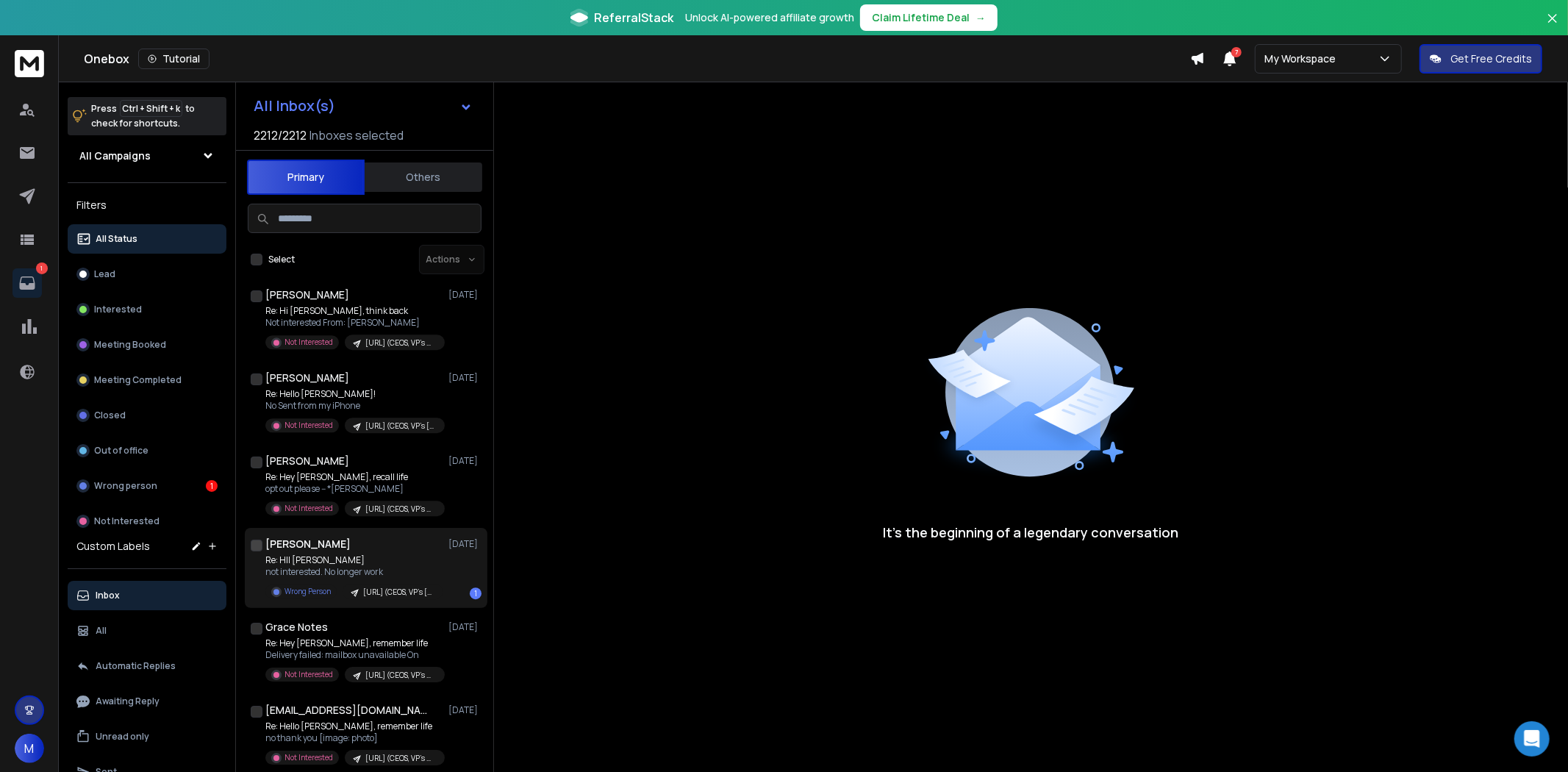
click at [379, 577] on div "Re: HII [PERSON_NAME] not interested. No longer work Wrong Person [URL] (CEOS, …" at bounding box center [354, 576] width 177 height 45
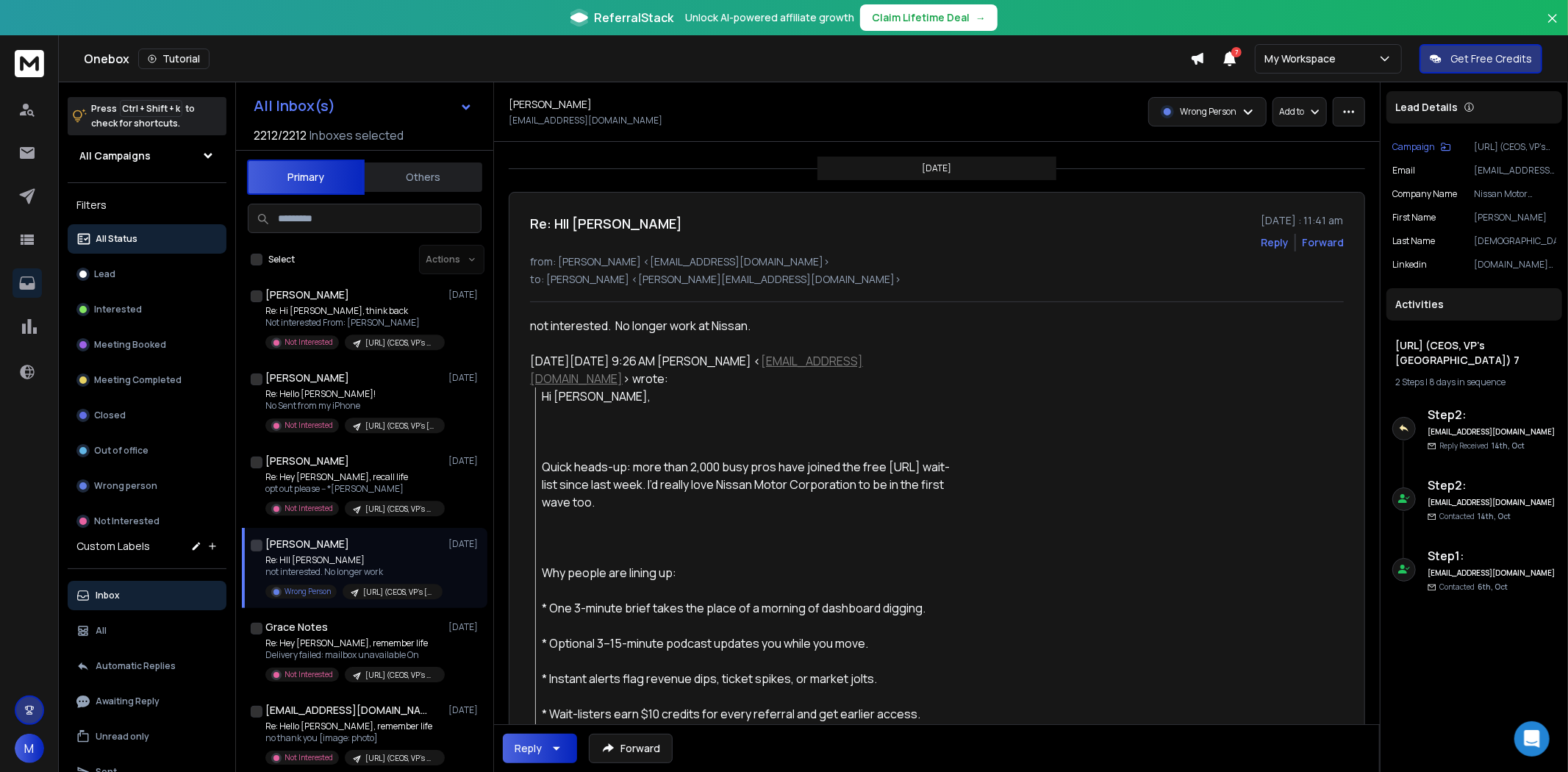
click at [1224, 118] on div "Wrong Person" at bounding box center [1207, 112] width 117 height 28
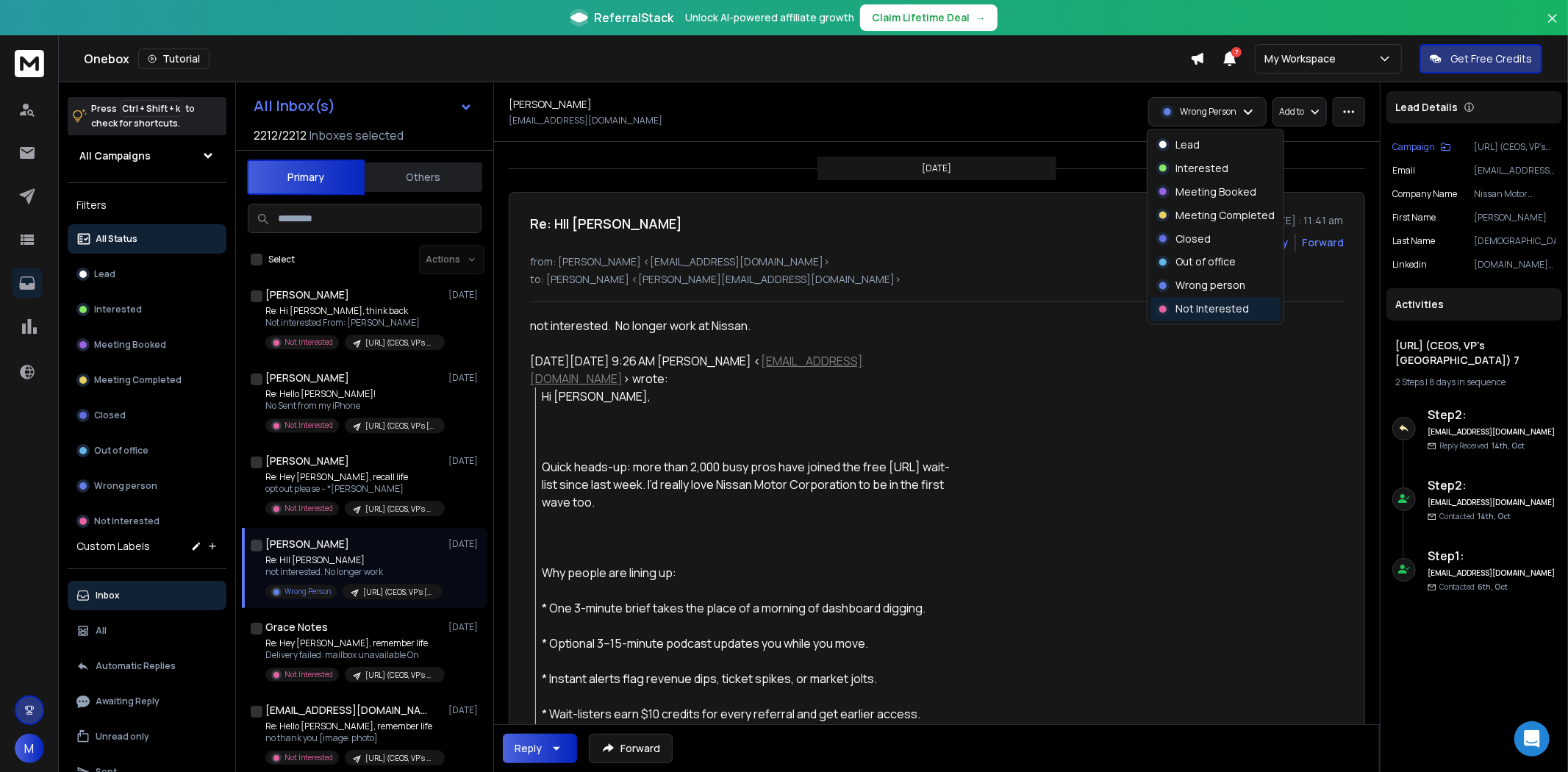
drag, startPoint x: 1218, startPoint y: 306, endPoint x: 1192, endPoint y: 306, distance: 26.0
click at [1217, 307] on p "Not Interested" at bounding box center [1213, 309] width 74 height 15
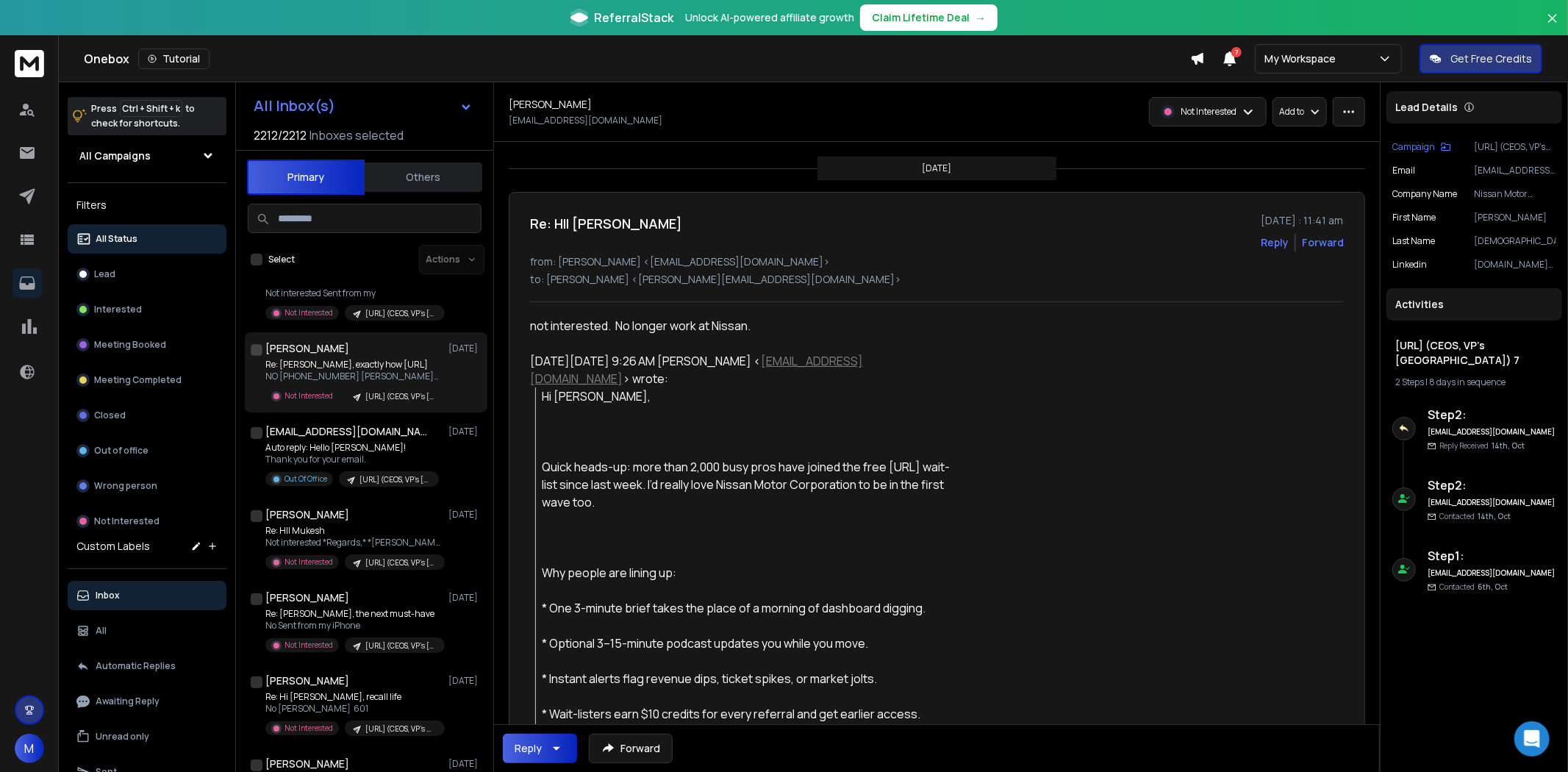
scroll to position [4377, 0]
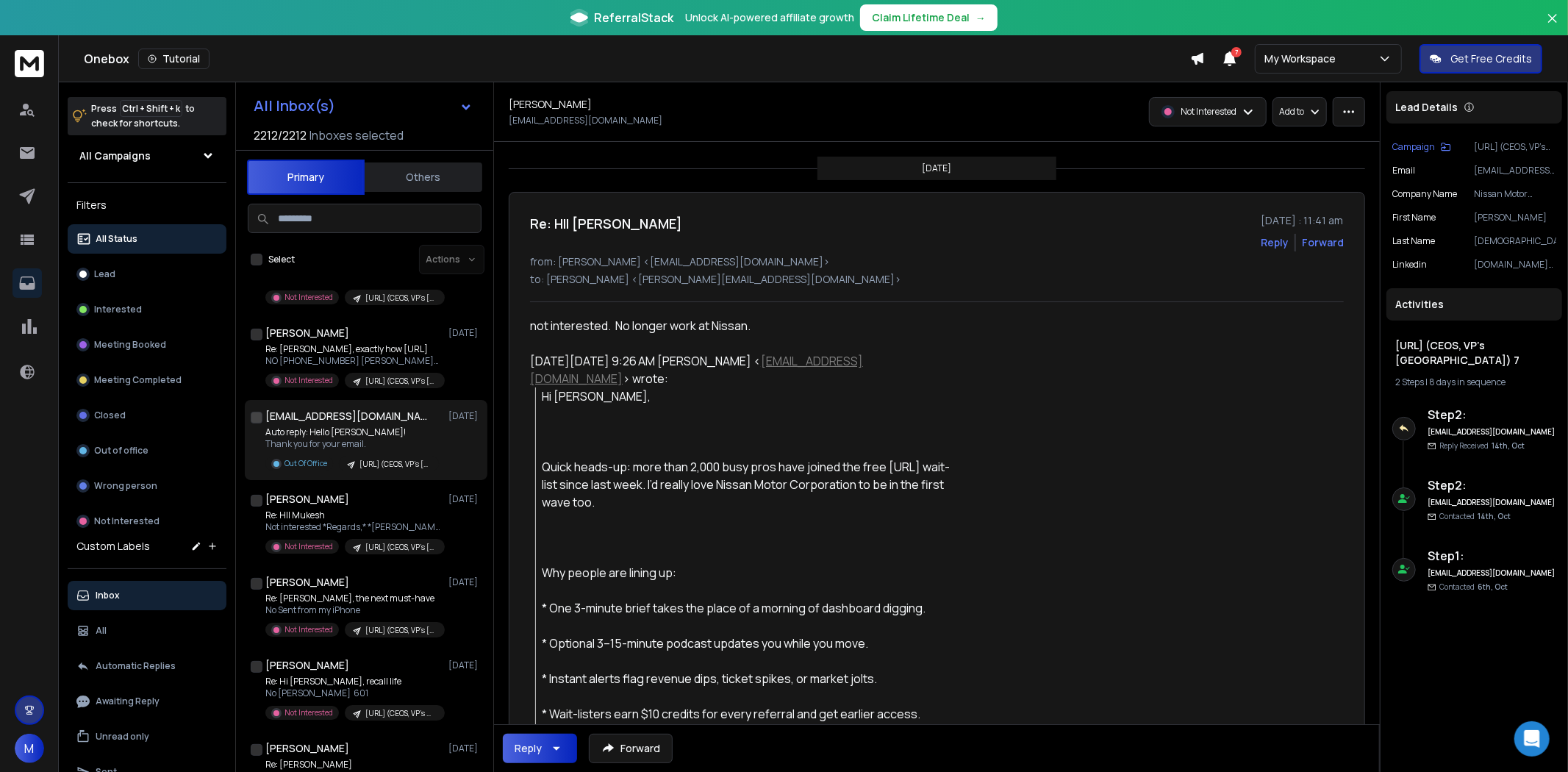
click at [349, 430] on p "Auto reply: Hello [PERSON_NAME]!" at bounding box center [352, 432] width 173 height 12
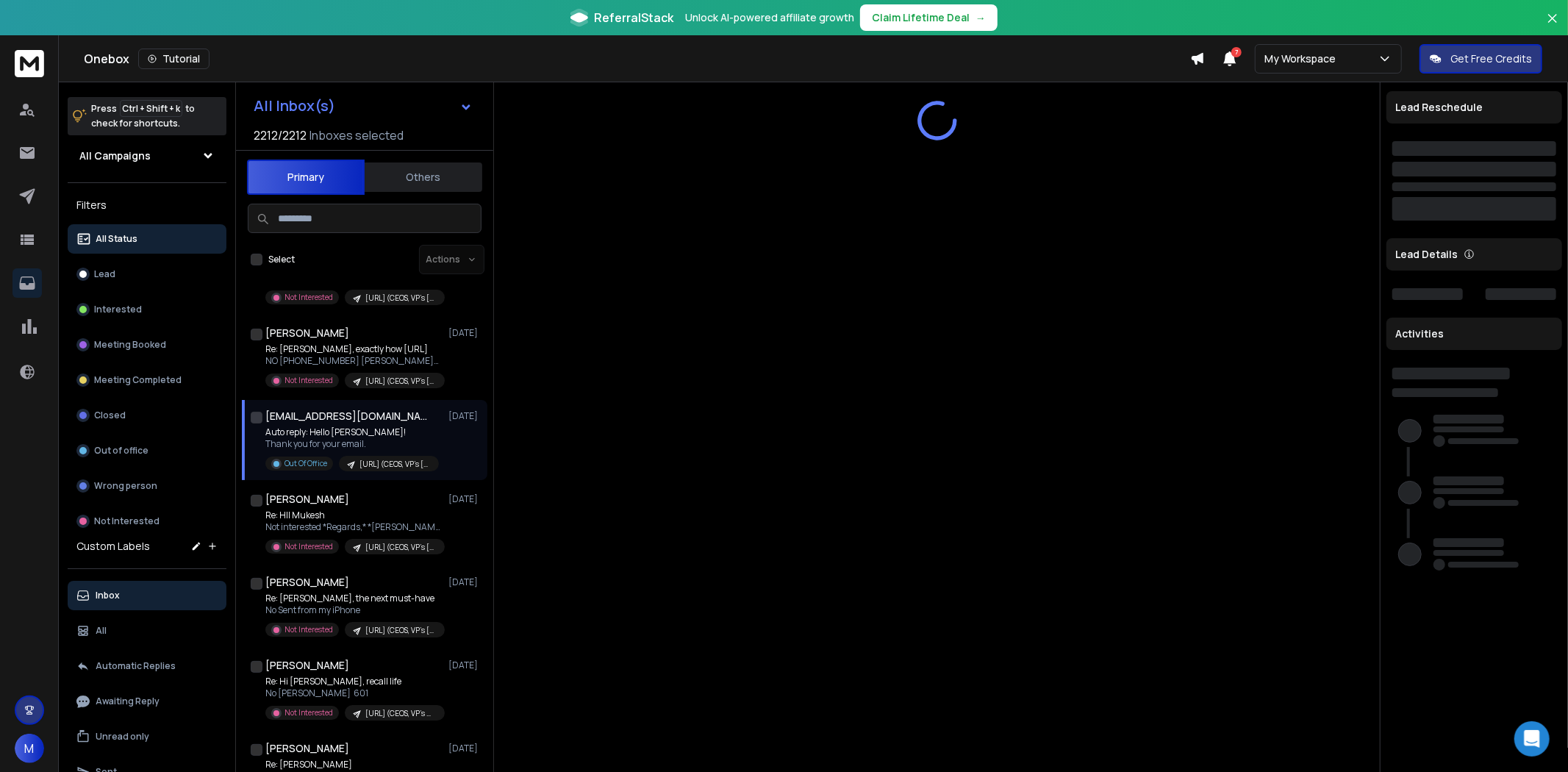
click at [412, 167] on button "Others" at bounding box center [423, 176] width 118 height 32
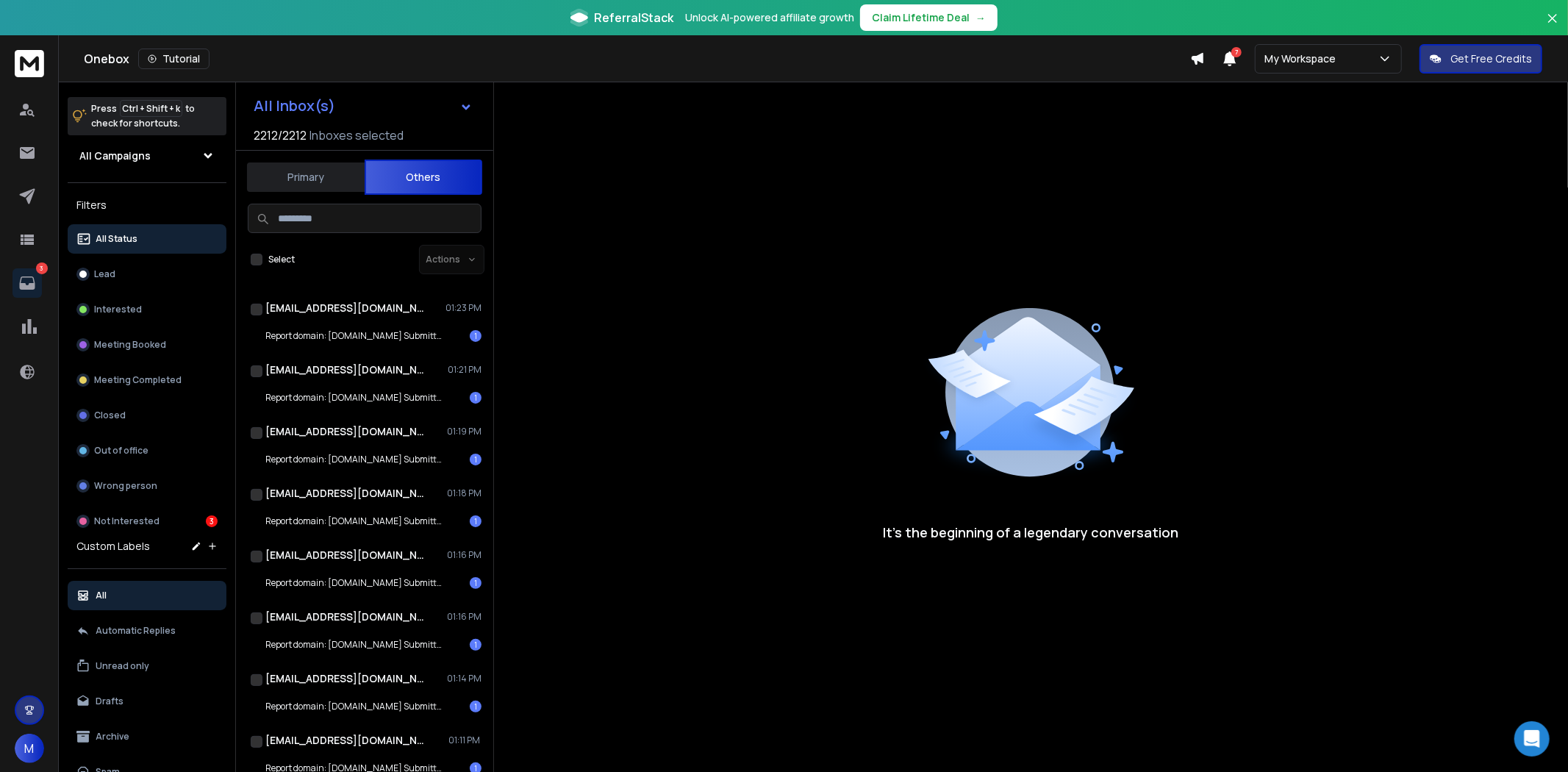
click at [380, 208] on input at bounding box center [365, 219] width 234 height 30
paste input "**********"
click at [267, 341] on button "SELECT THIS PAGE" at bounding box center [267, 339] width 12 height 12
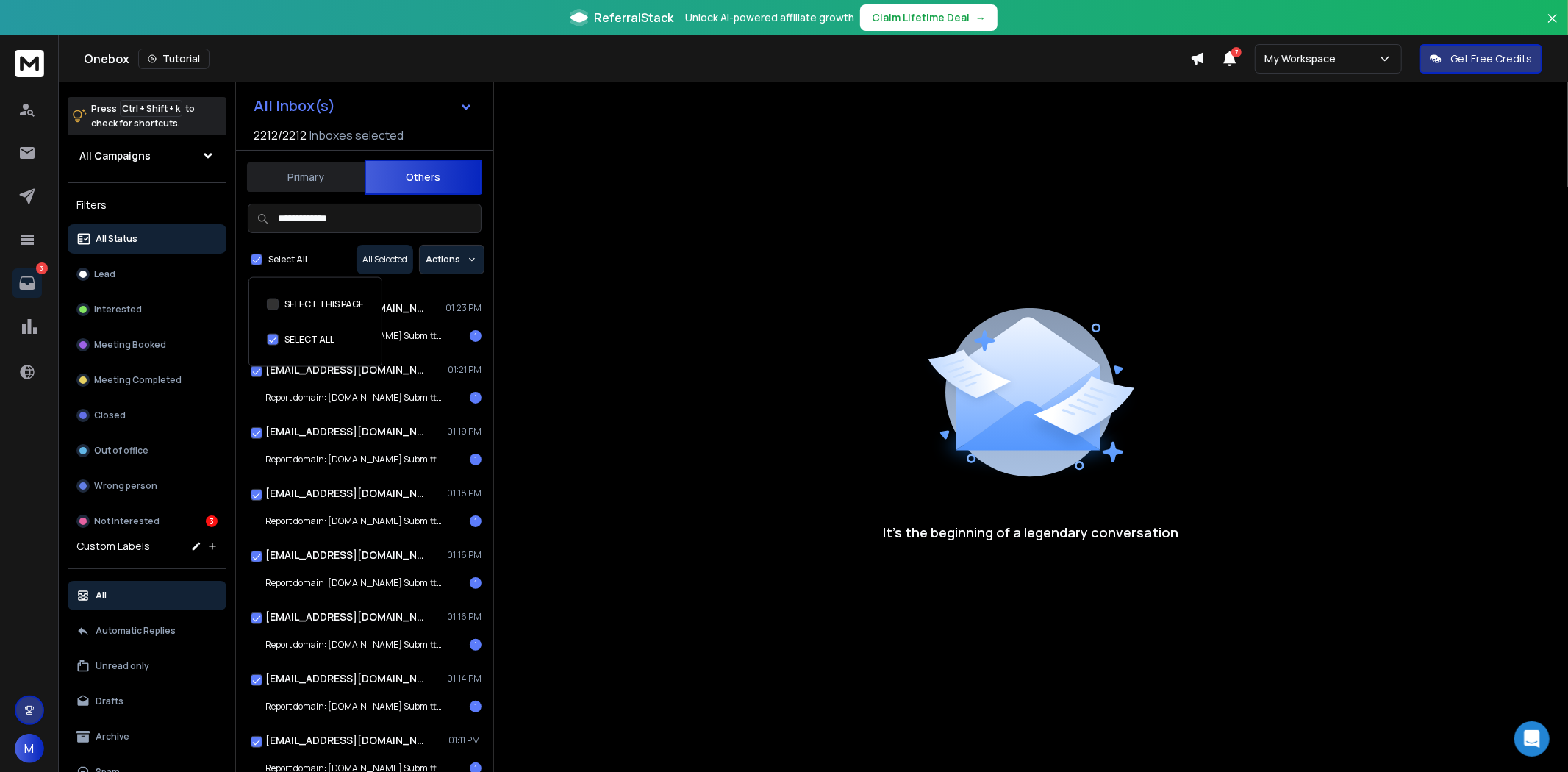
click at [465, 255] on button "Actions" at bounding box center [452, 259] width 65 height 30
click at [458, 295] on div "Delete email" at bounding box center [433, 292] width 81 height 15
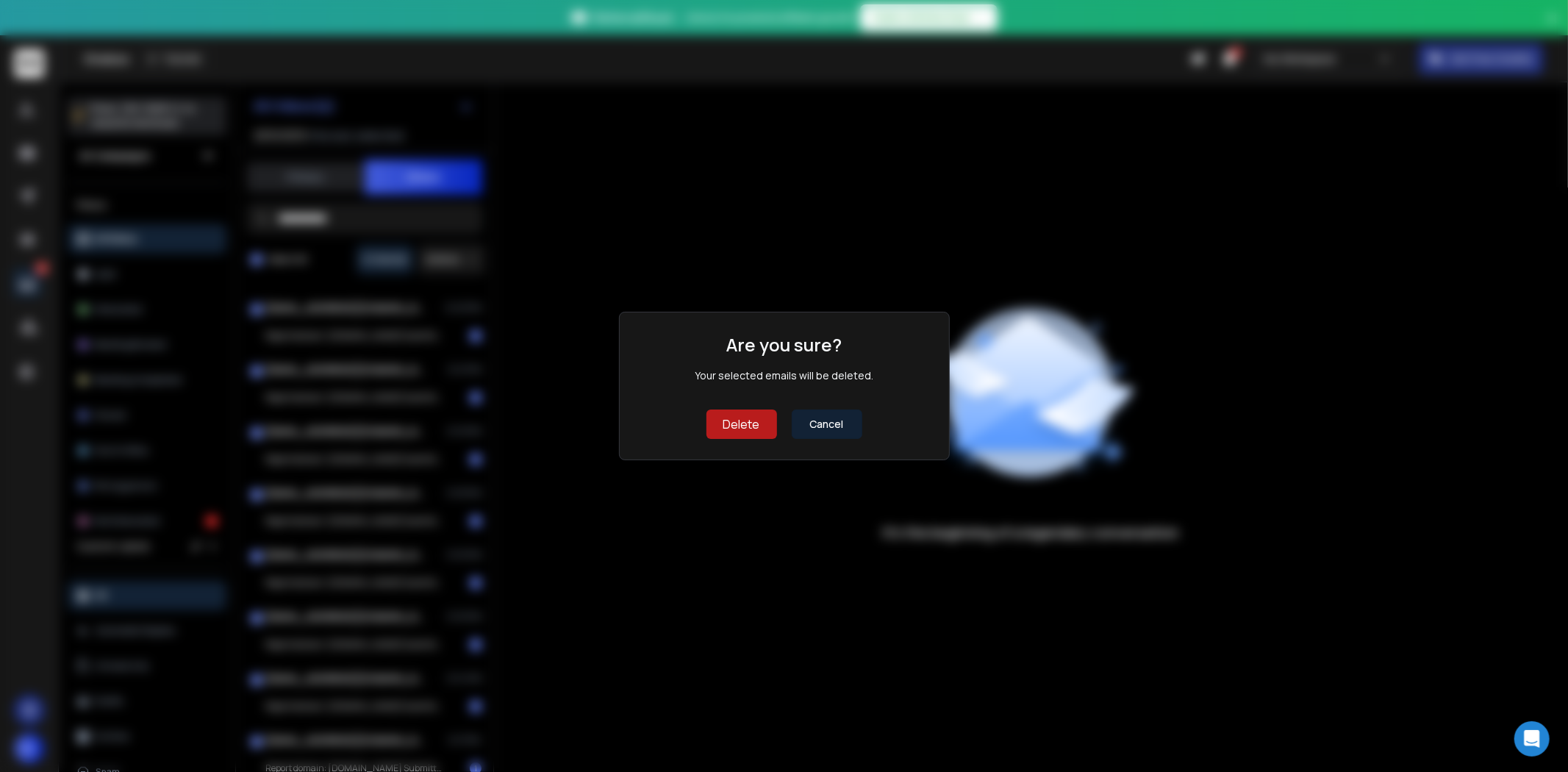
click at [731, 431] on button "Delete" at bounding box center [742, 424] width 71 height 30
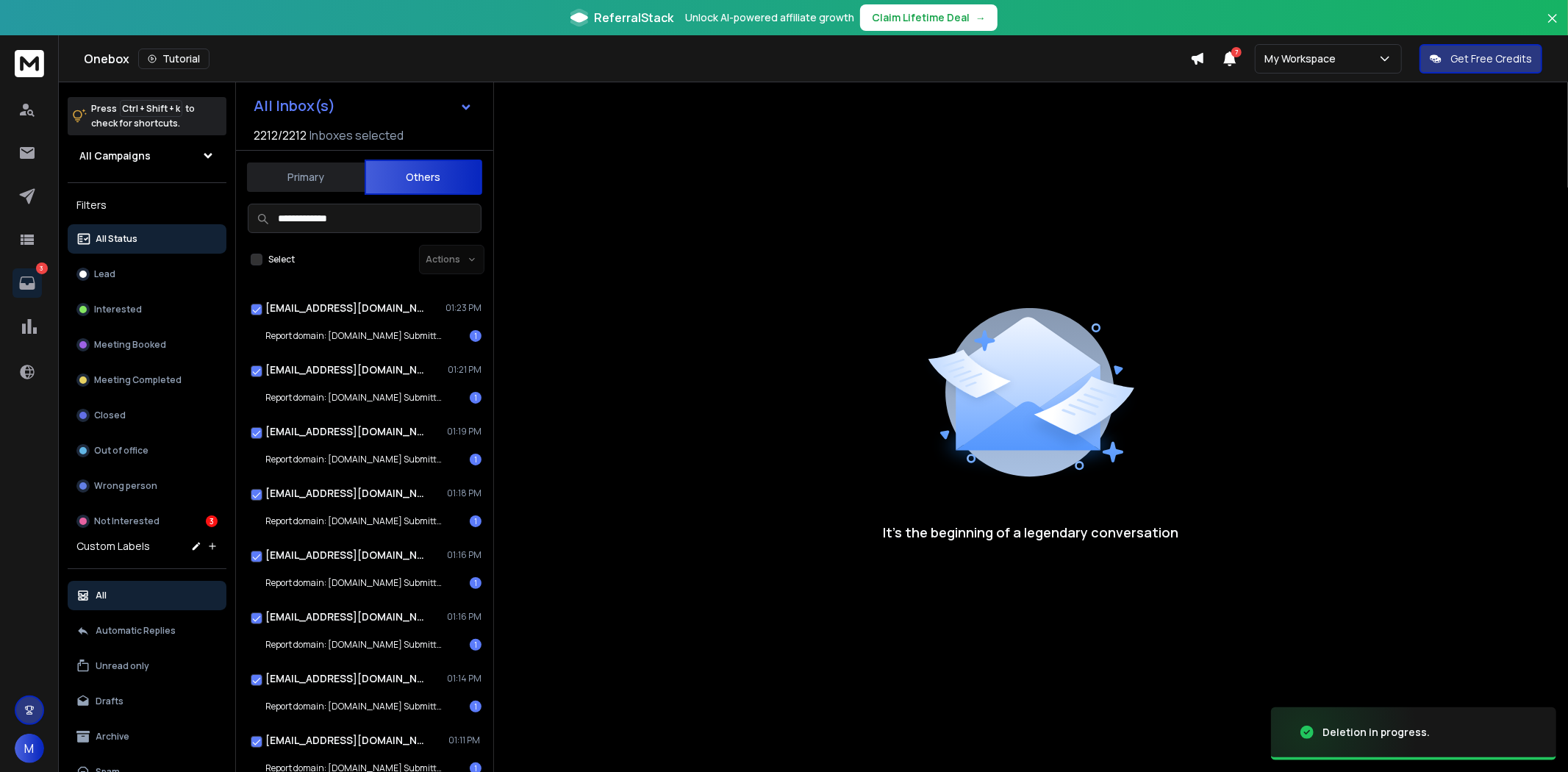
click at [399, 219] on input "**********" at bounding box center [365, 219] width 234 height 30
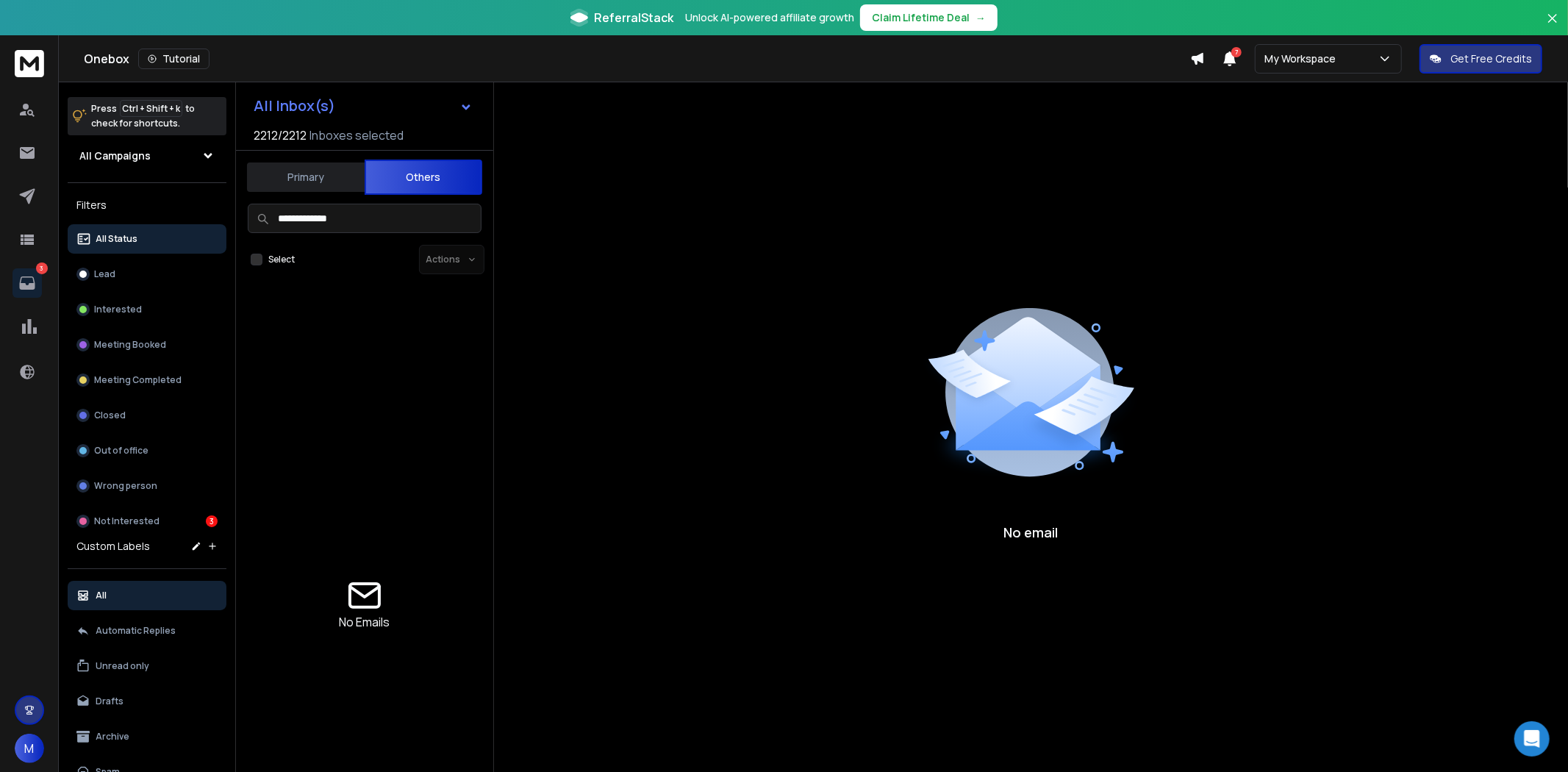
drag, startPoint x: 347, startPoint y: 219, endPoint x: 247, endPoint y: 220, distance: 100.0
click at [248, 220] on input "**********" at bounding box center [365, 219] width 234 height 30
paste input "***"
drag, startPoint x: 356, startPoint y: 216, endPoint x: 181, endPoint y: 222, distance: 175.1
click at [181, 222] on div "**********" at bounding box center [813, 468] width 1509 height 772
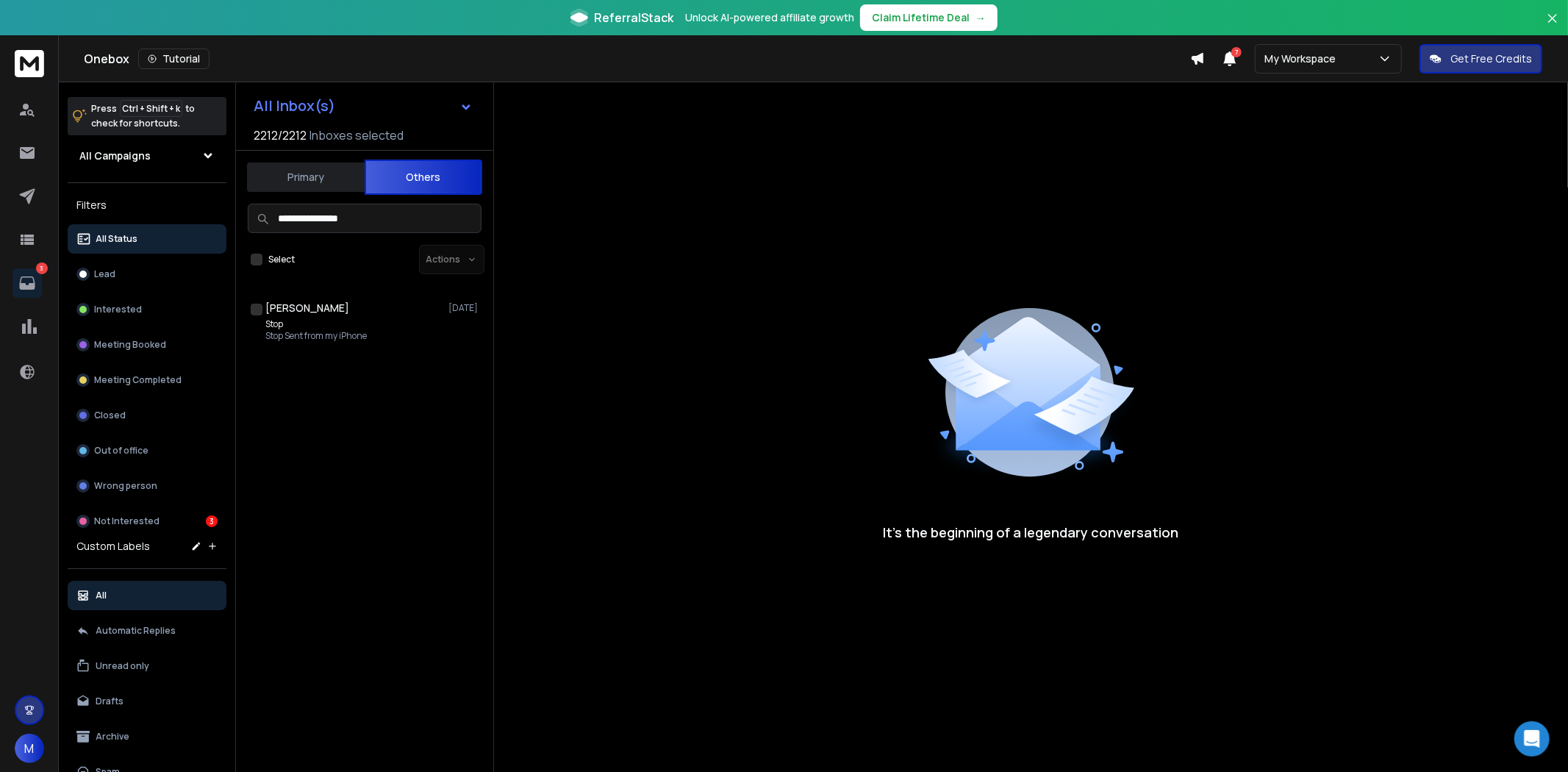
paste input
drag, startPoint x: 362, startPoint y: 231, endPoint x: 199, endPoint y: 245, distance: 163.6
click at [199, 245] on div "**********" at bounding box center [813, 468] width 1509 height 772
paste input
type input "*****"
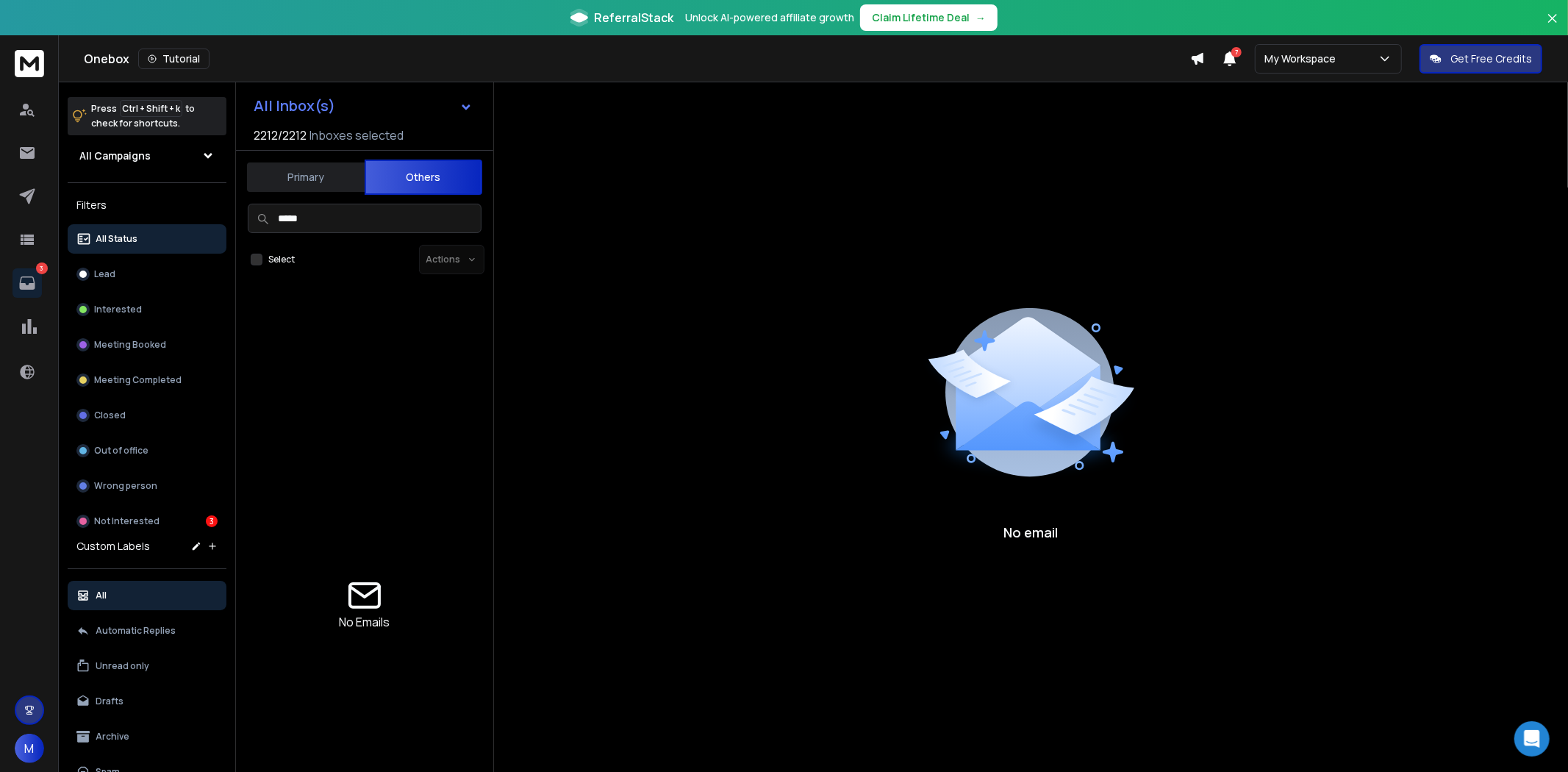
drag, startPoint x: 337, startPoint y: 216, endPoint x: 163, endPoint y: 223, distance: 174.1
click at [163, 223] on div "Press Ctrl + Shift + k to check for shortcuts. All Campaigns All Campaigns Filt…" at bounding box center [813, 468] width 1509 height 772
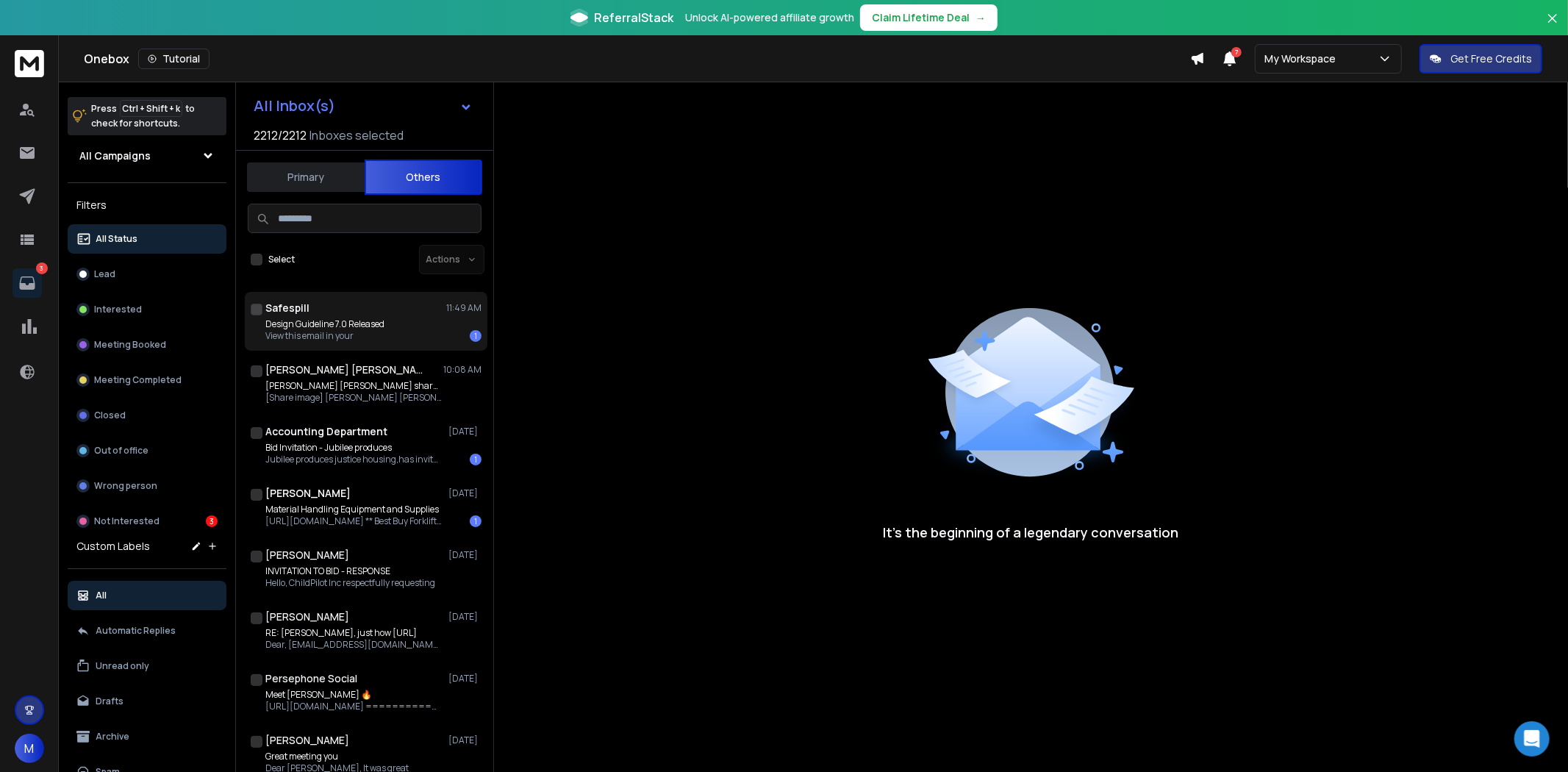
click at [363, 328] on p "Design Guideline 7.0 Released" at bounding box center [325, 324] width 119 height 12
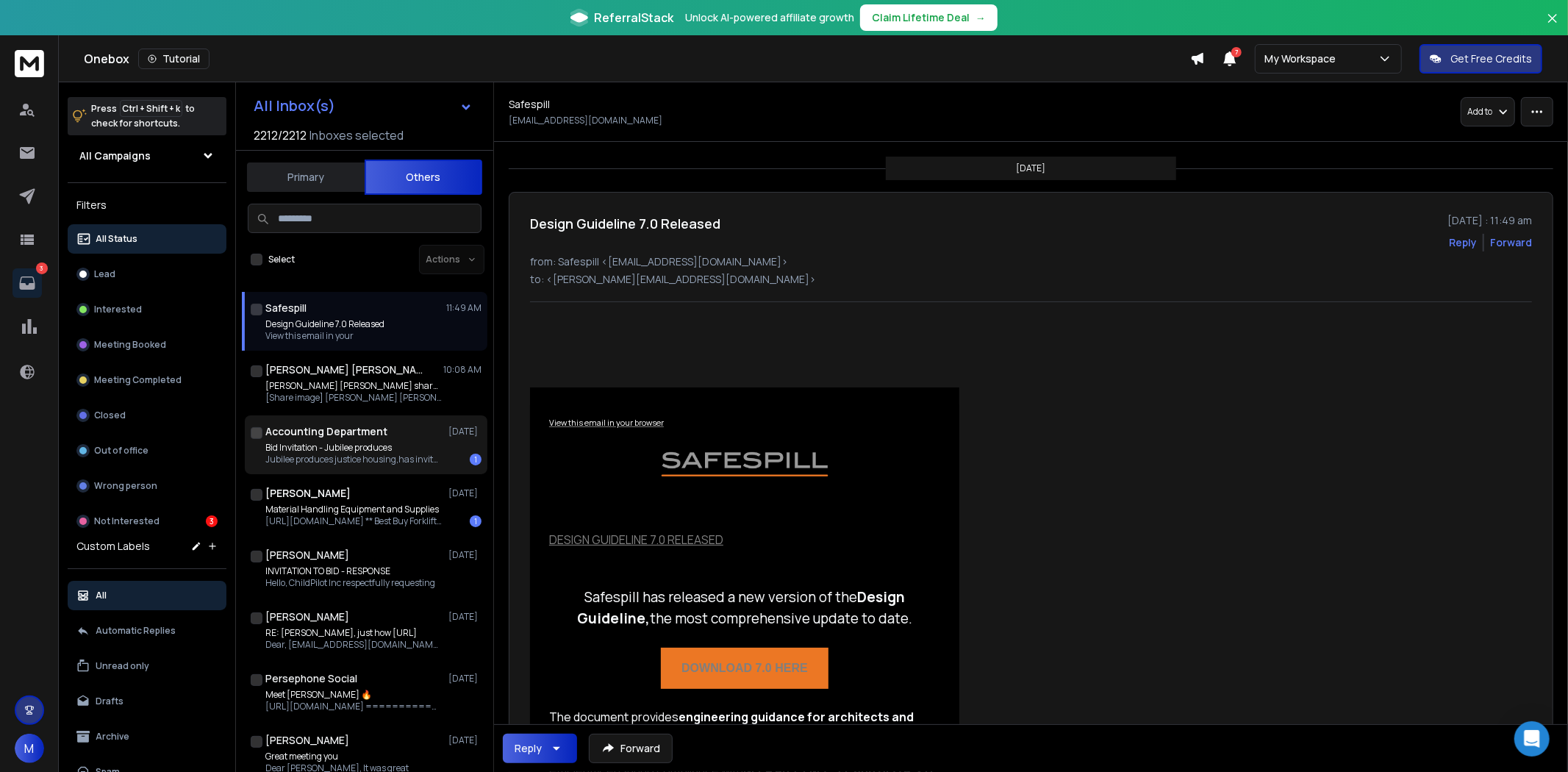
click at [274, 454] on p "Jubilee produces justice housing,has invited" at bounding box center [354, 459] width 176 height 12
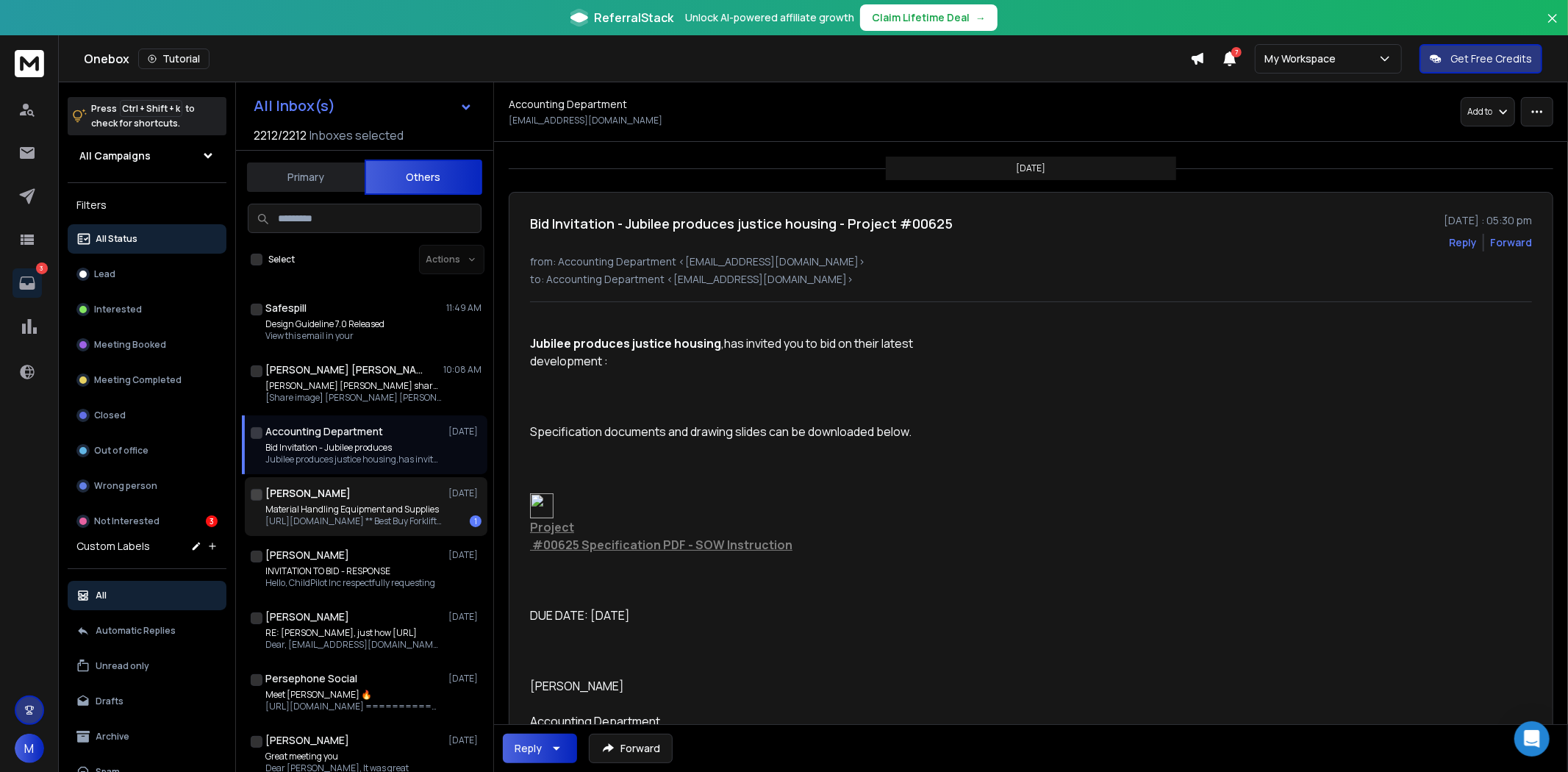
click at [321, 495] on div "[PERSON_NAME] [DATE]" at bounding box center [374, 493] width 216 height 15
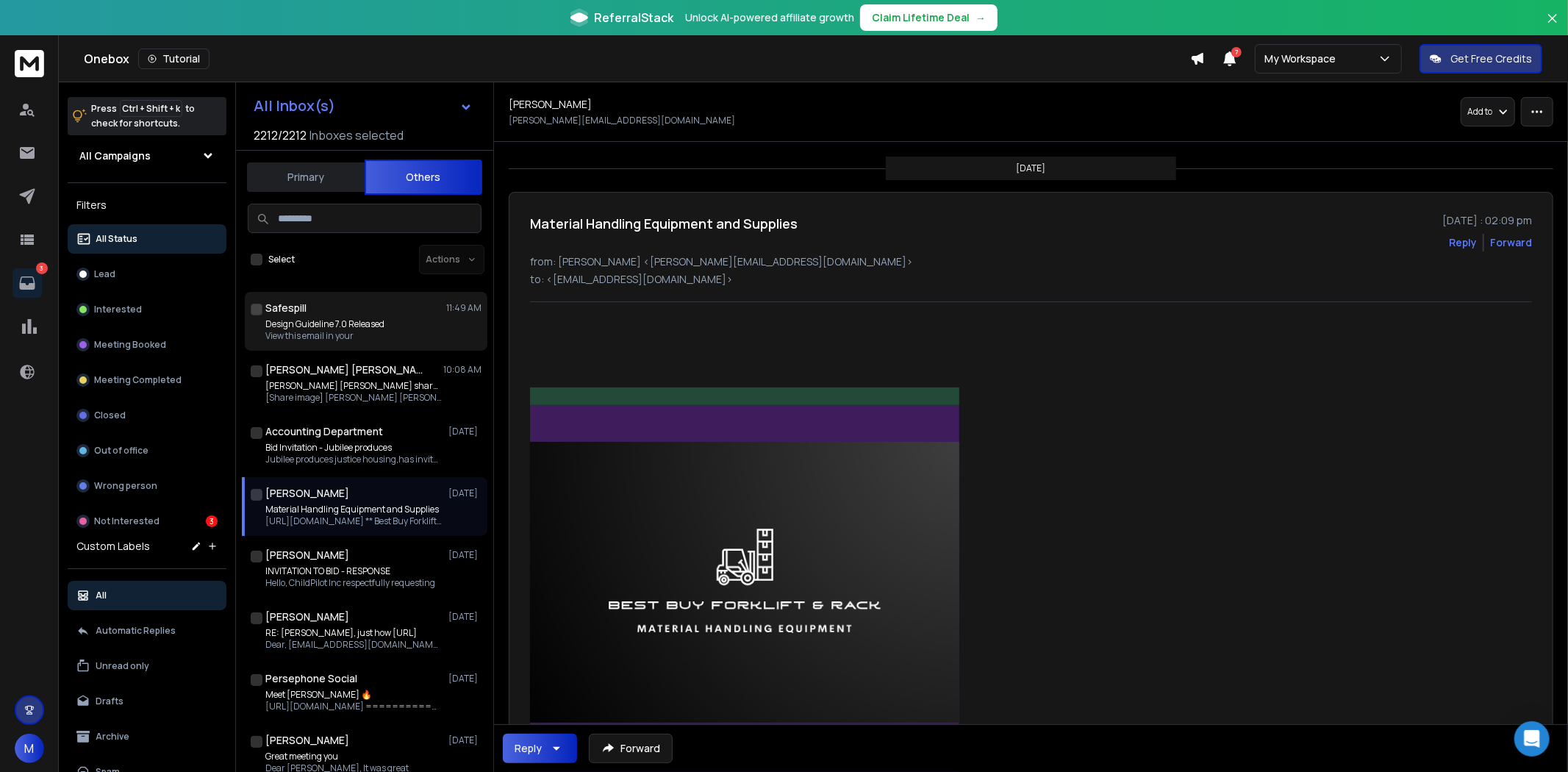
click at [252, 309] on button "button" at bounding box center [256, 309] width 12 height 12
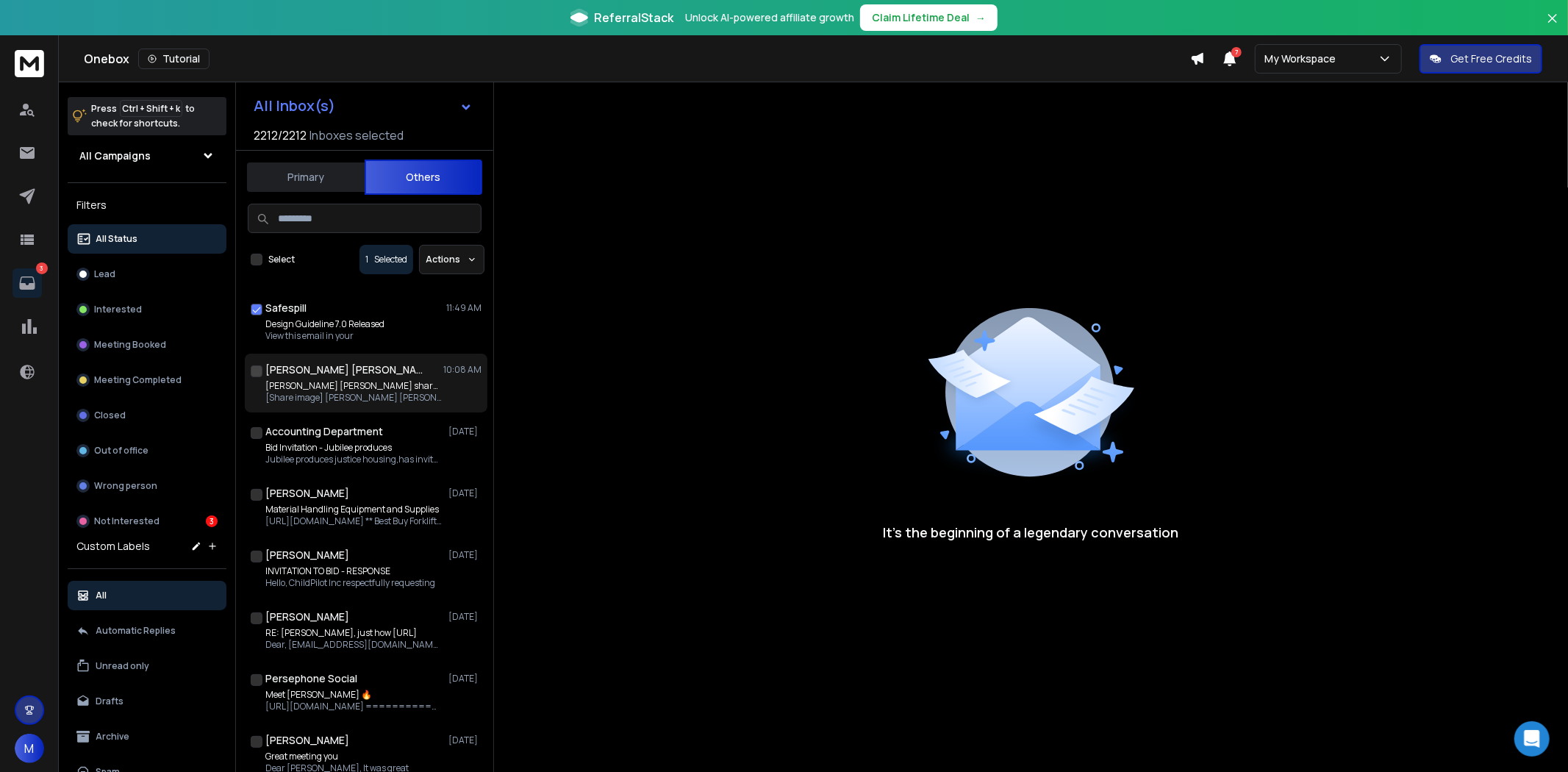
click at [255, 370] on button "button" at bounding box center [256, 371] width 12 height 12
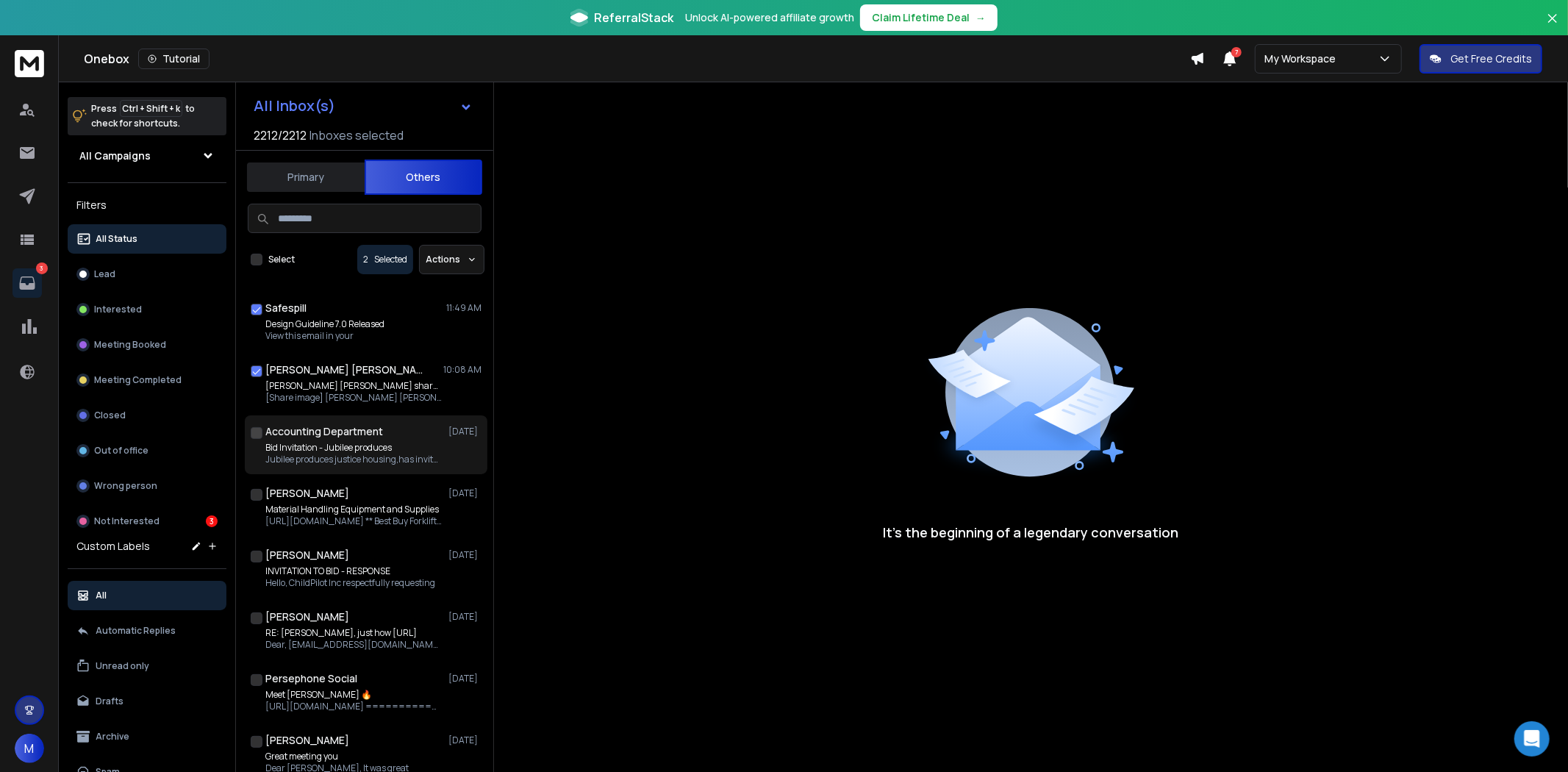
click at [252, 431] on button "button" at bounding box center [256, 433] width 12 height 12
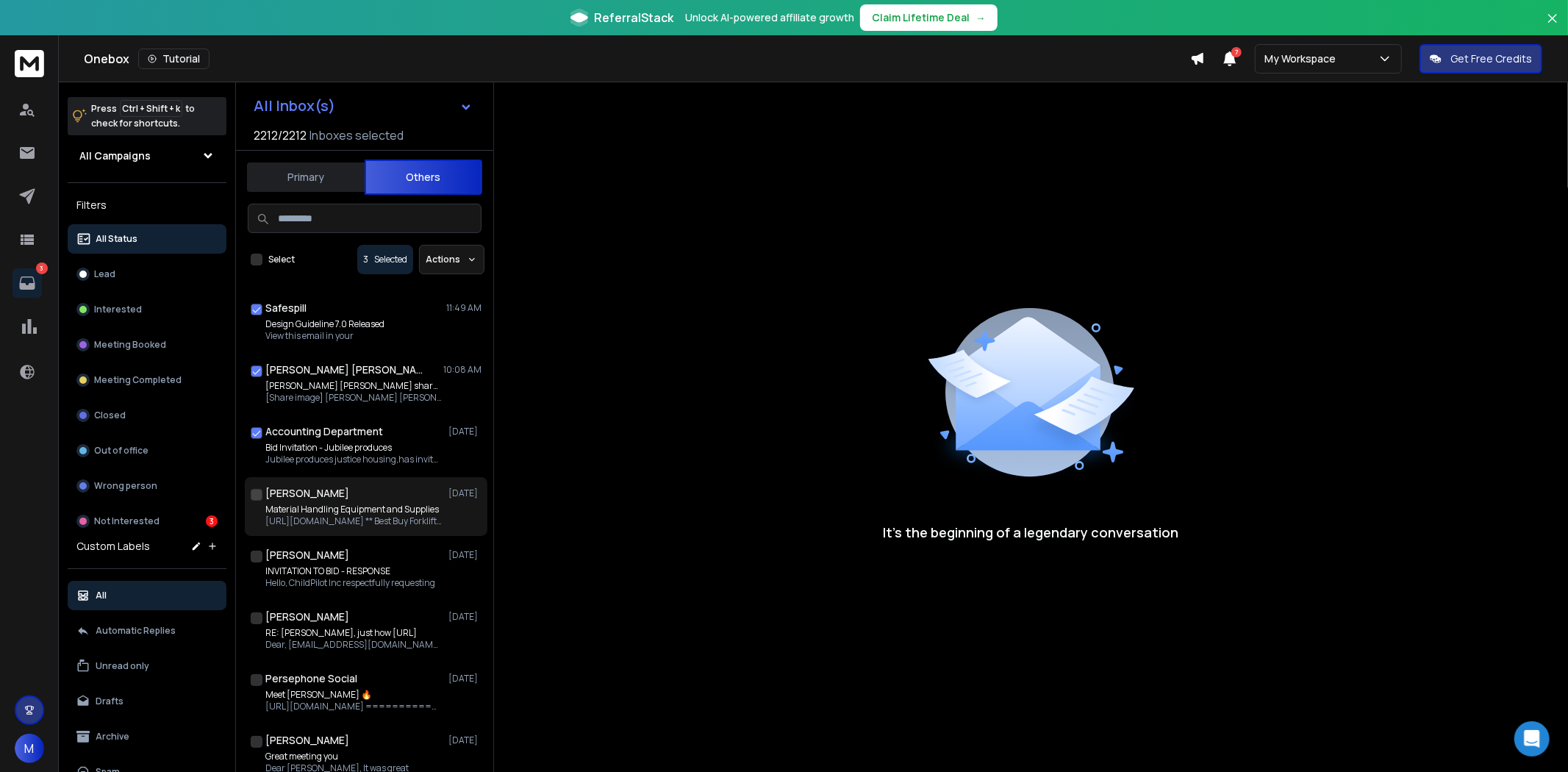
click at [252, 490] on button "button" at bounding box center [256, 495] width 12 height 12
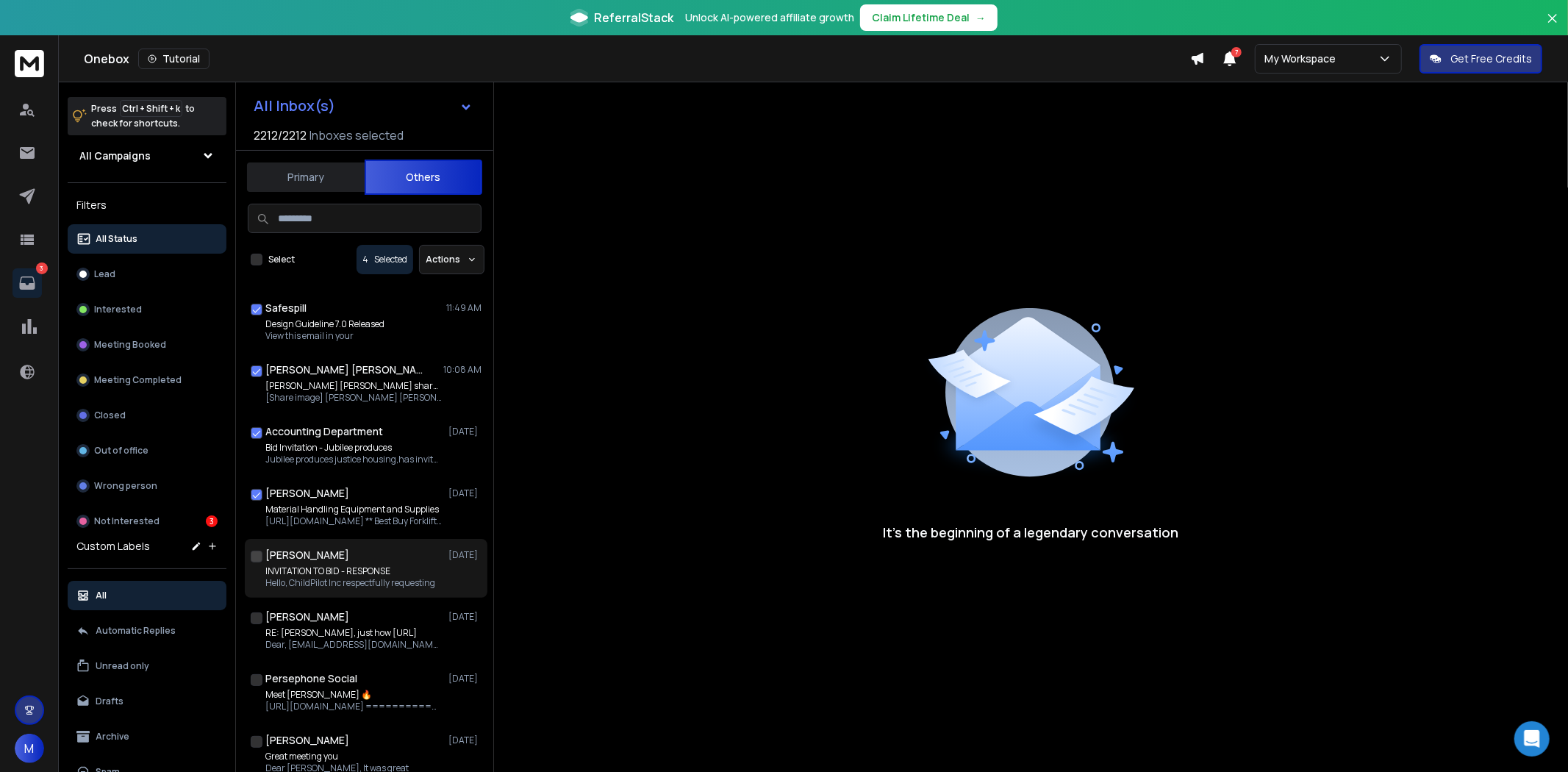
click at [256, 556] on button "button" at bounding box center [256, 556] width 12 height 12
click at [252, 553] on button "button" at bounding box center [256, 556] width 12 height 12
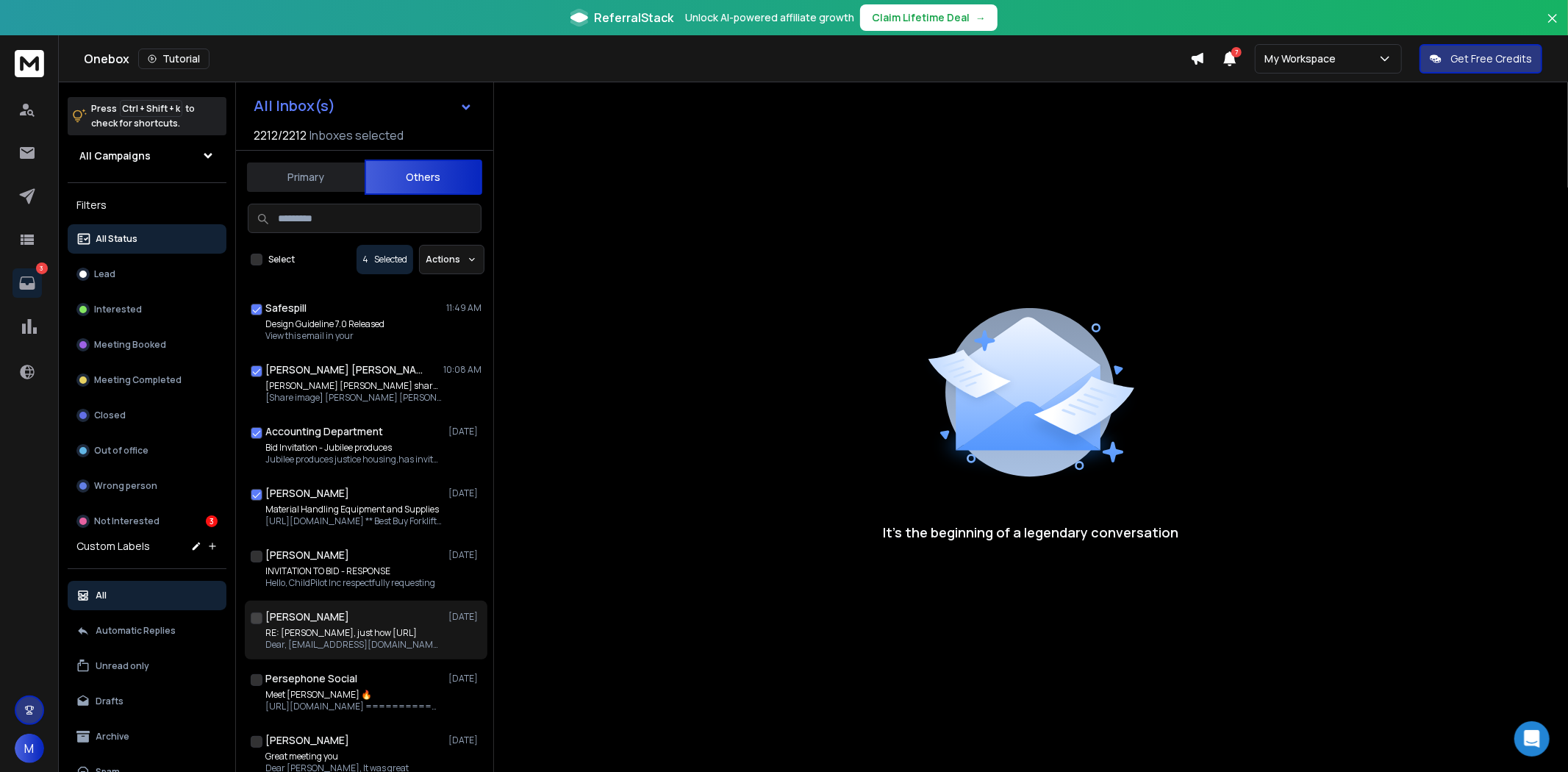
click at [256, 618] on button "button" at bounding box center [256, 618] width 12 height 12
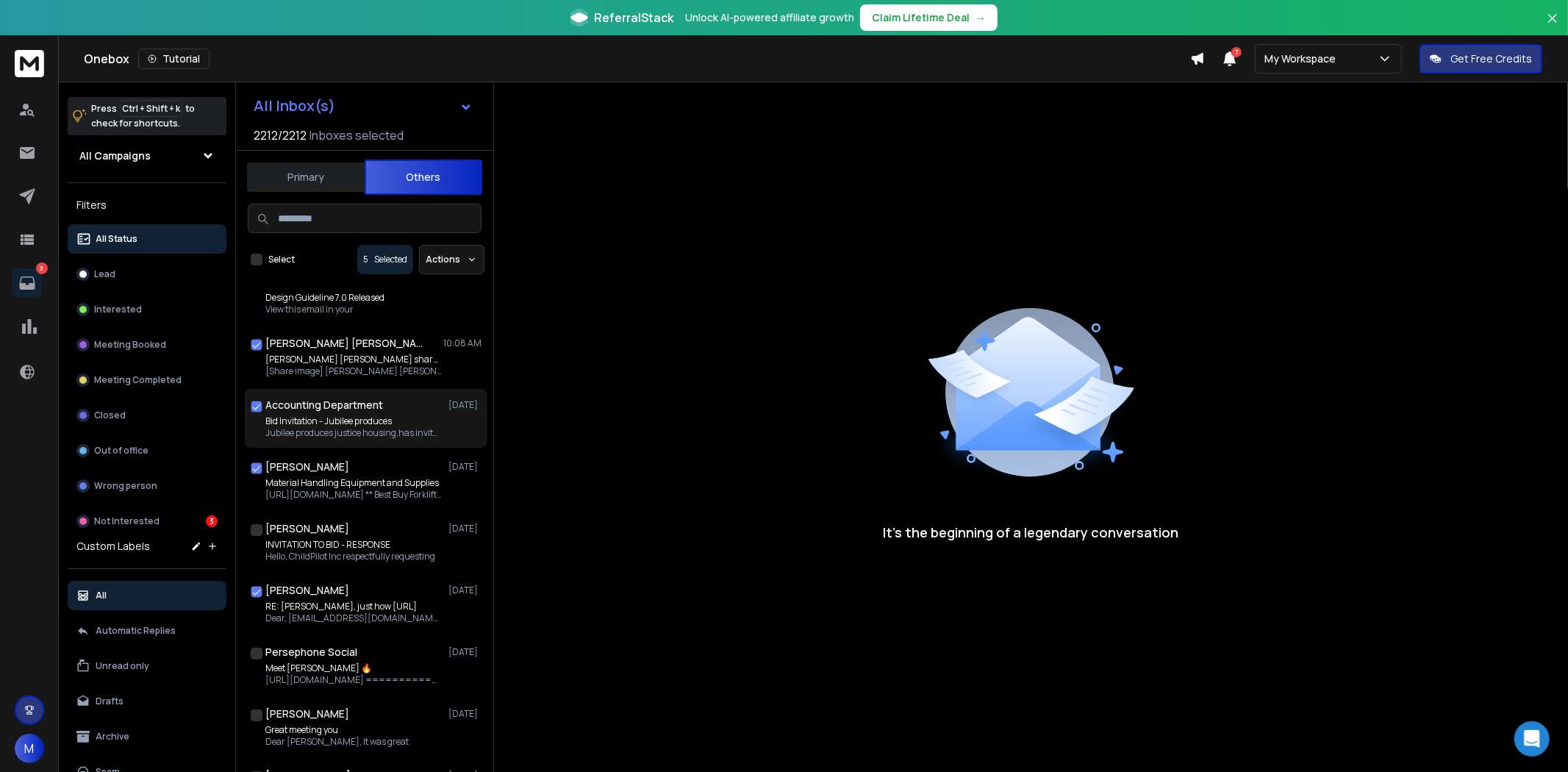
scroll to position [163, 0]
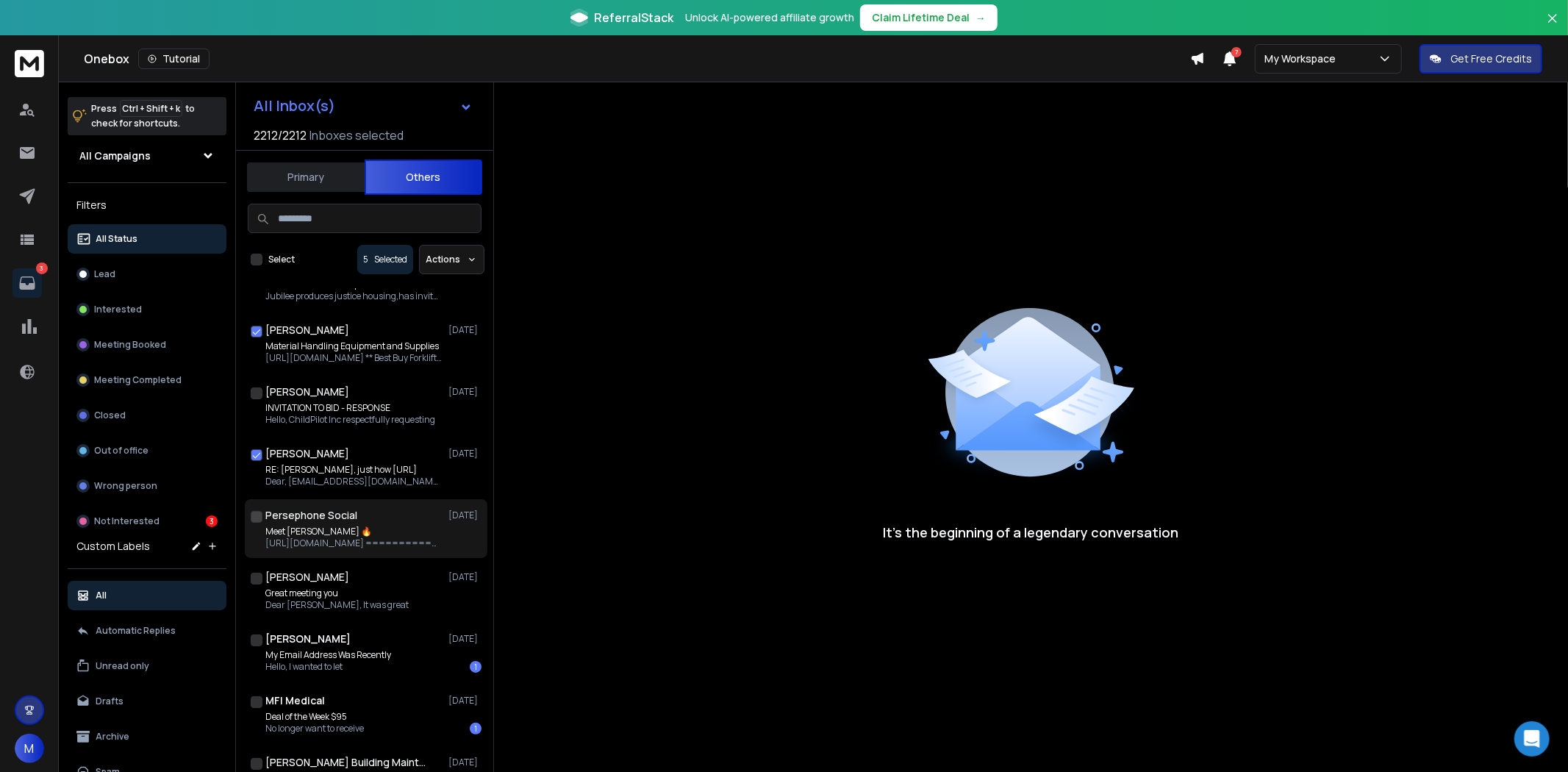
click at [252, 516] on button "button" at bounding box center [256, 516] width 12 height 12
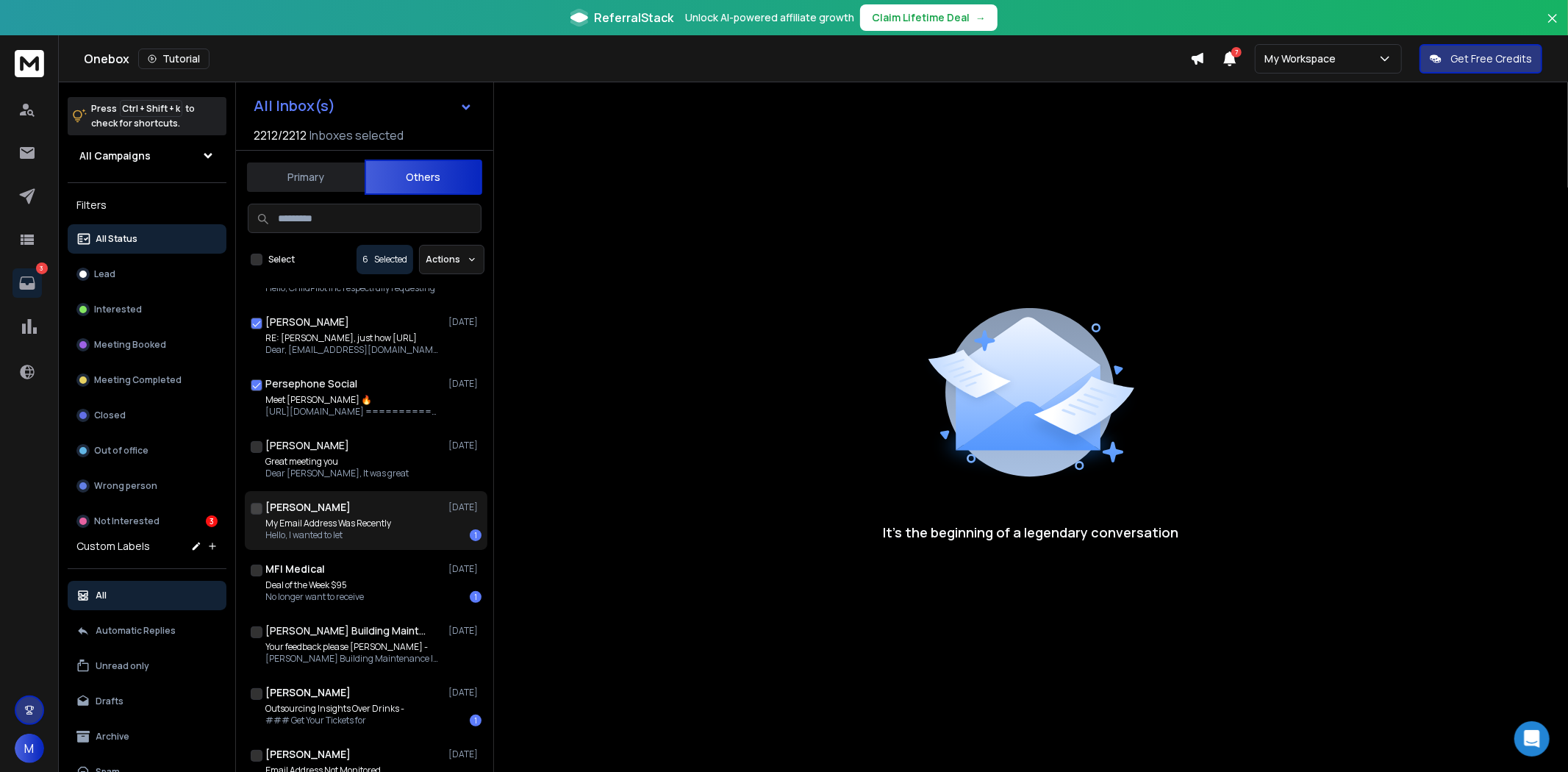
scroll to position [326, 0]
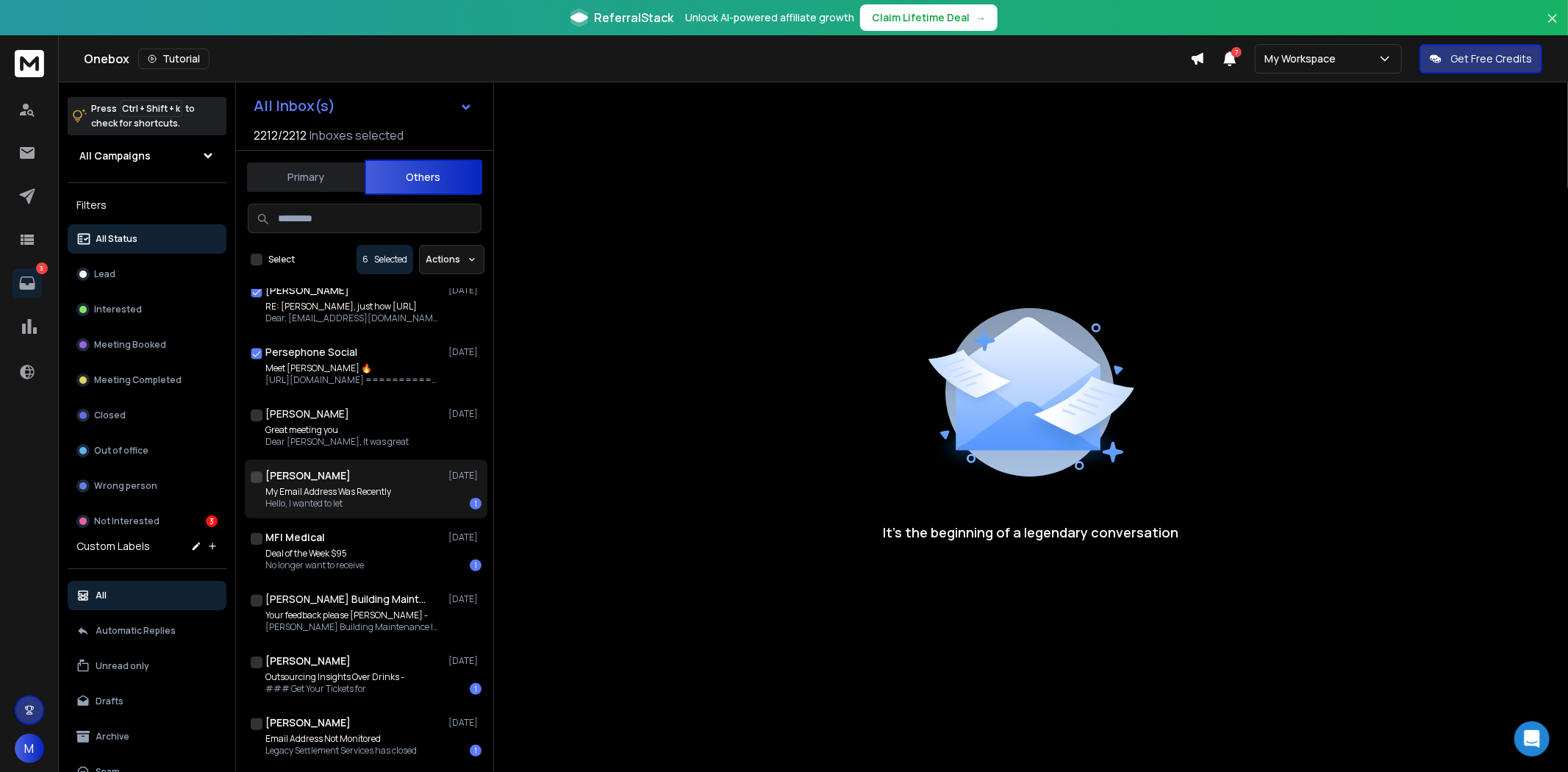
click at [258, 476] on button "button" at bounding box center [256, 477] width 12 height 12
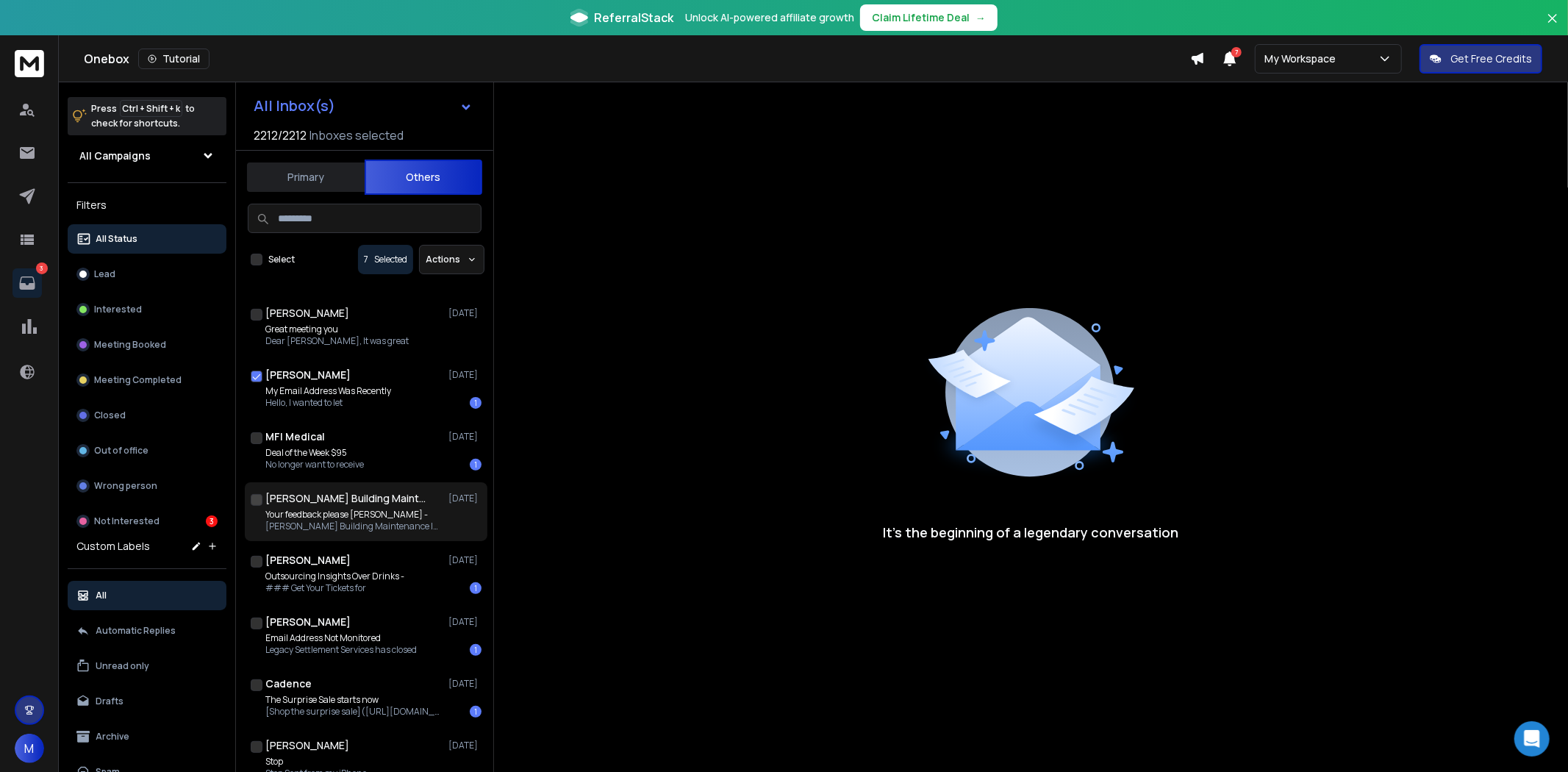
scroll to position [435, 0]
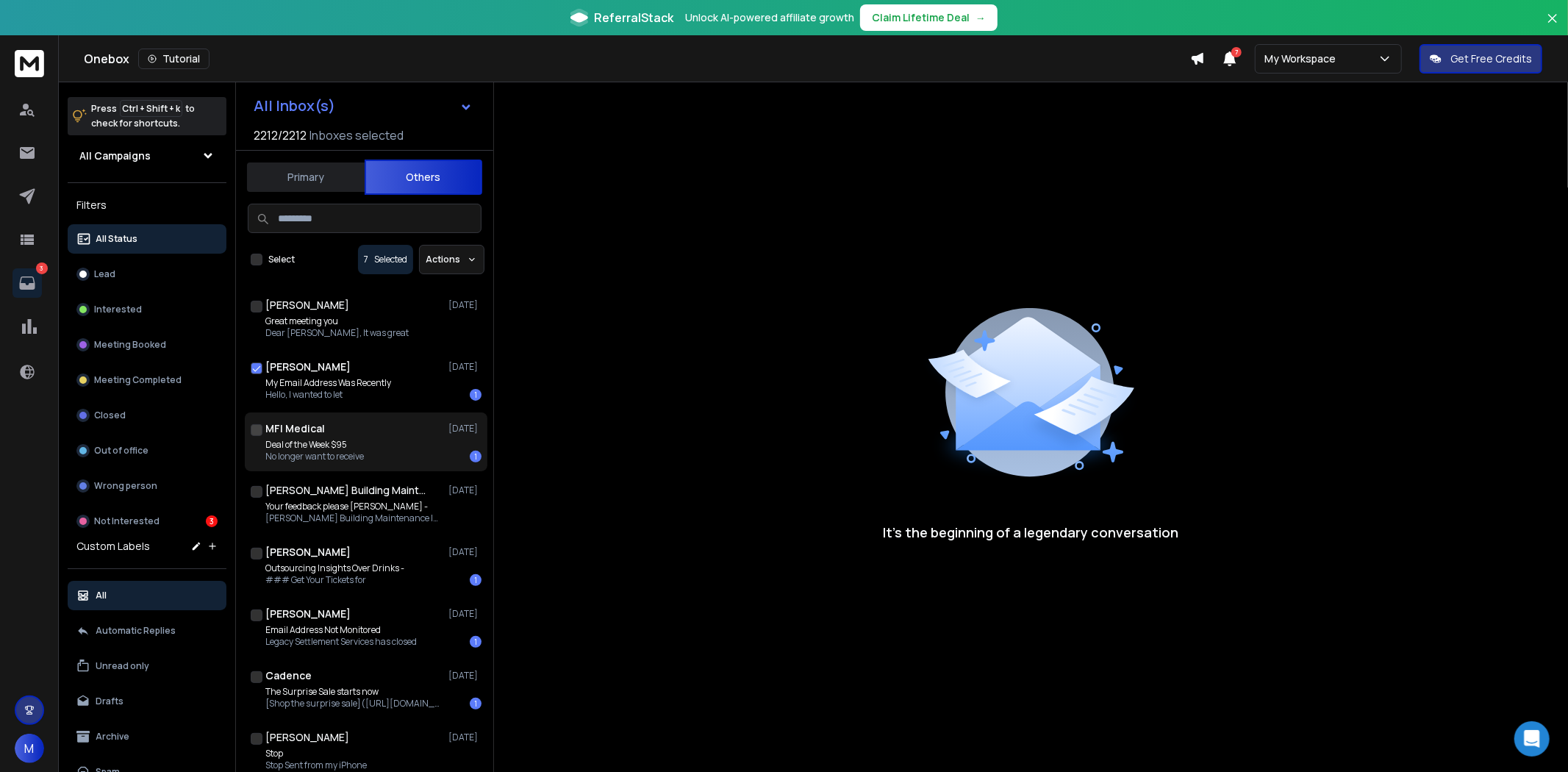
click at [252, 429] on button "button" at bounding box center [256, 429] width 12 height 12
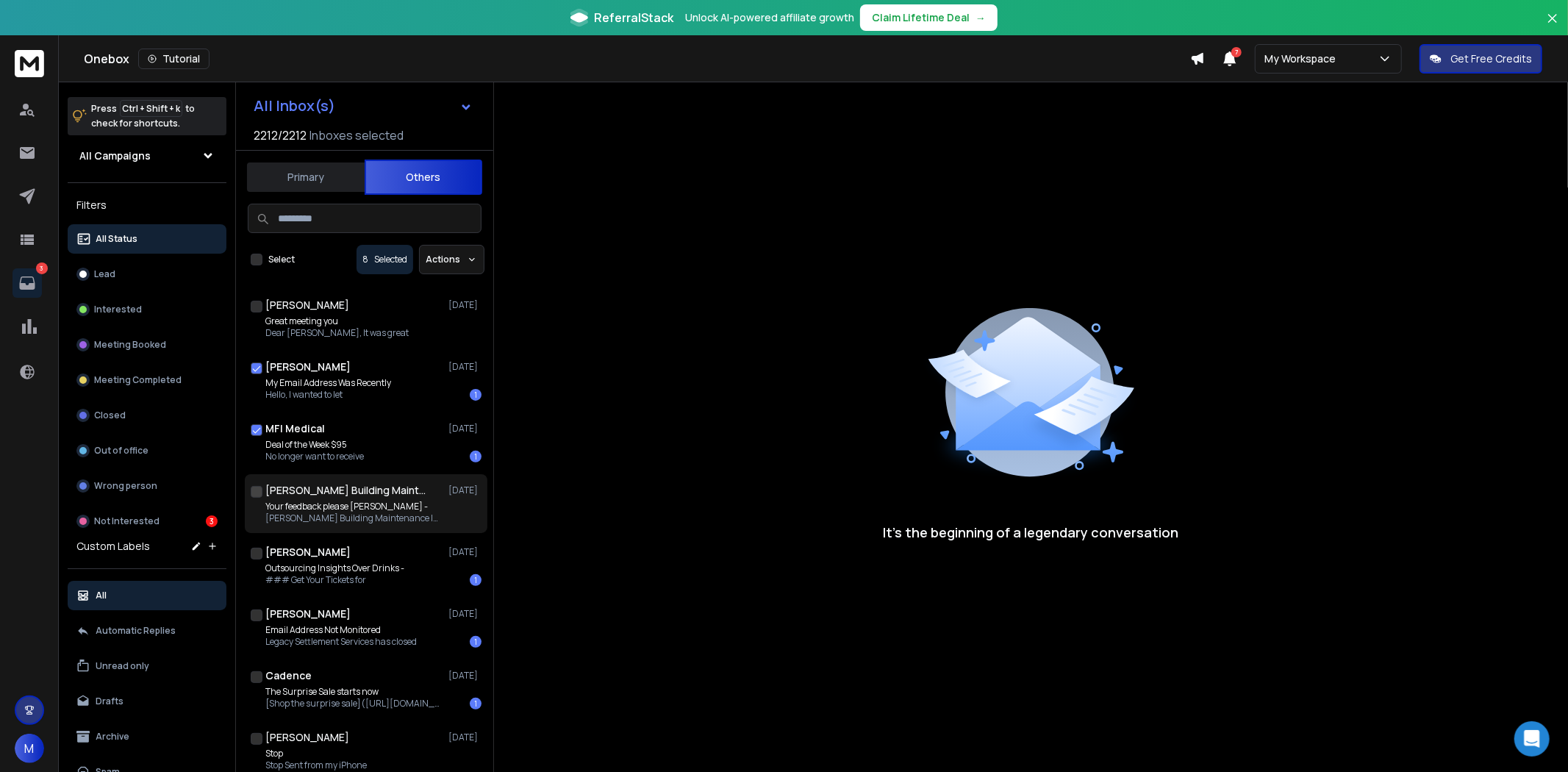
click at [258, 492] on button "button" at bounding box center [256, 491] width 12 height 12
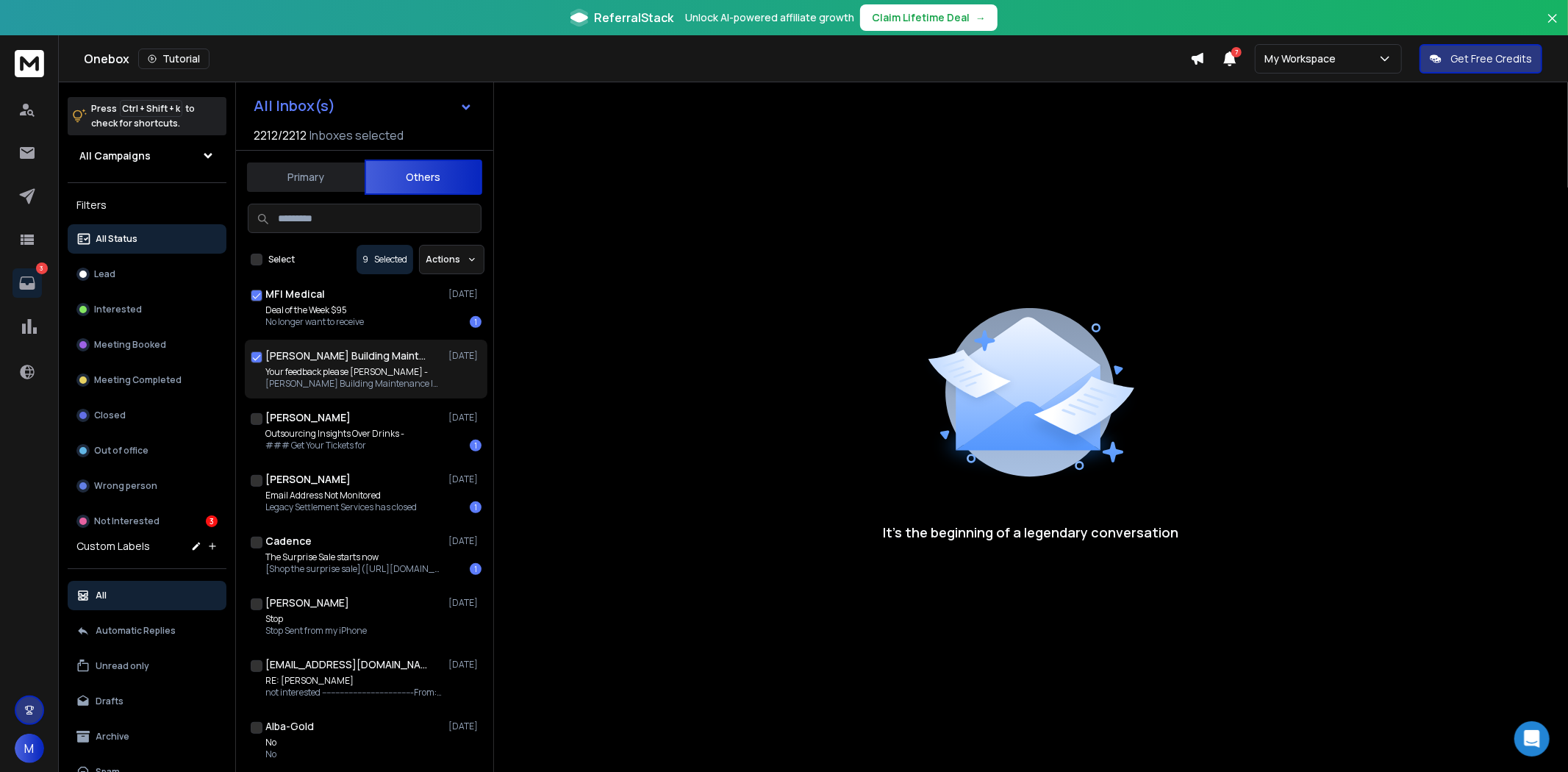
scroll to position [571, 0]
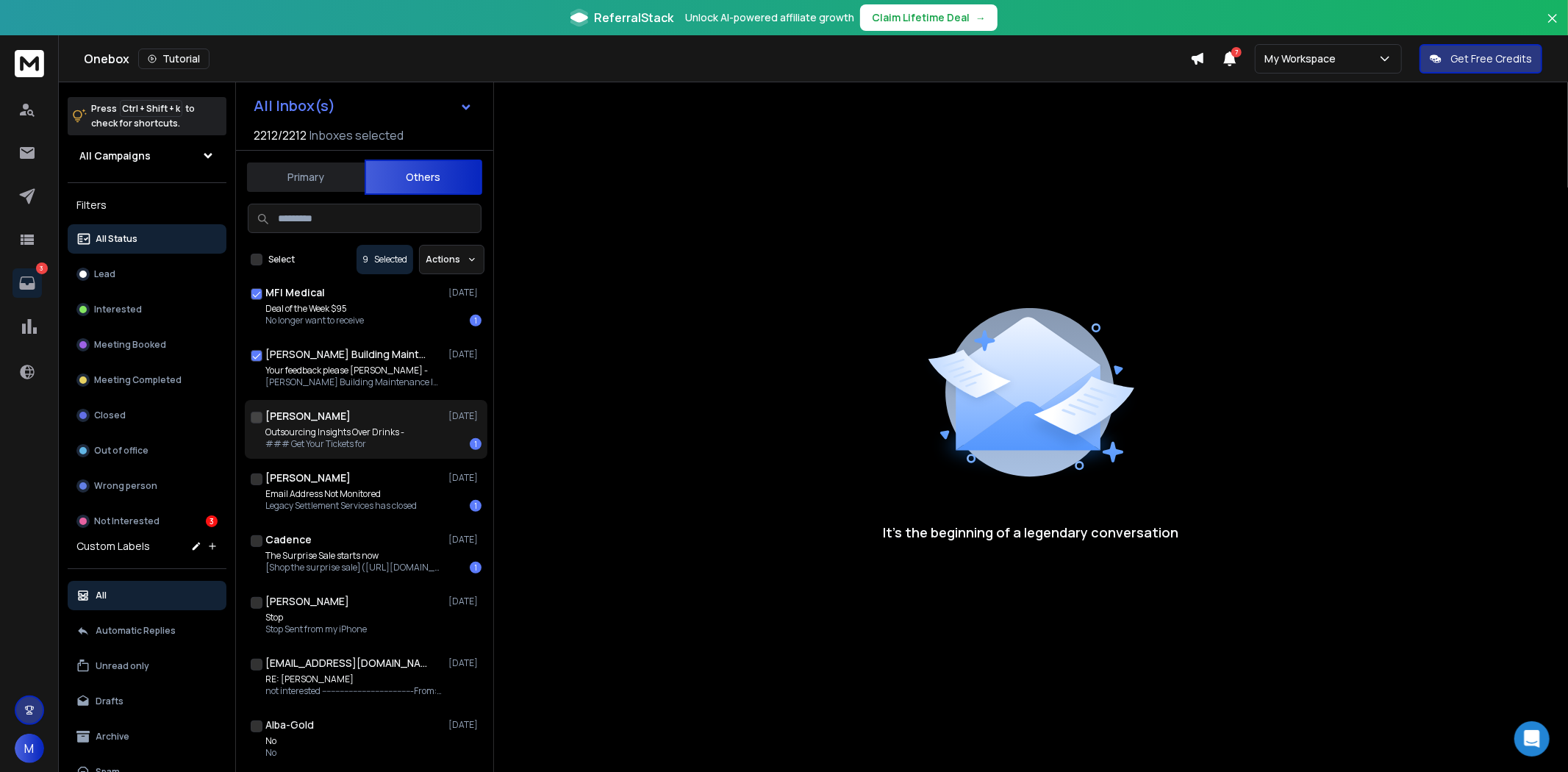
click at [254, 415] on button "button" at bounding box center [256, 417] width 12 height 12
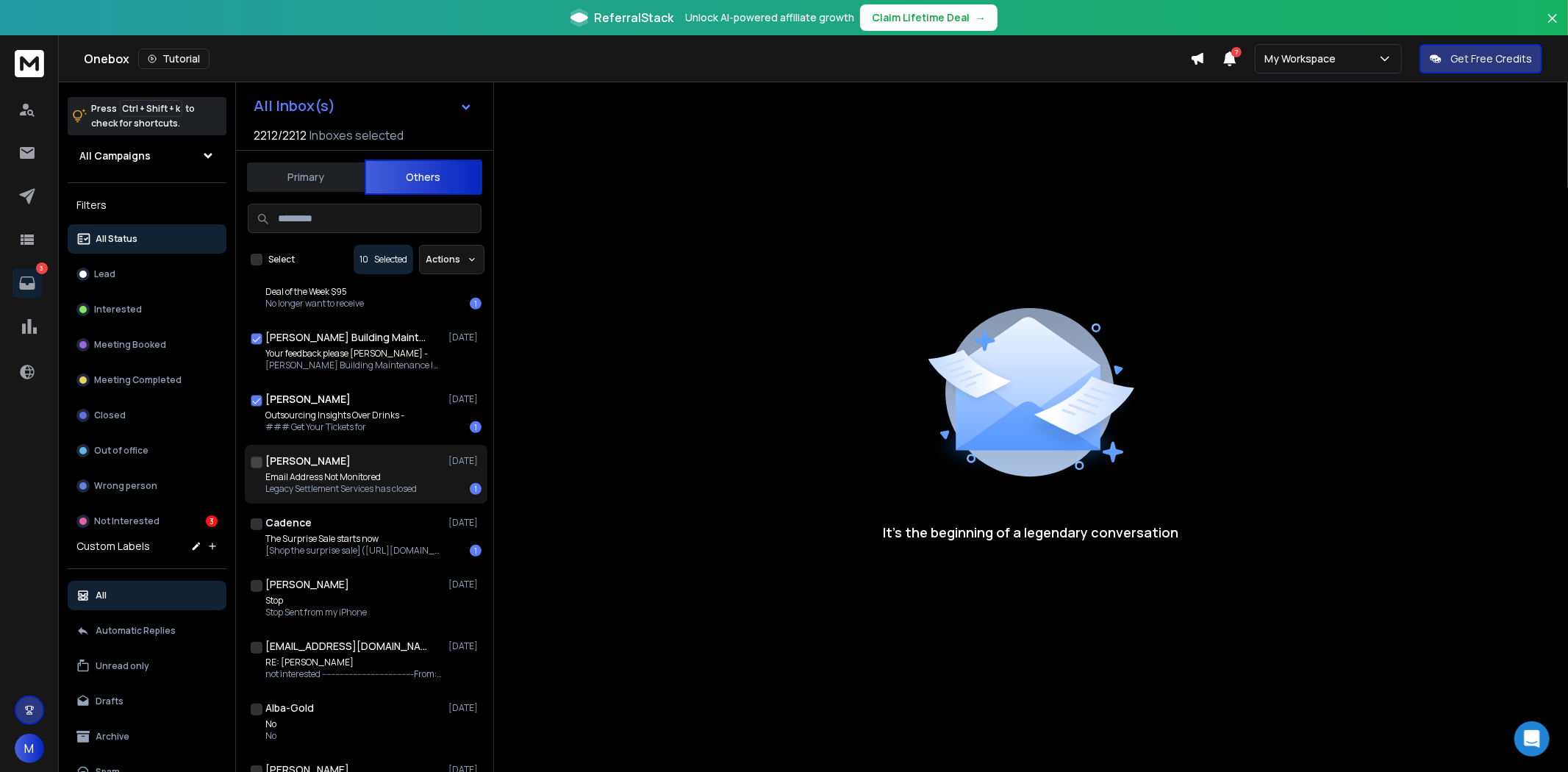
scroll to position [680, 0]
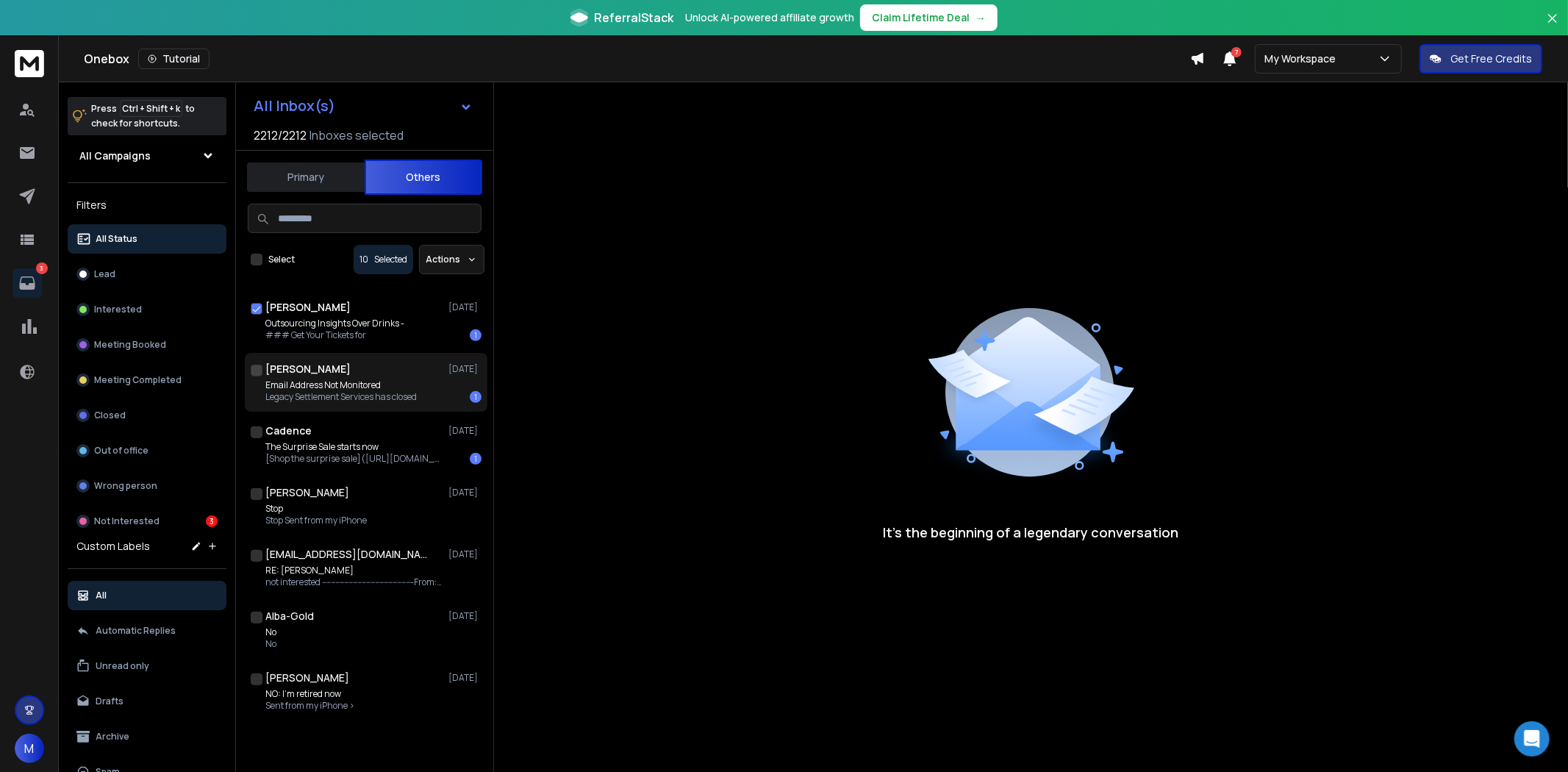
click at [255, 371] on button "button" at bounding box center [256, 370] width 12 height 12
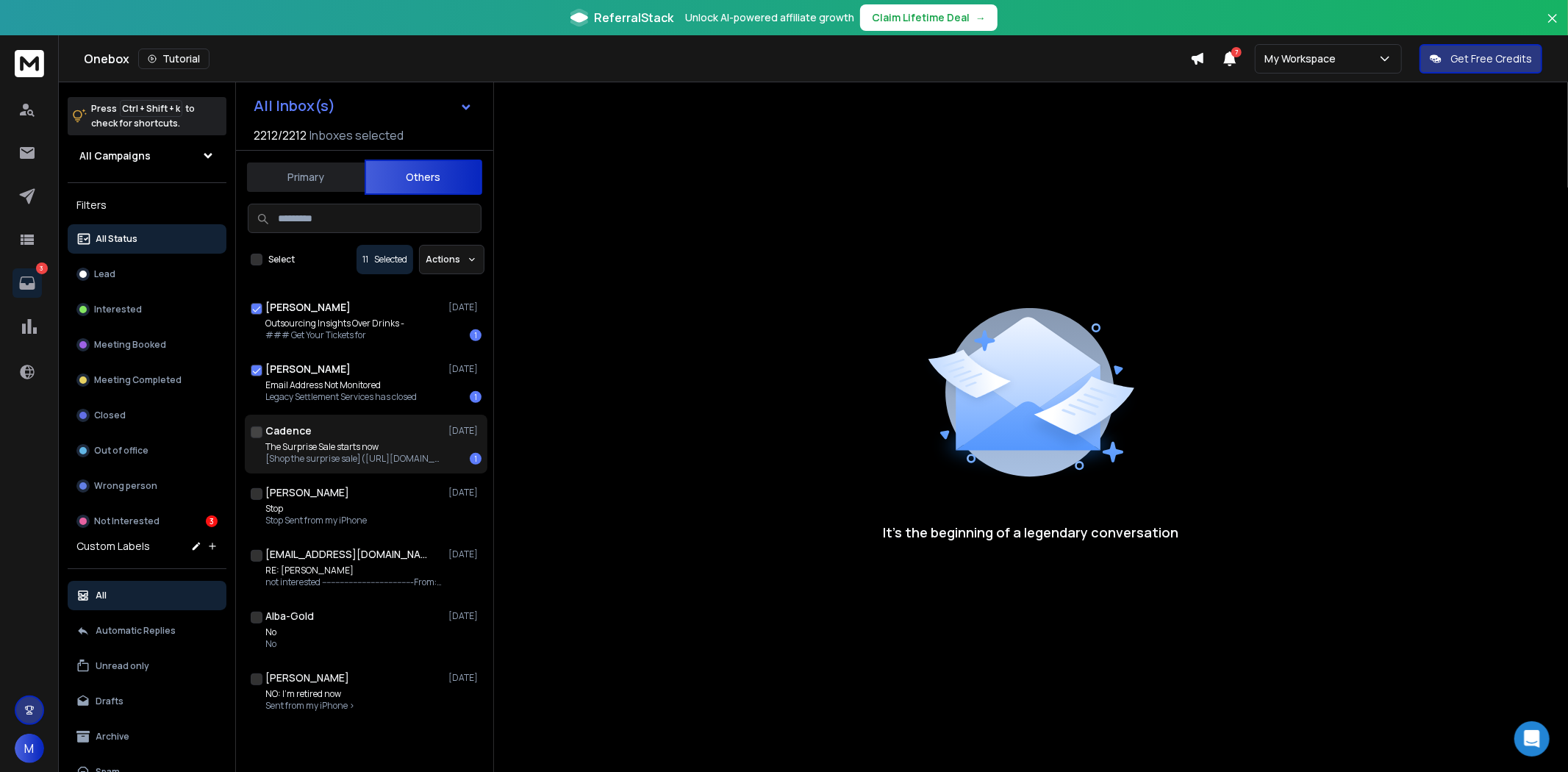
click at [257, 429] on button "button" at bounding box center [256, 432] width 12 height 12
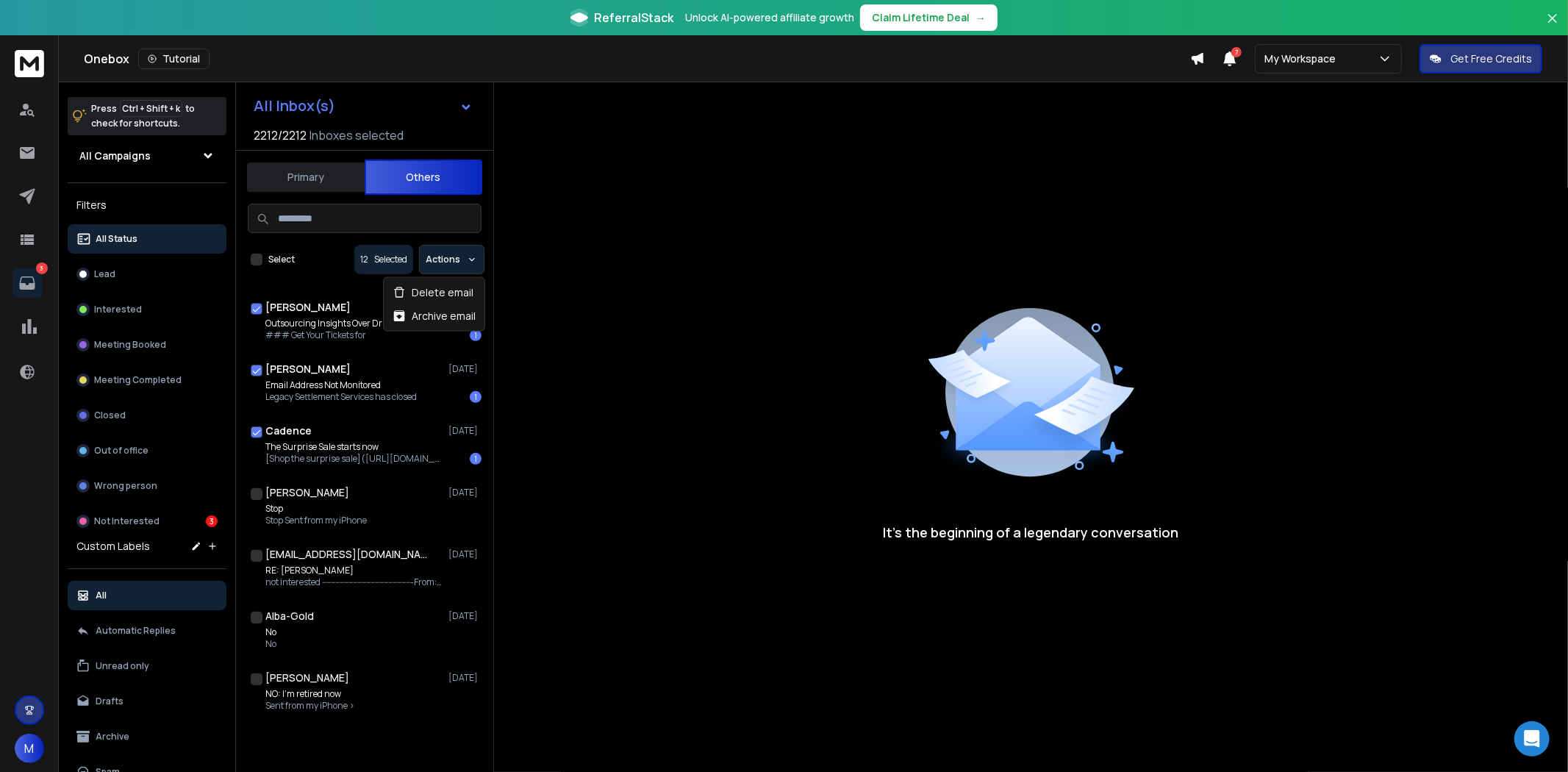
click at [467, 248] on button "Actions" at bounding box center [452, 259] width 65 height 30
click at [457, 288] on div "Delete email" at bounding box center [433, 292] width 81 height 15
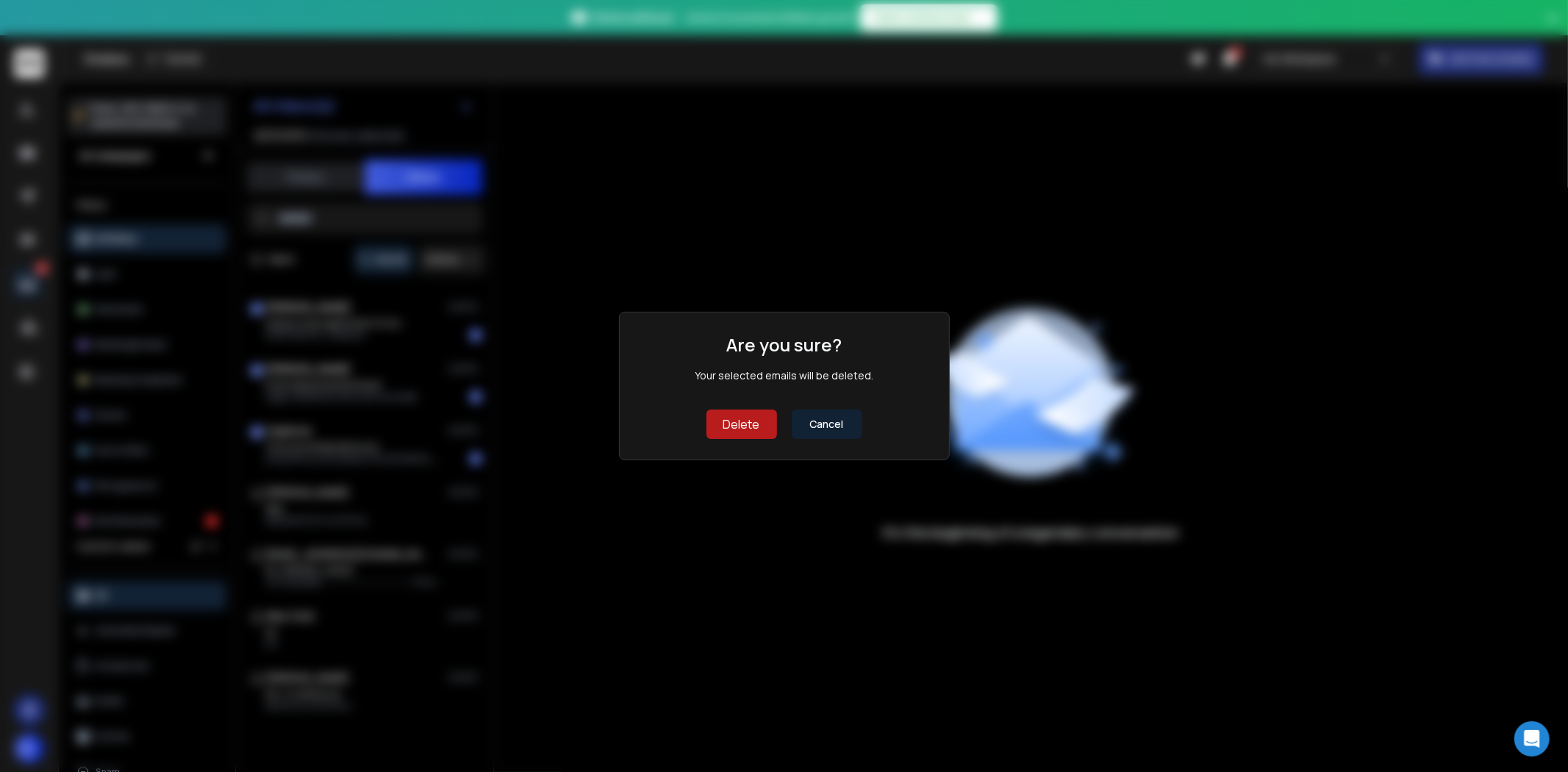
click at [710, 420] on button "Delete" at bounding box center [742, 424] width 71 height 30
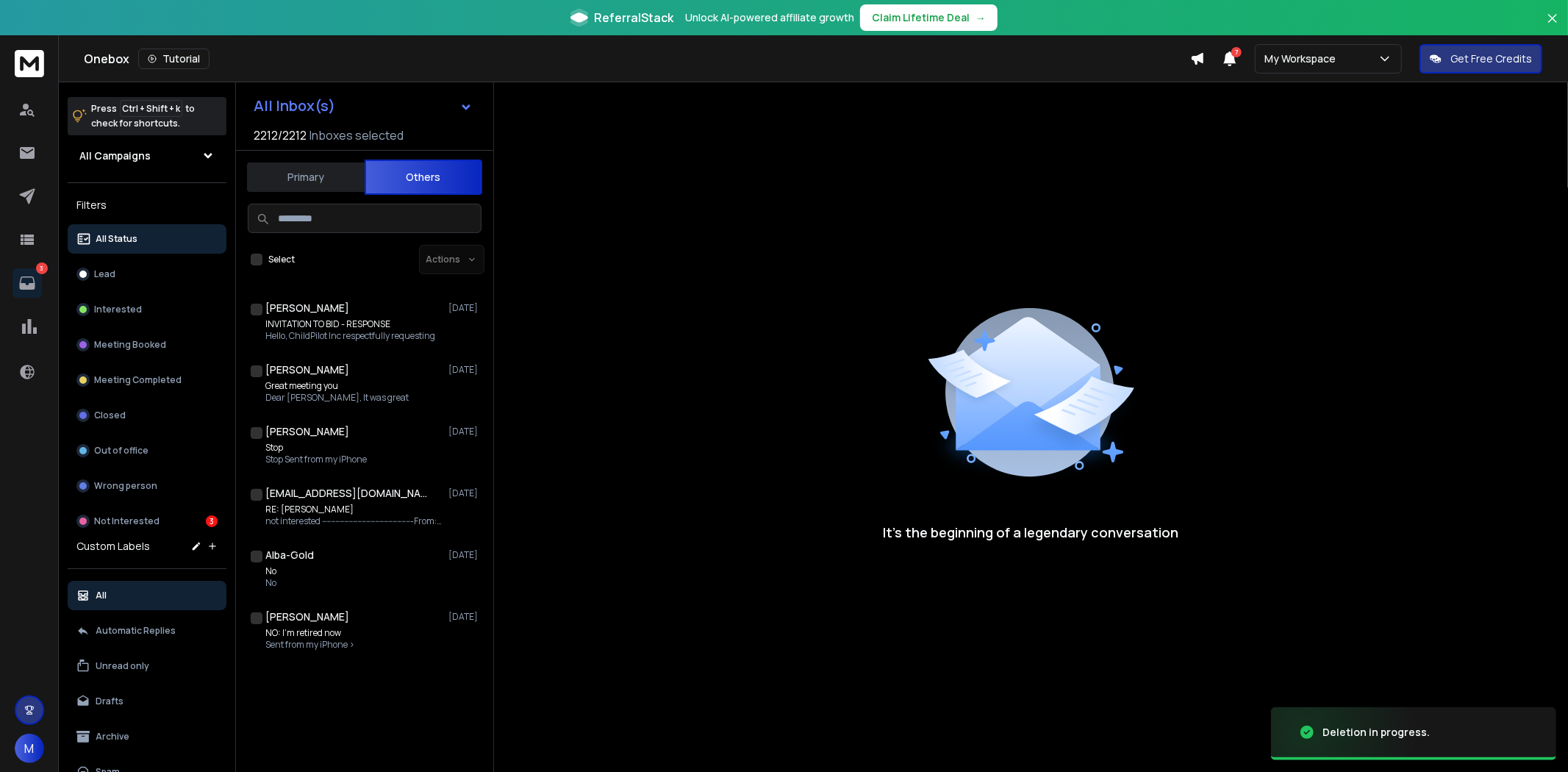
scroll to position [0, 0]
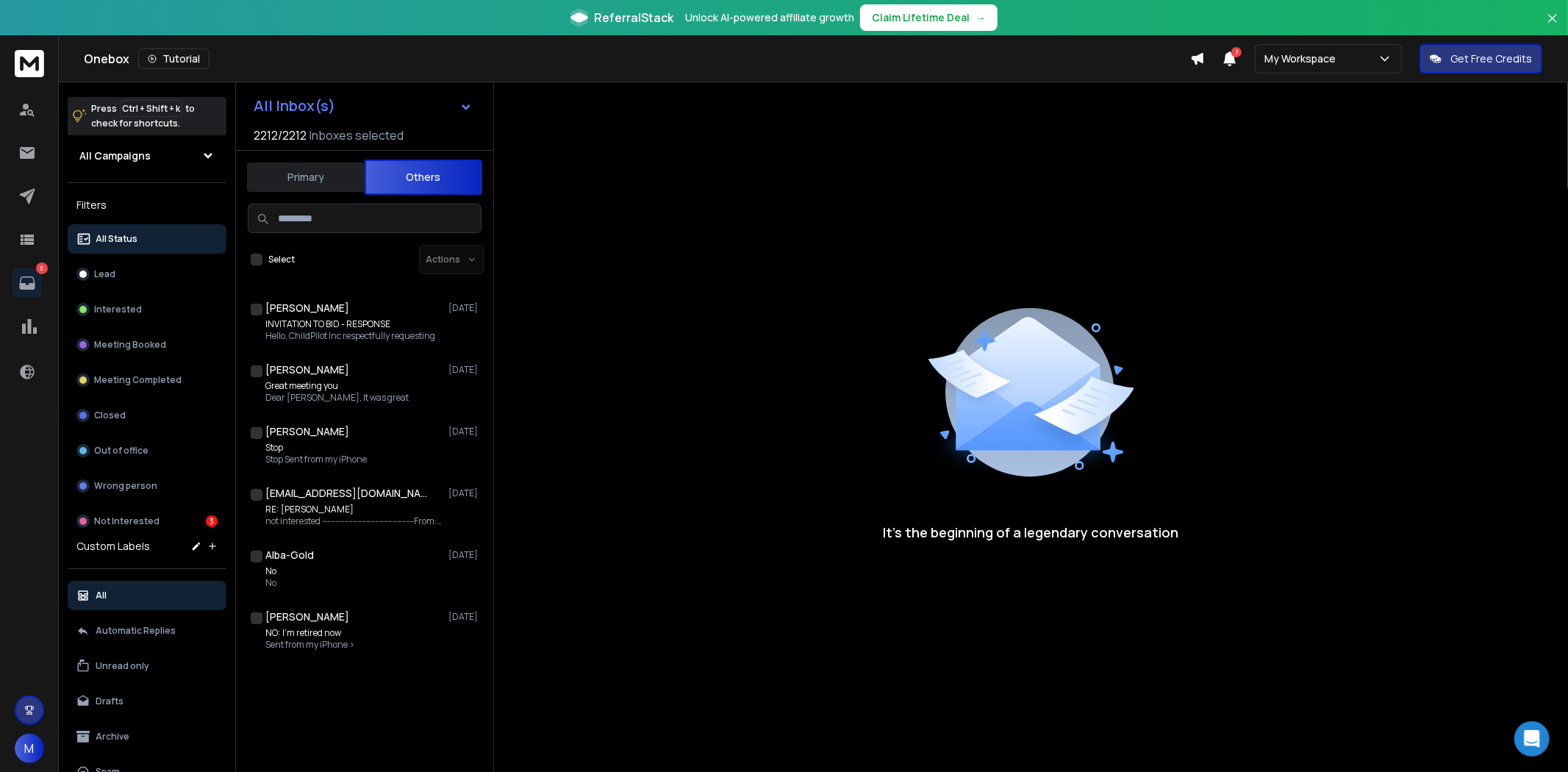
click at [361, 216] on input at bounding box center [365, 219] width 234 height 30
click at [136, 516] on p "Not Interested" at bounding box center [126, 520] width 65 height 12
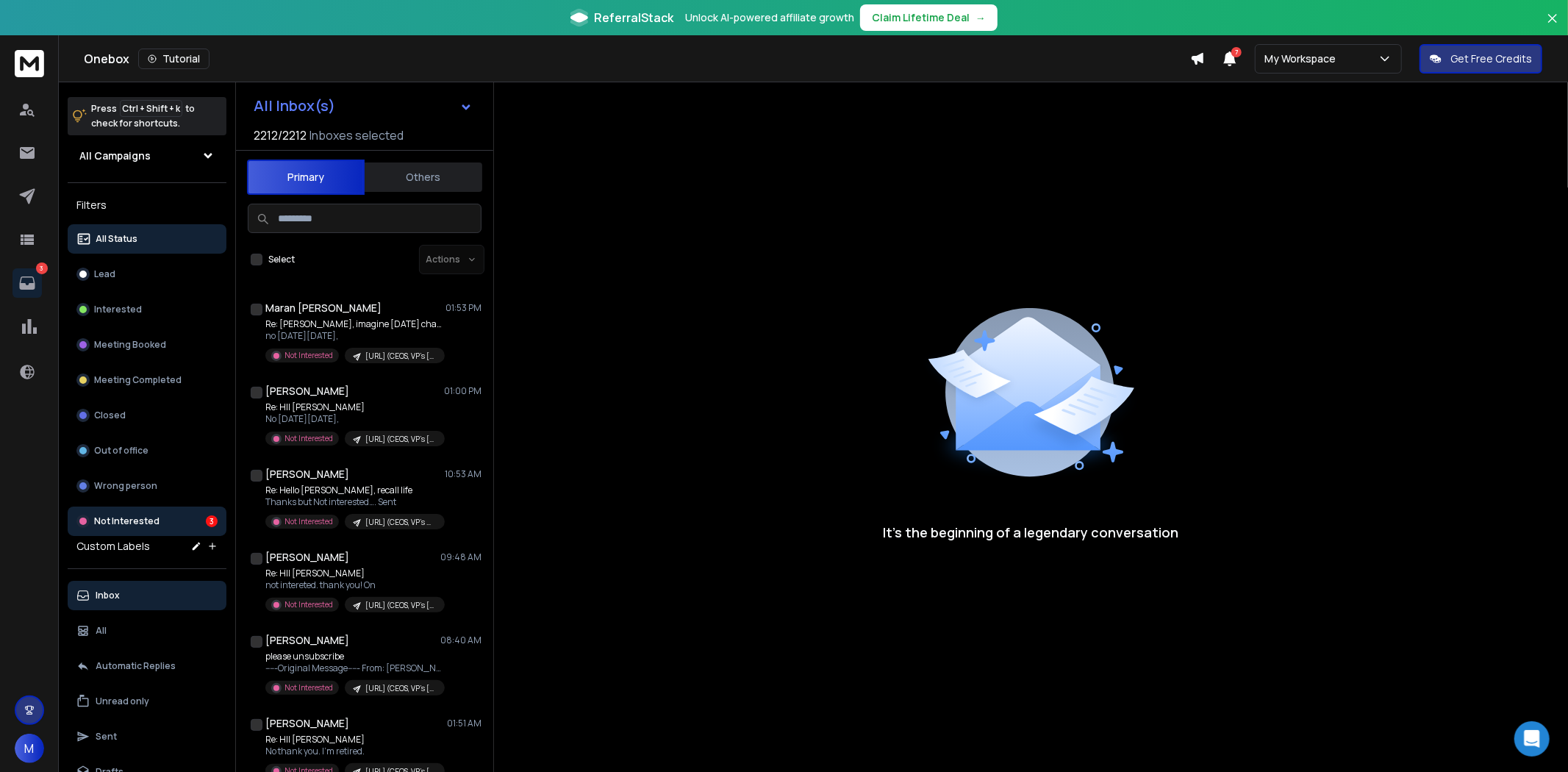
click at [130, 236] on p "All Status" at bounding box center [116, 238] width 42 height 12
